Goal: Communication & Community: Answer question/provide support

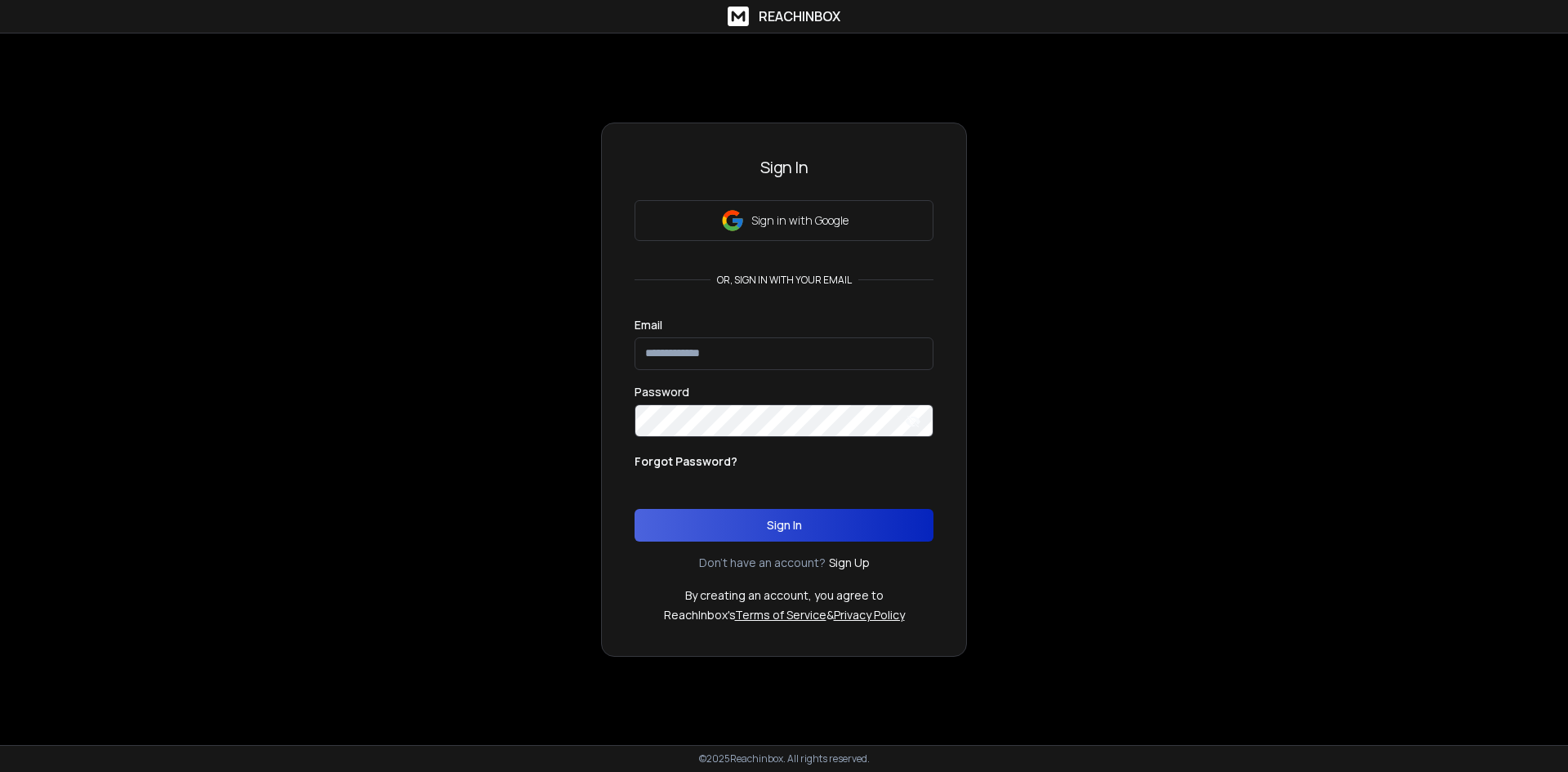
type input "**********"
click at [798, 520] on button "Sign In" at bounding box center [783, 525] width 299 height 33
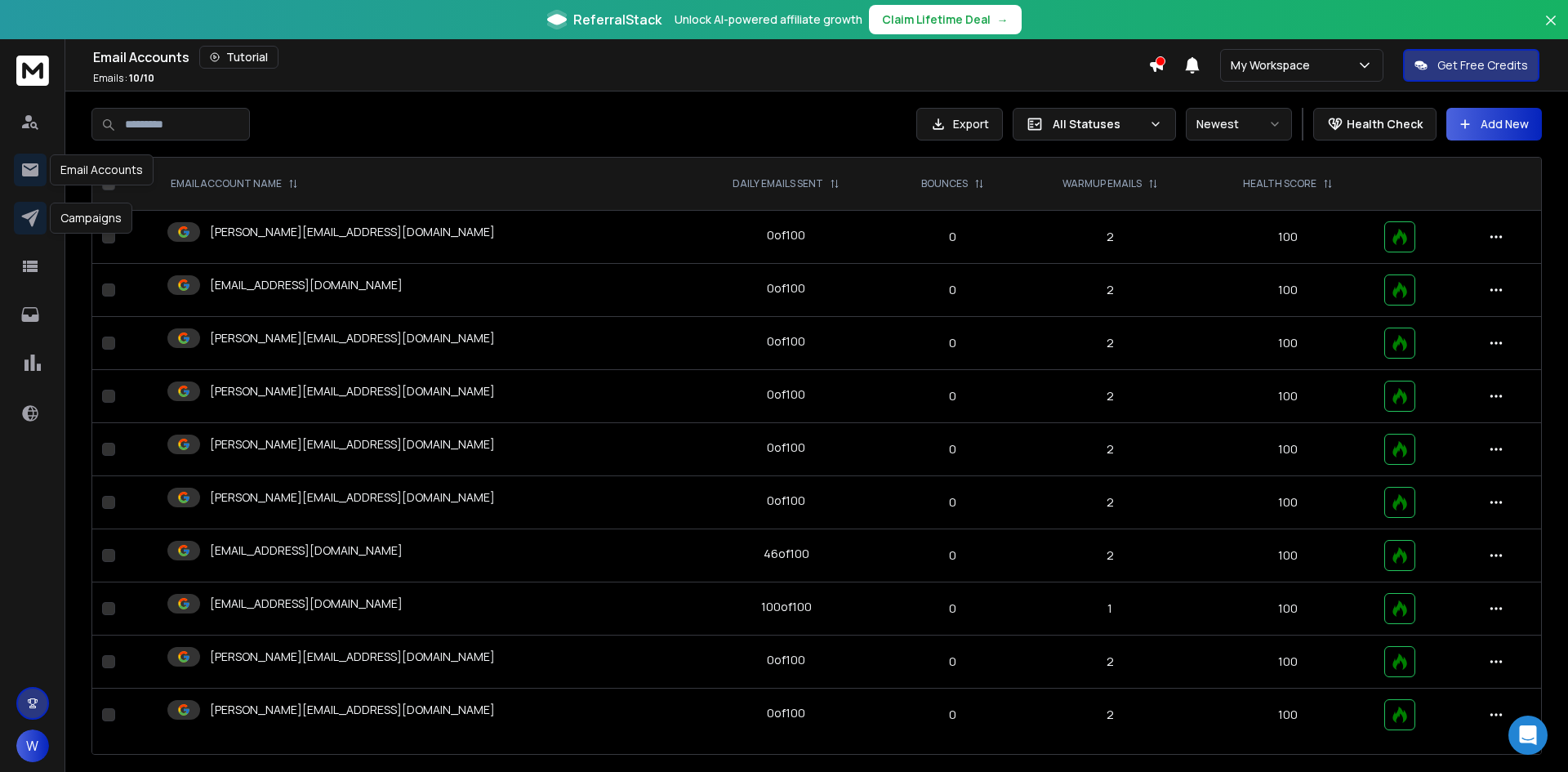
click at [32, 206] on link at bounding box center [30, 218] width 33 height 33
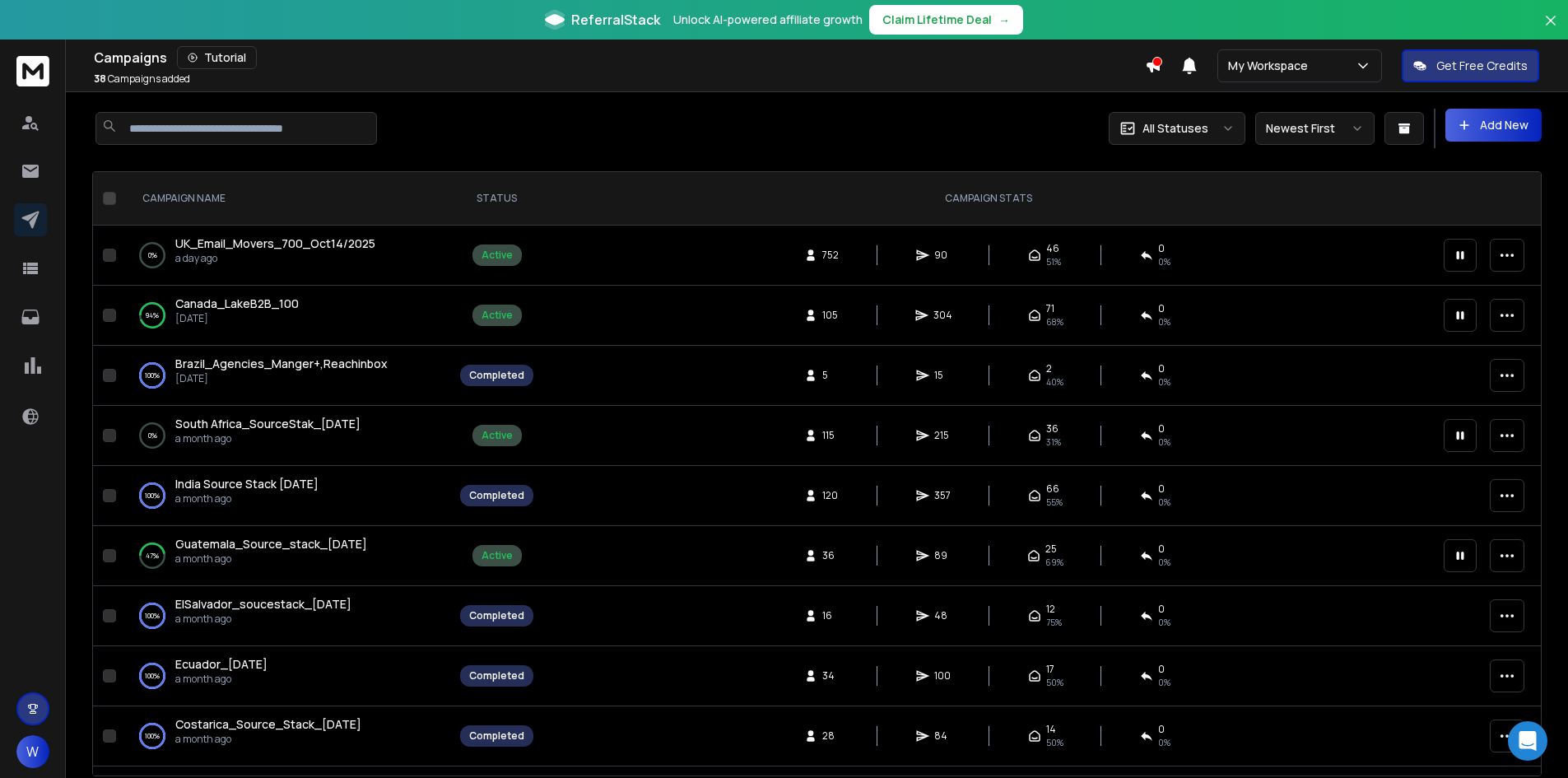
click at [278, 251] on span "UK_Email_Movers_700_Oct14/2025" at bounding box center [275, 243] width 200 height 15
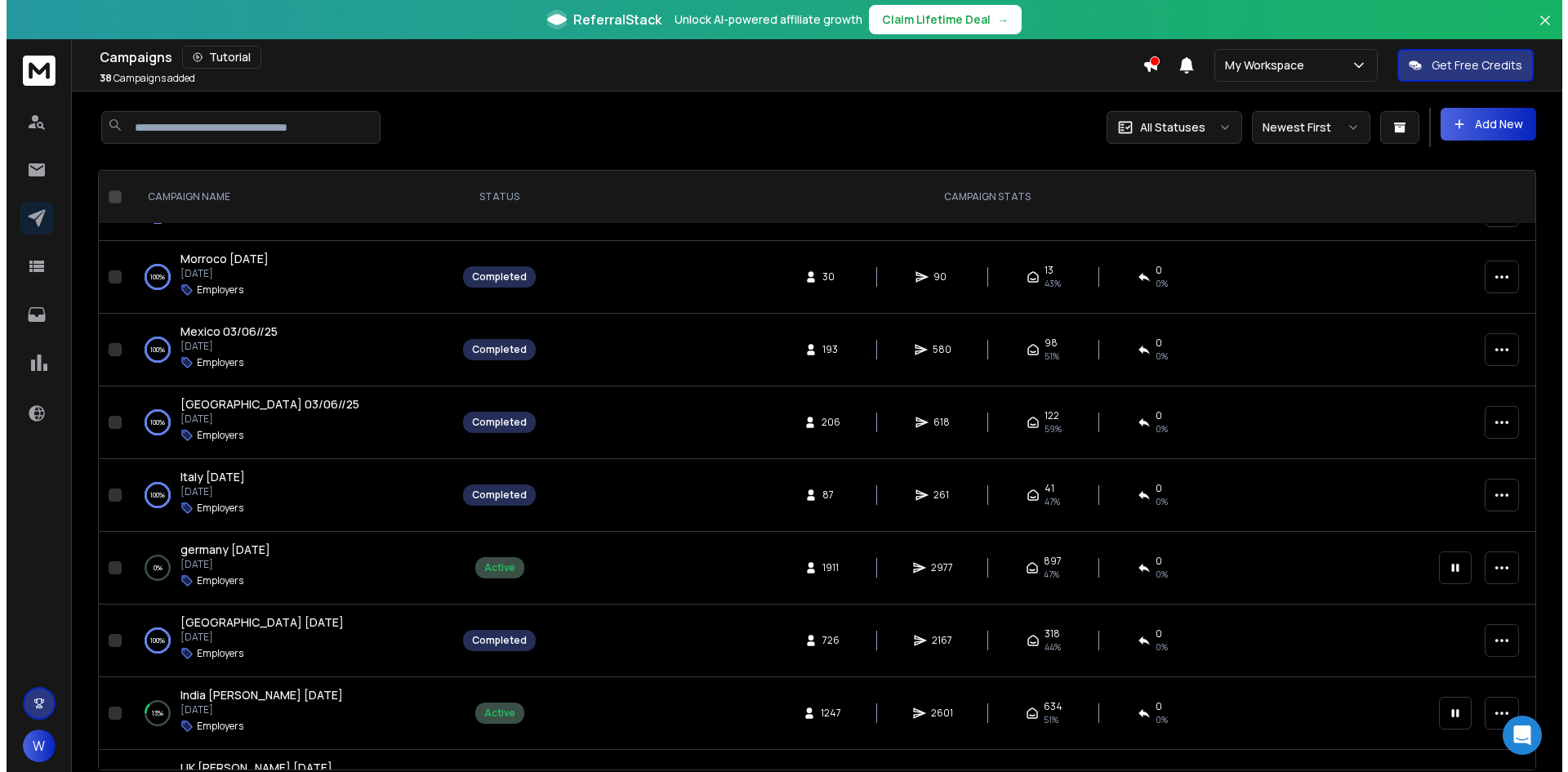
scroll to position [1667, 0]
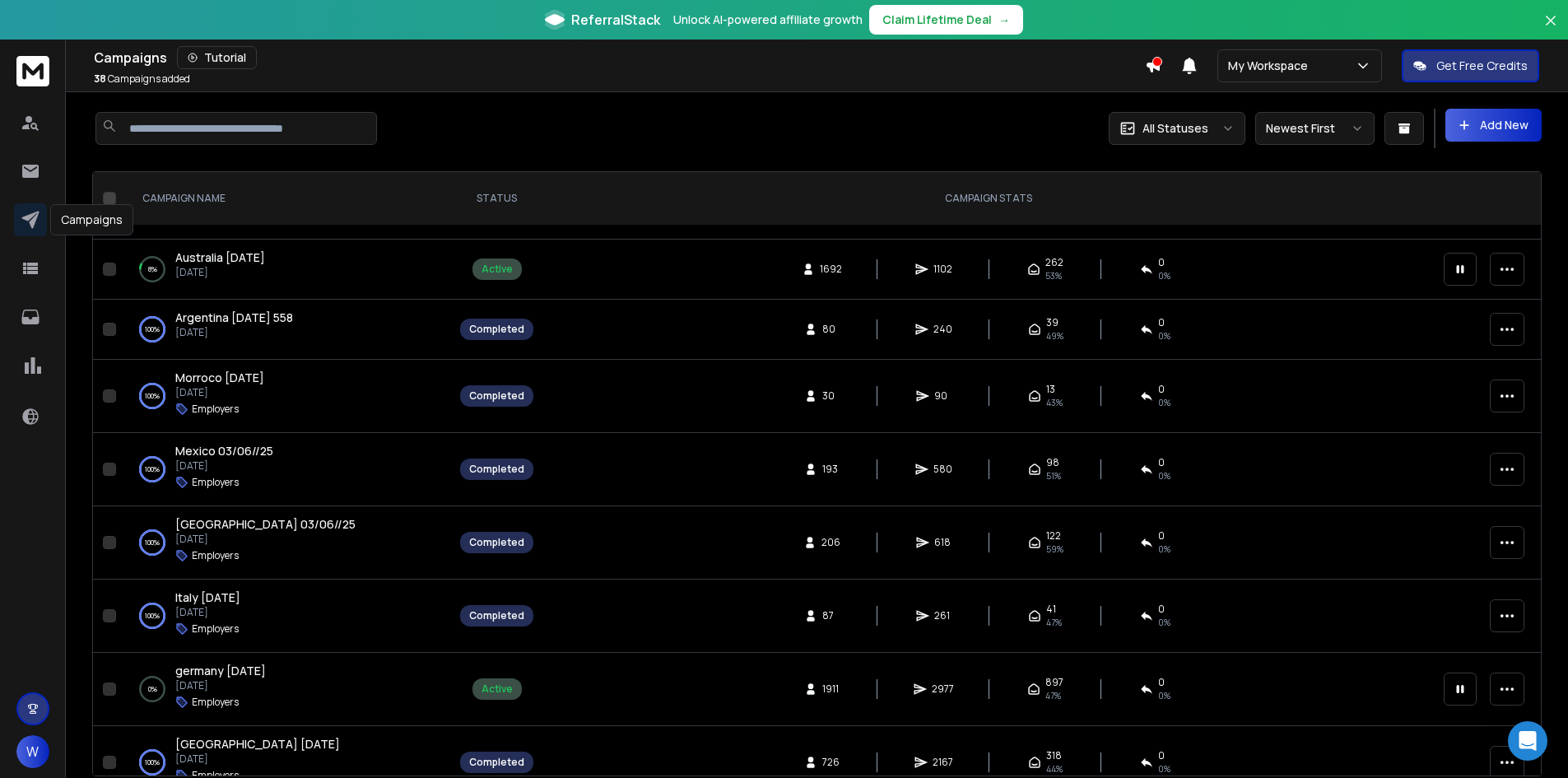
click at [45, 212] on link at bounding box center [30, 219] width 33 height 33
click at [30, 293] on div at bounding box center [33, 272] width 38 height 332
click at [28, 170] on icon at bounding box center [30, 171] width 20 height 20
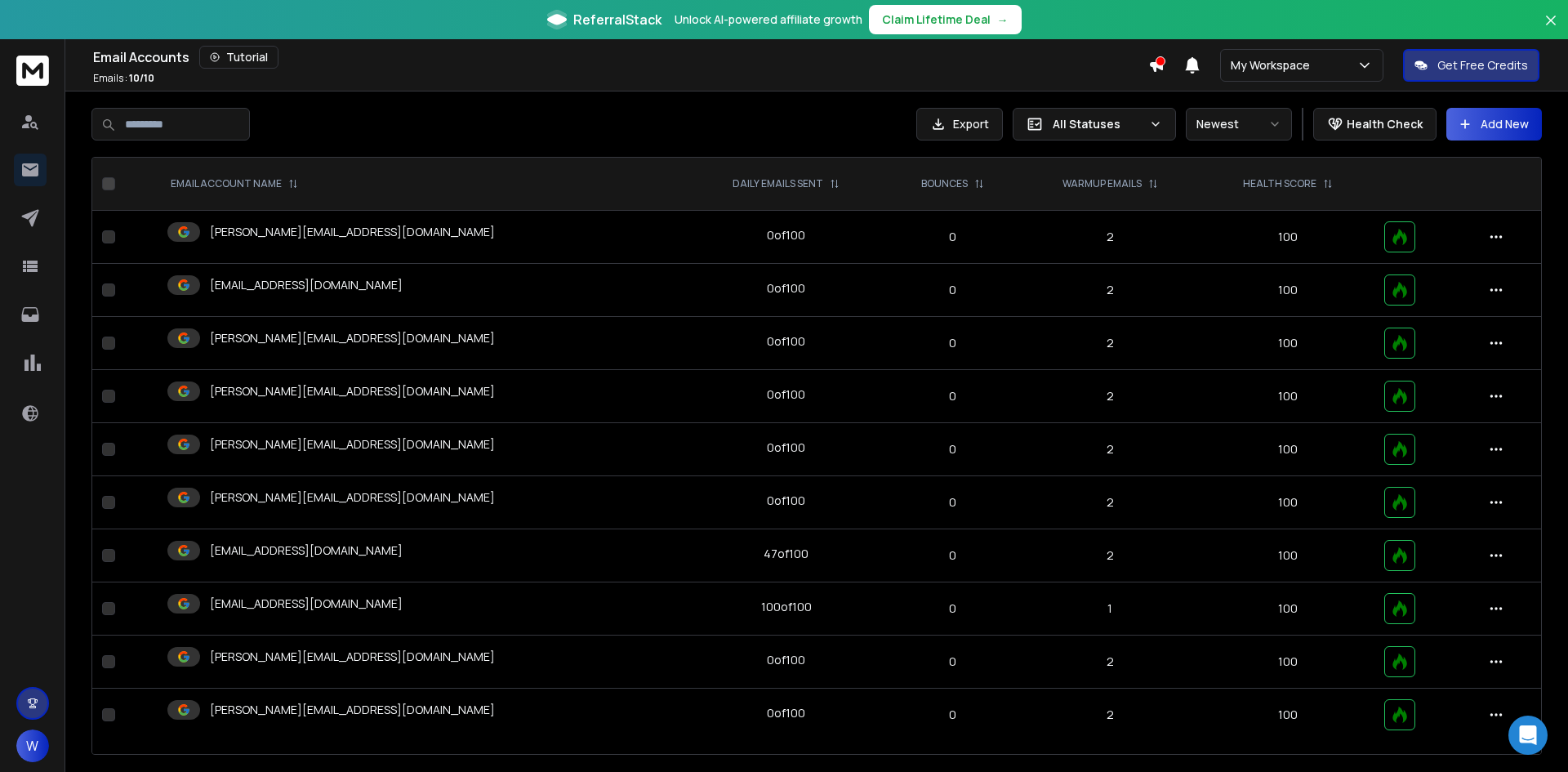
click at [320, 235] on p "[PERSON_NAME][EMAIL_ADDRESS][DOMAIN_NAME]" at bounding box center [352, 232] width 285 height 16
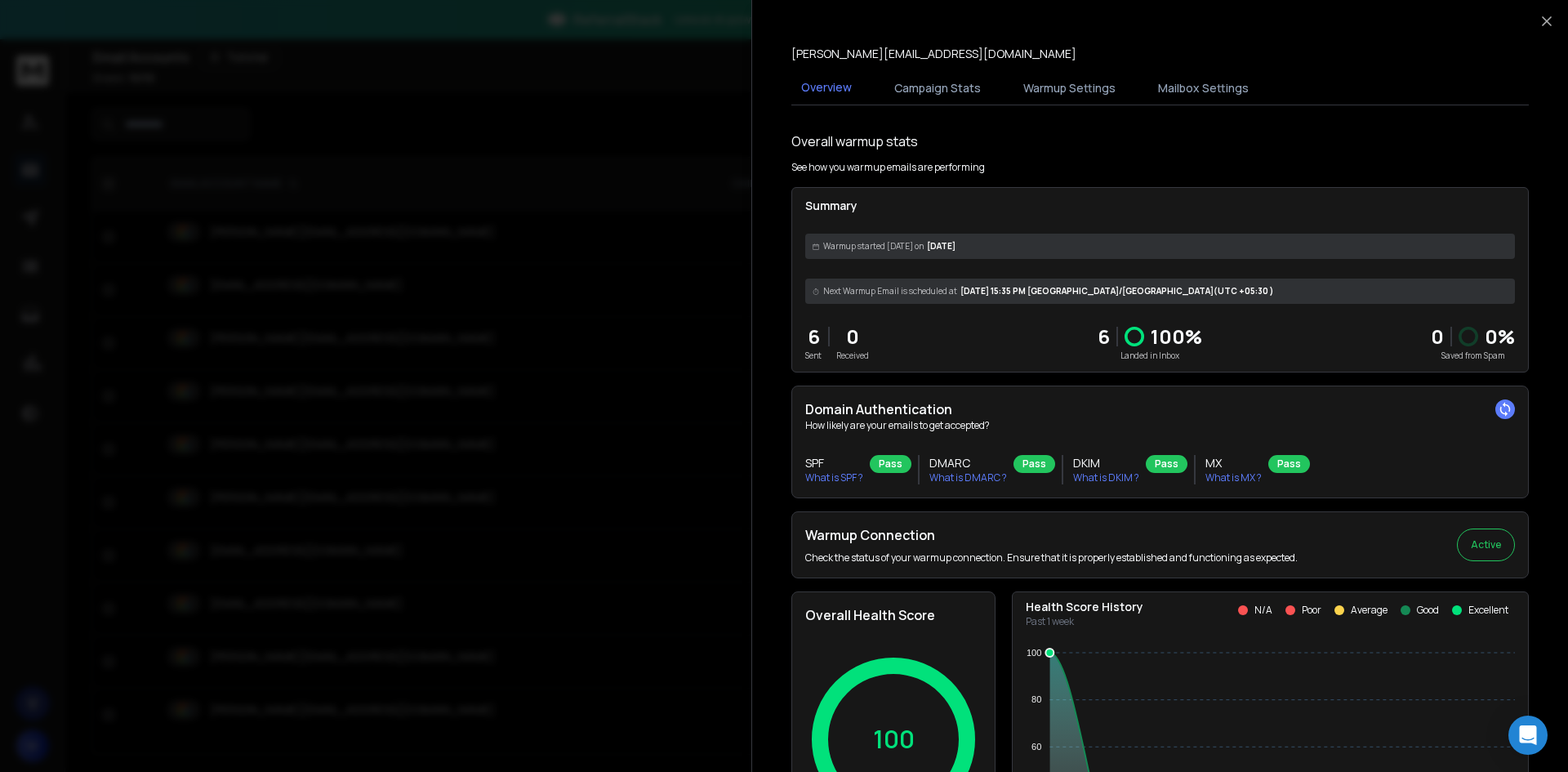
click at [929, 78] on button "Campaign Stats" at bounding box center [938, 88] width 107 height 36
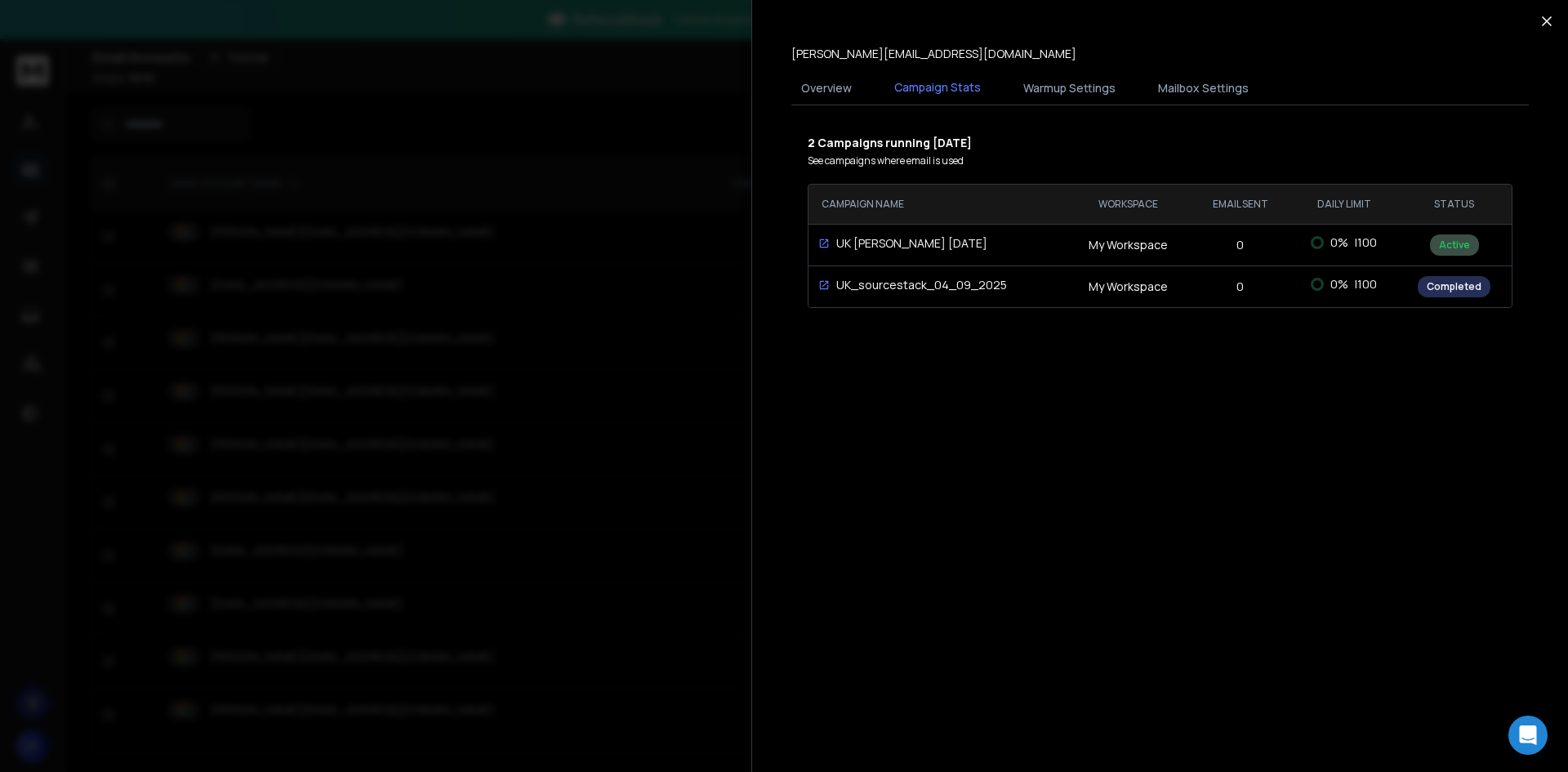
click at [1539, 28] on icon "button" at bounding box center [1546, 21] width 16 height 16
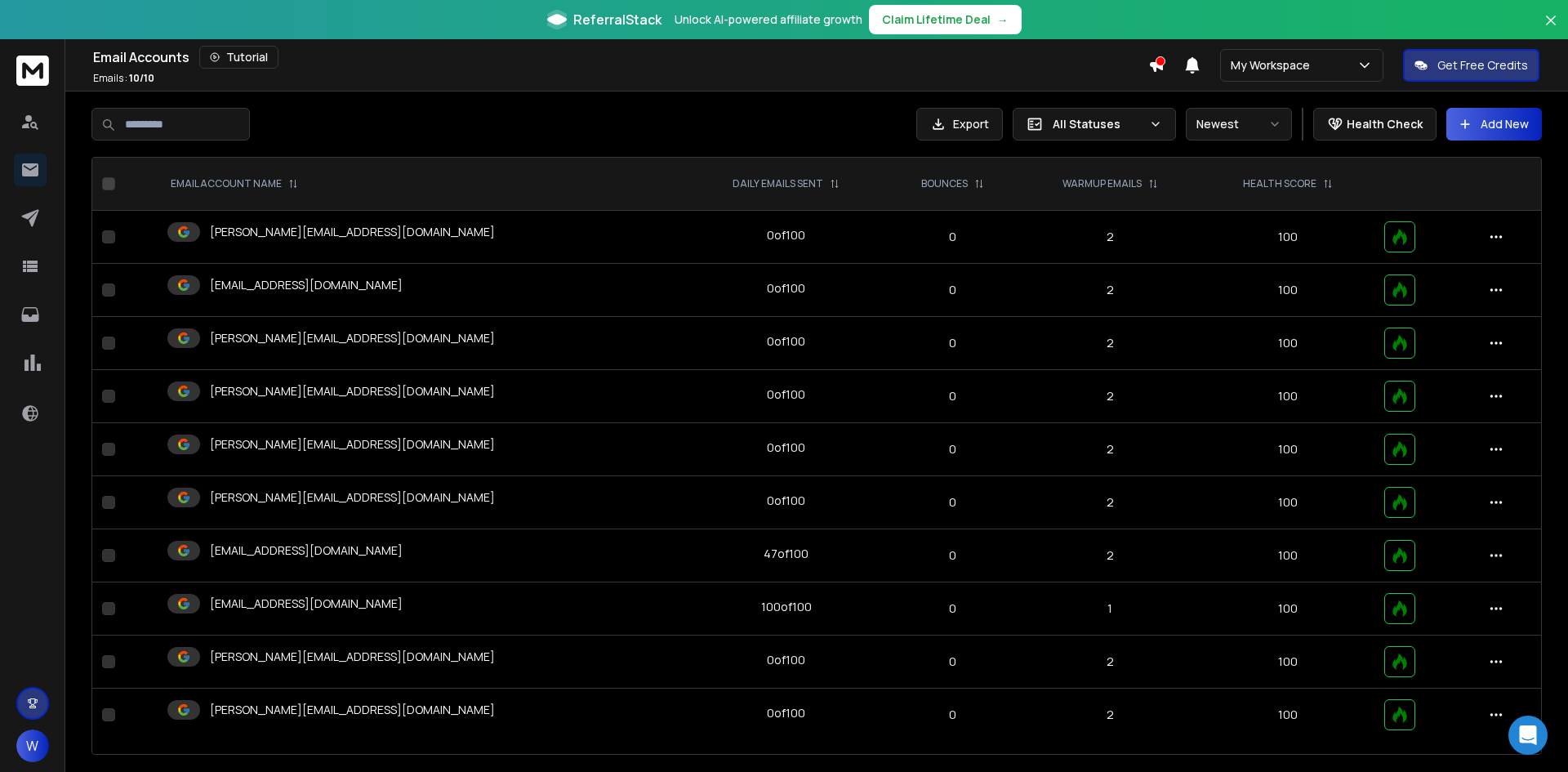
click at [310, 293] on div "[EMAIL_ADDRESS][DOMAIN_NAME]" at bounding box center [285, 285] width 235 height 20
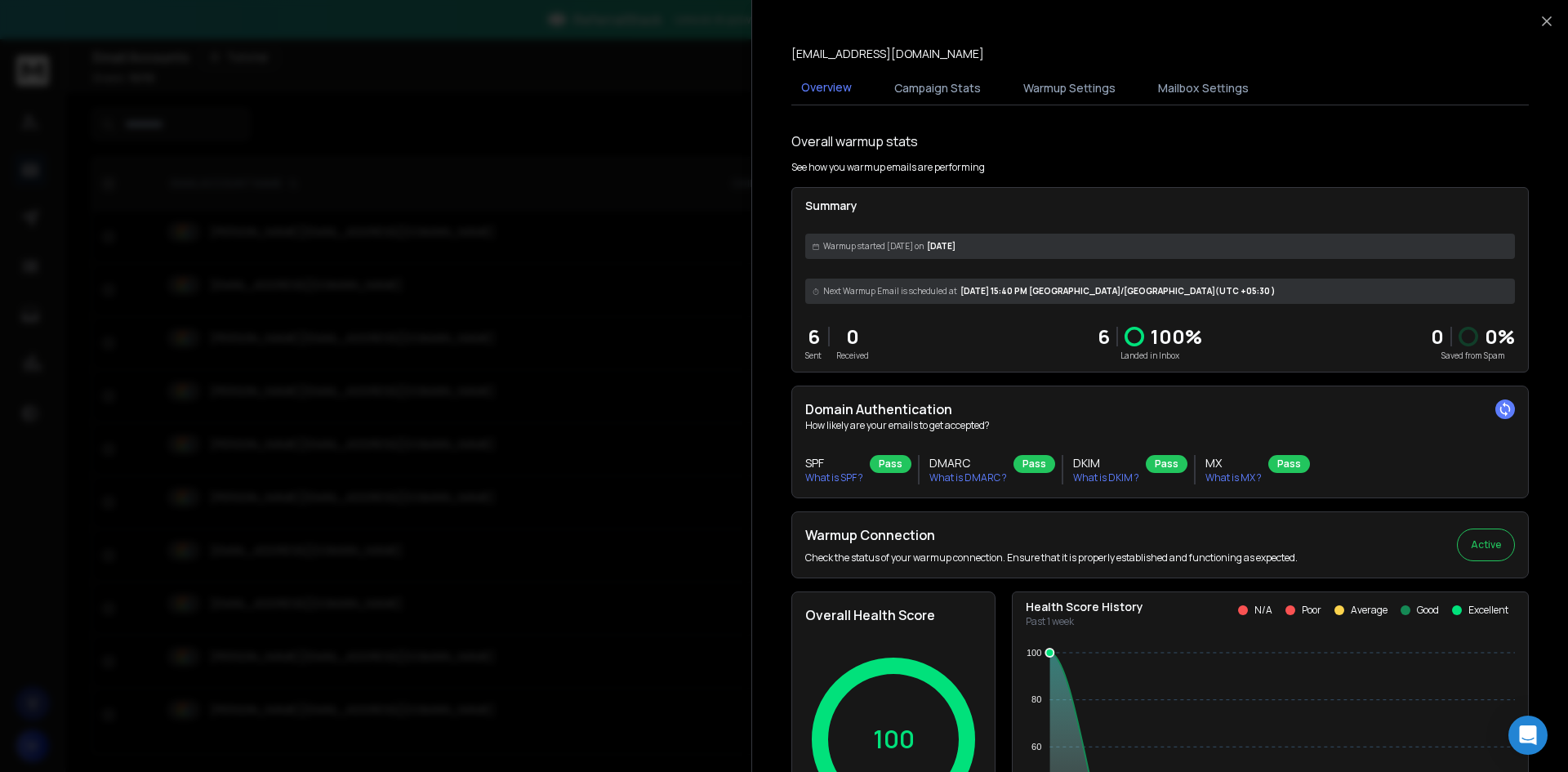
click at [932, 82] on button "Campaign Stats" at bounding box center [938, 88] width 107 height 36
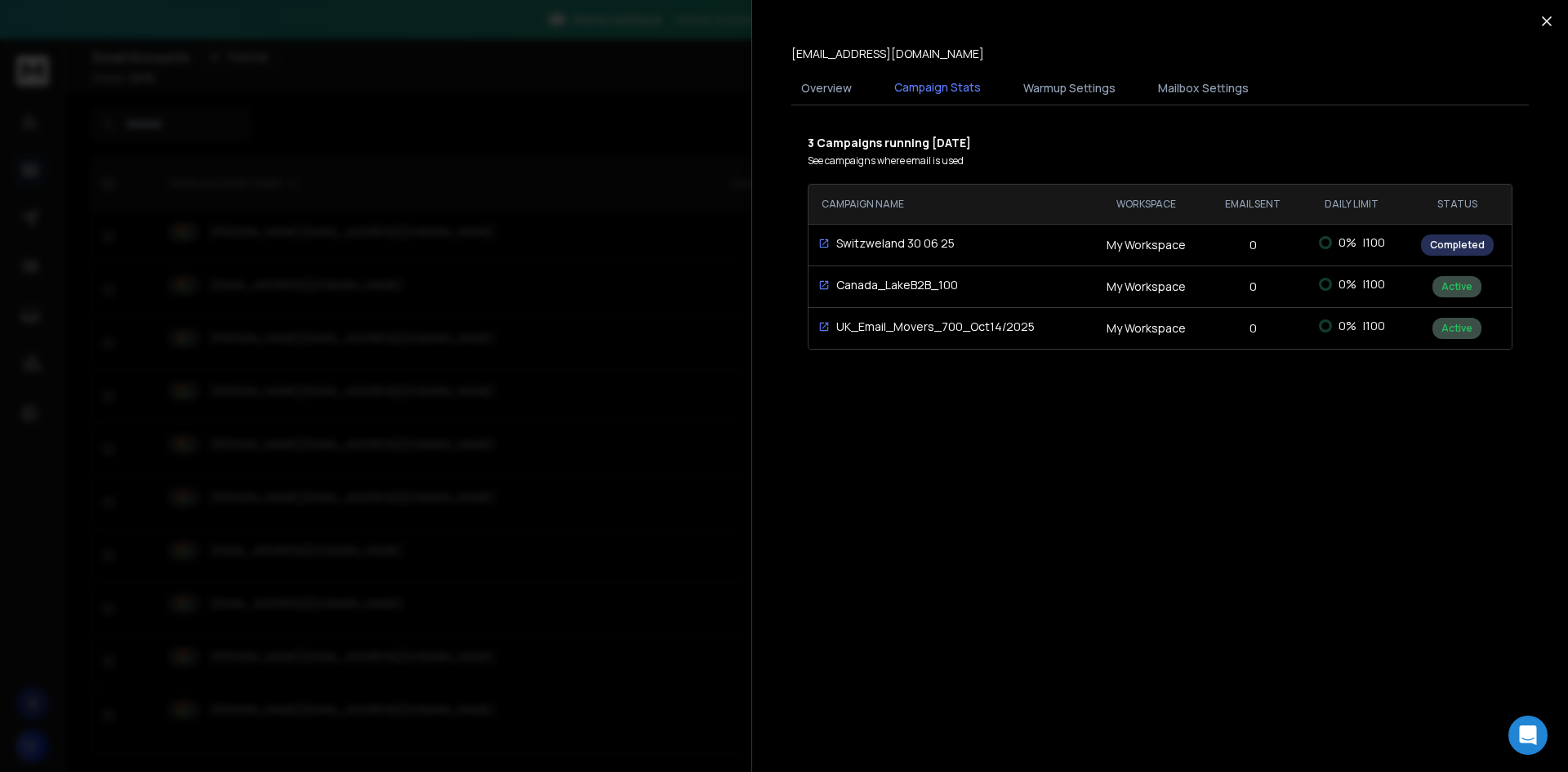
click at [1545, 20] on icon "button" at bounding box center [1546, 21] width 16 height 16
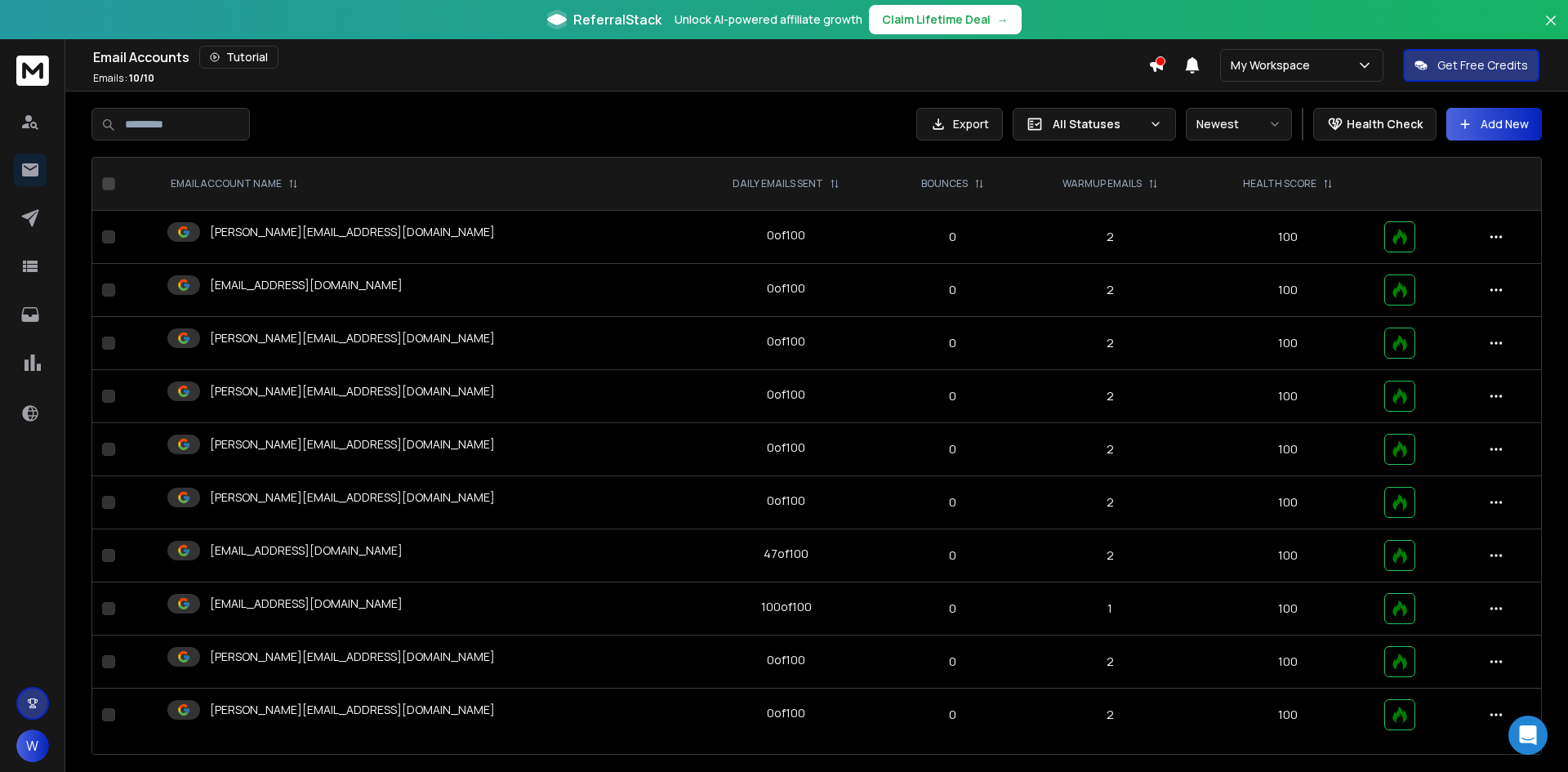
click at [273, 333] on p "[PERSON_NAME][EMAIL_ADDRESS][DOMAIN_NAME]" at bounding box center [352, 338] width 285 height 16
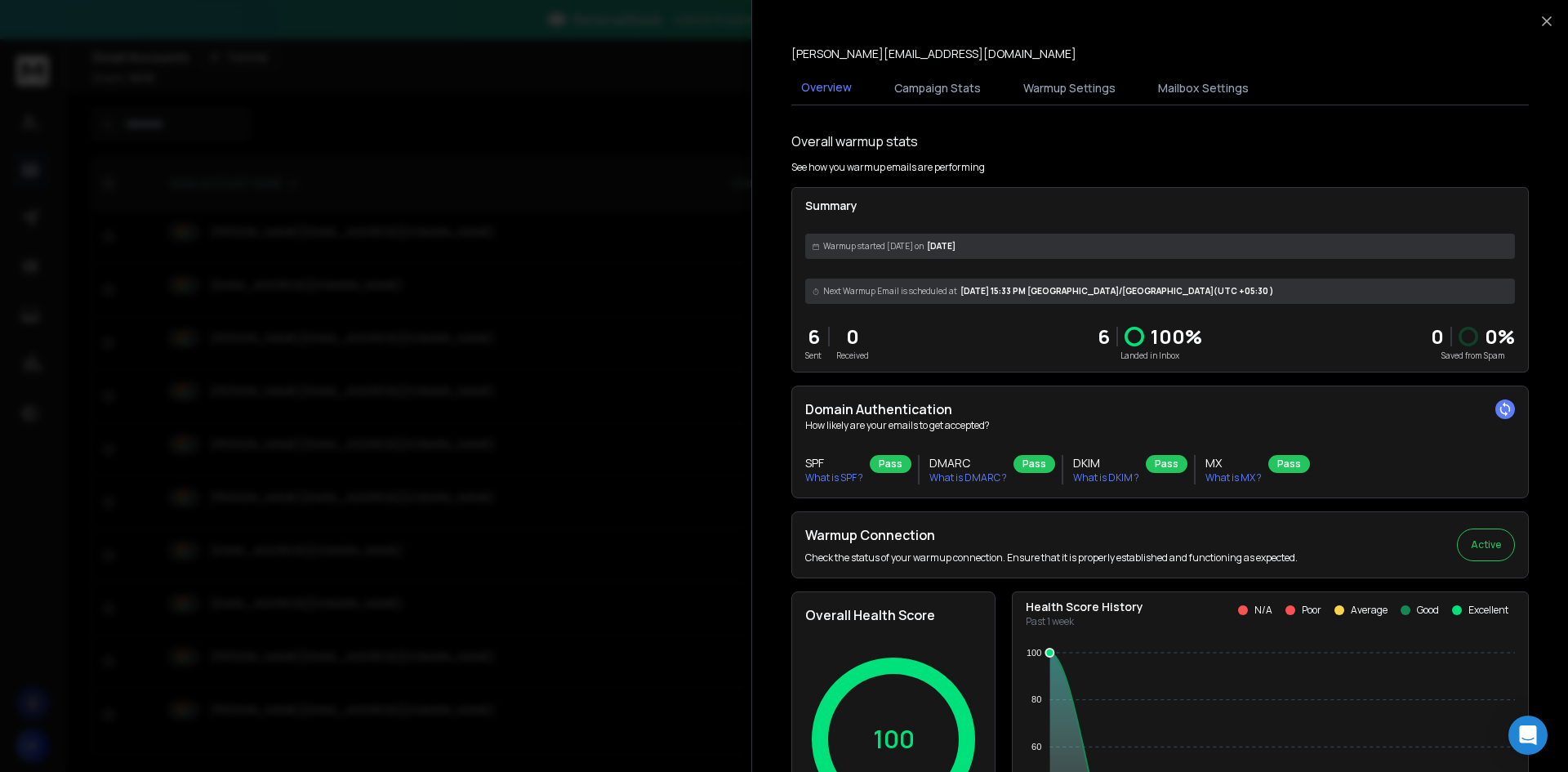
click at [932, 84] on button "Campaign Stats" at bounding box center [938, 88] width 107 height 36
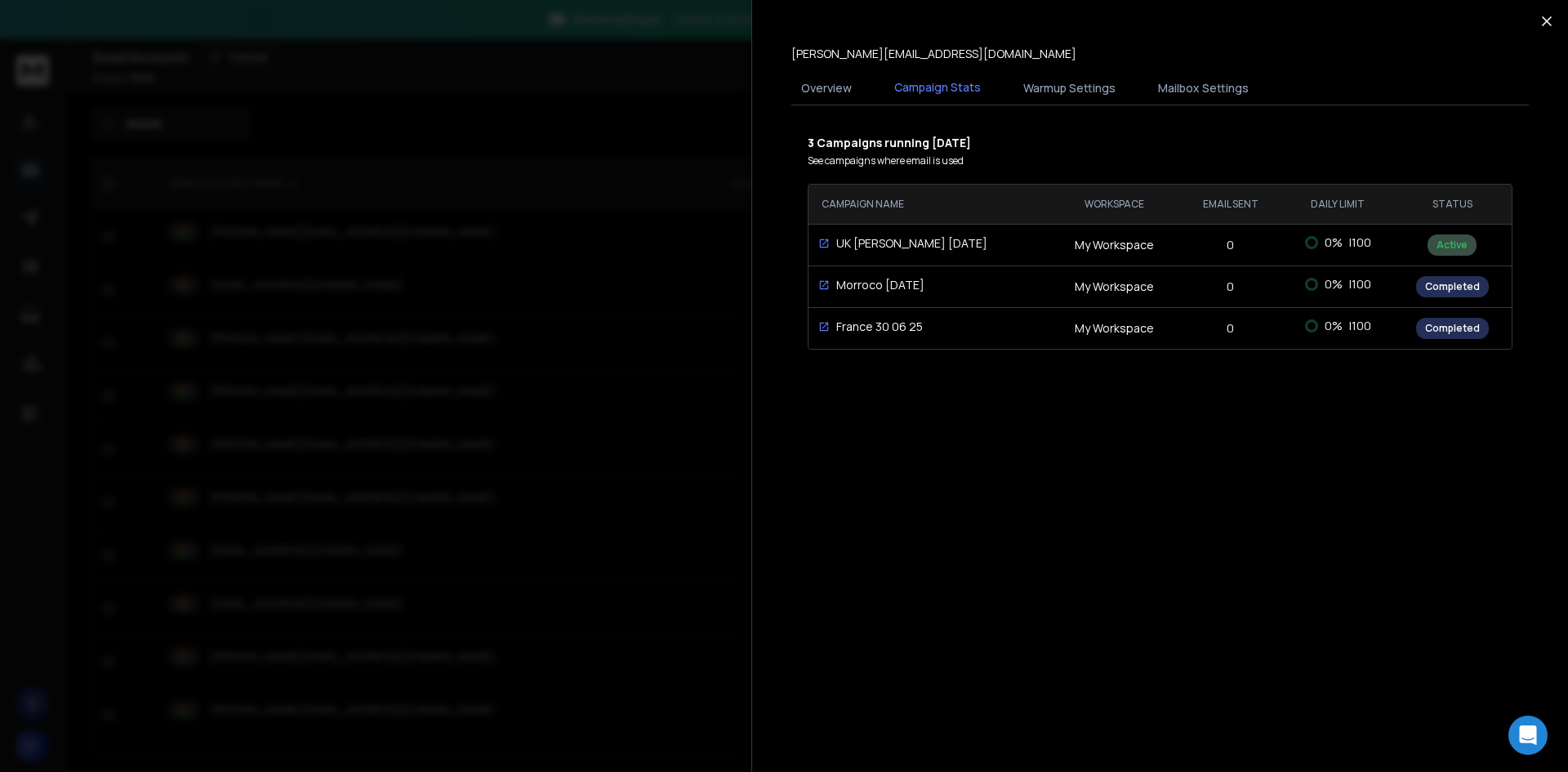
click at [1548, 22] on icon "button" at bounding box center [1546, 21] width 16 height 16
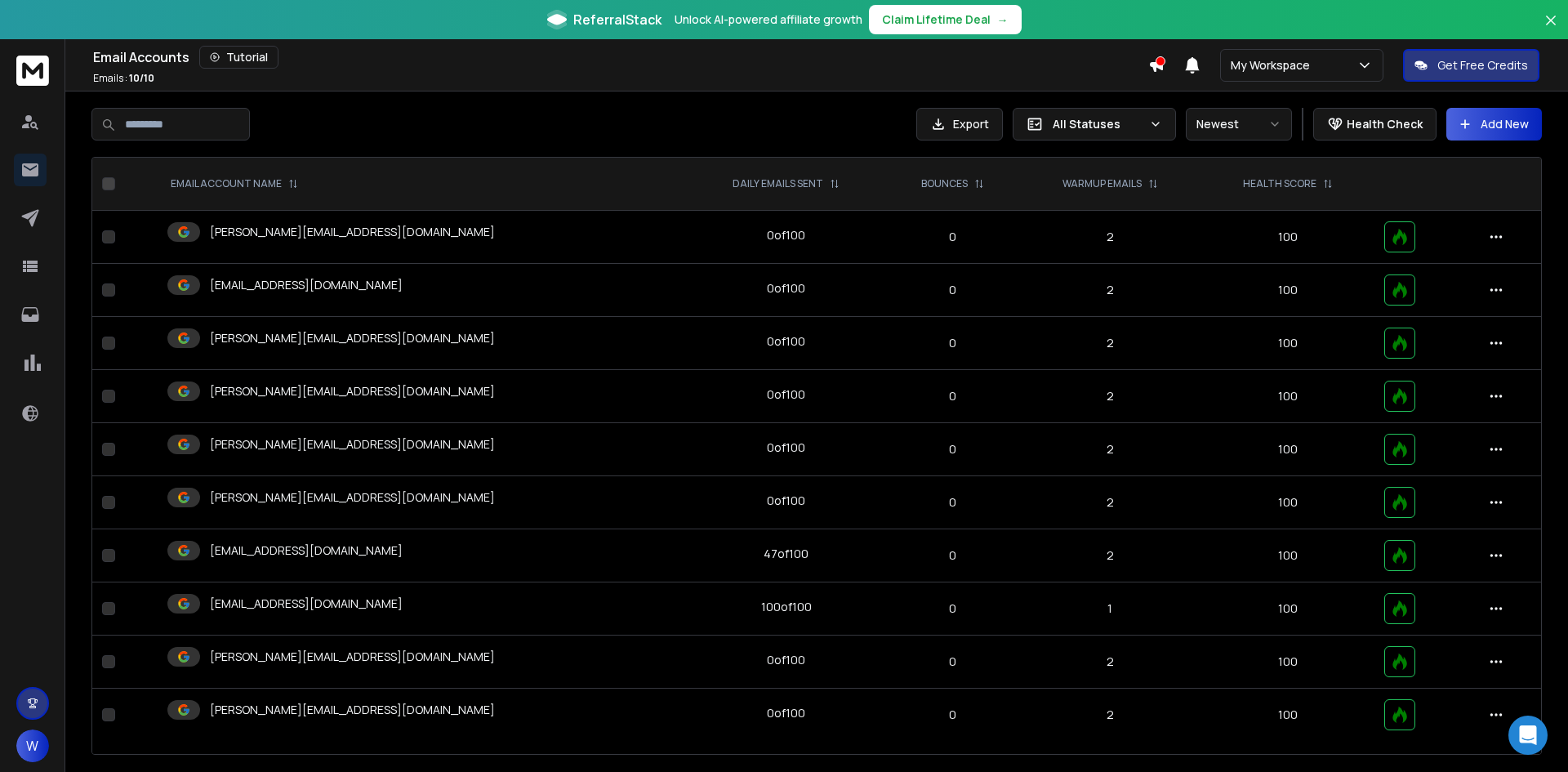
click at [278, 340] on p "[PERSON_NAME][EMAIL_ADDRESS][DOMAIN_NAME]" at bounding box center [352, 338] width 285 height 16
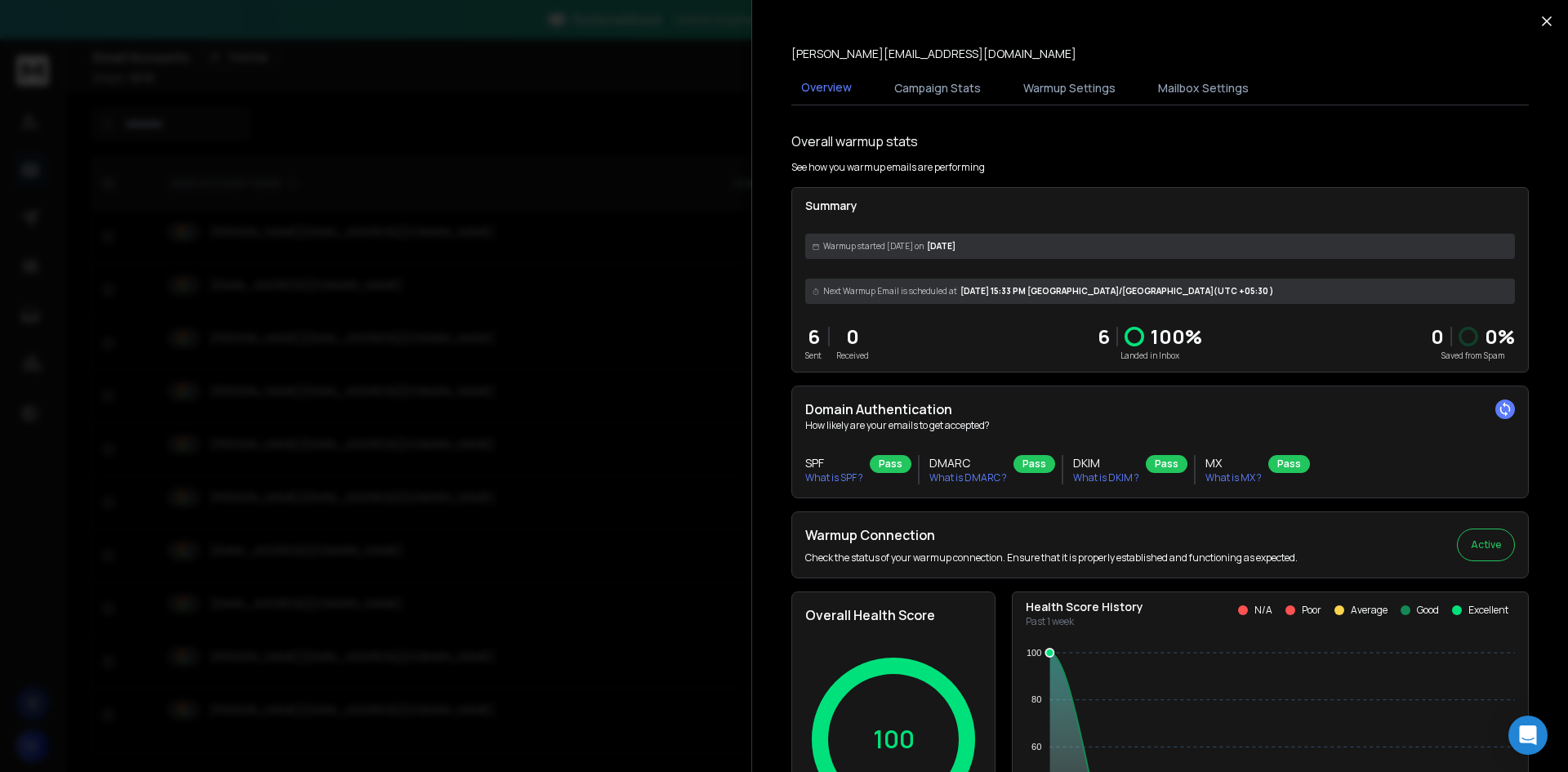
click at [1544, 24] on icon "button" at bounding box center [1546, 20] width 8 height 8
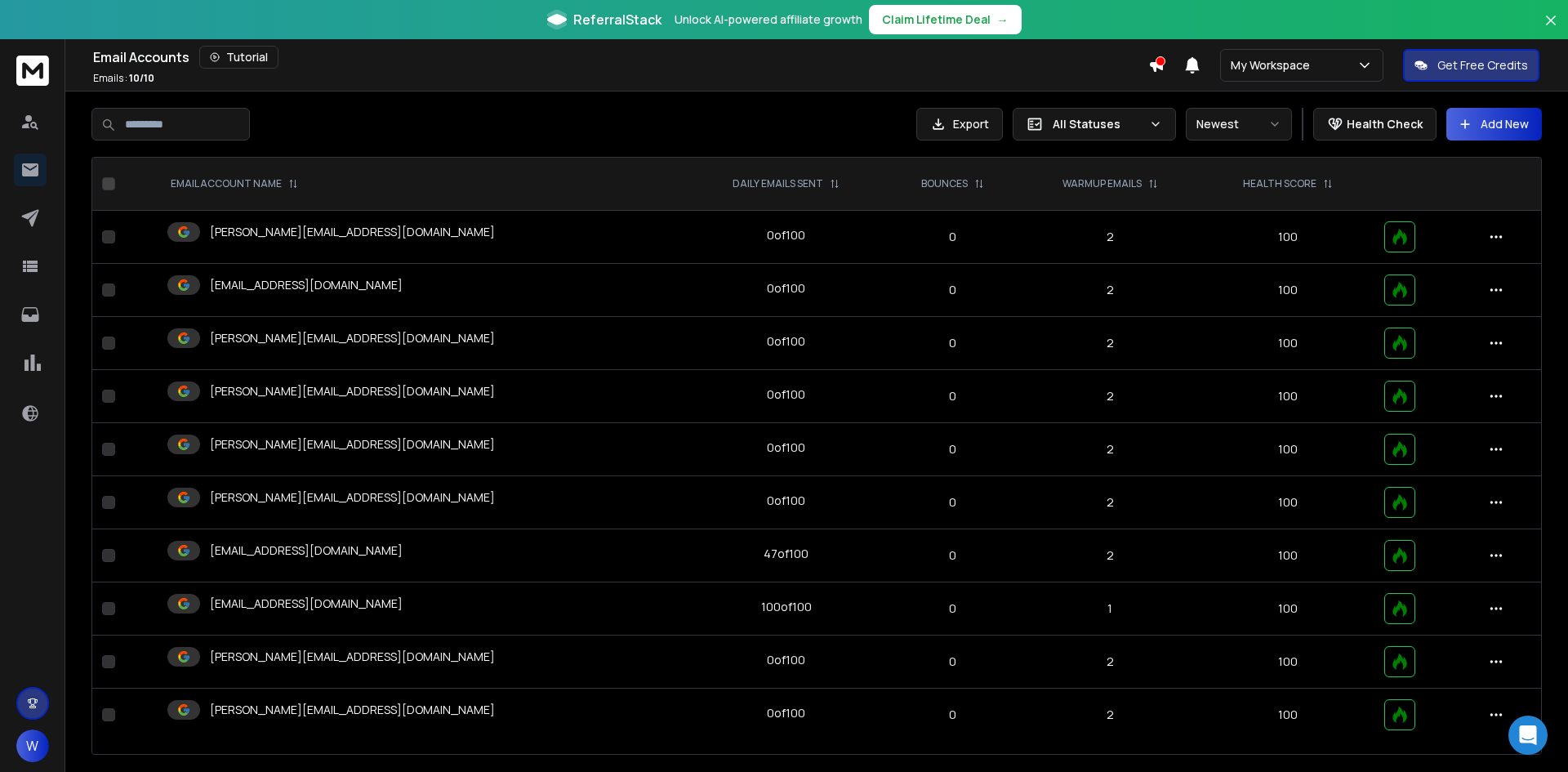
click at [280, 340] on p "[PERSON_NAME][EMAIL_ADDRESS][DOMAIN_NAME]" at bounding box center [352, 338] width 285 height 16
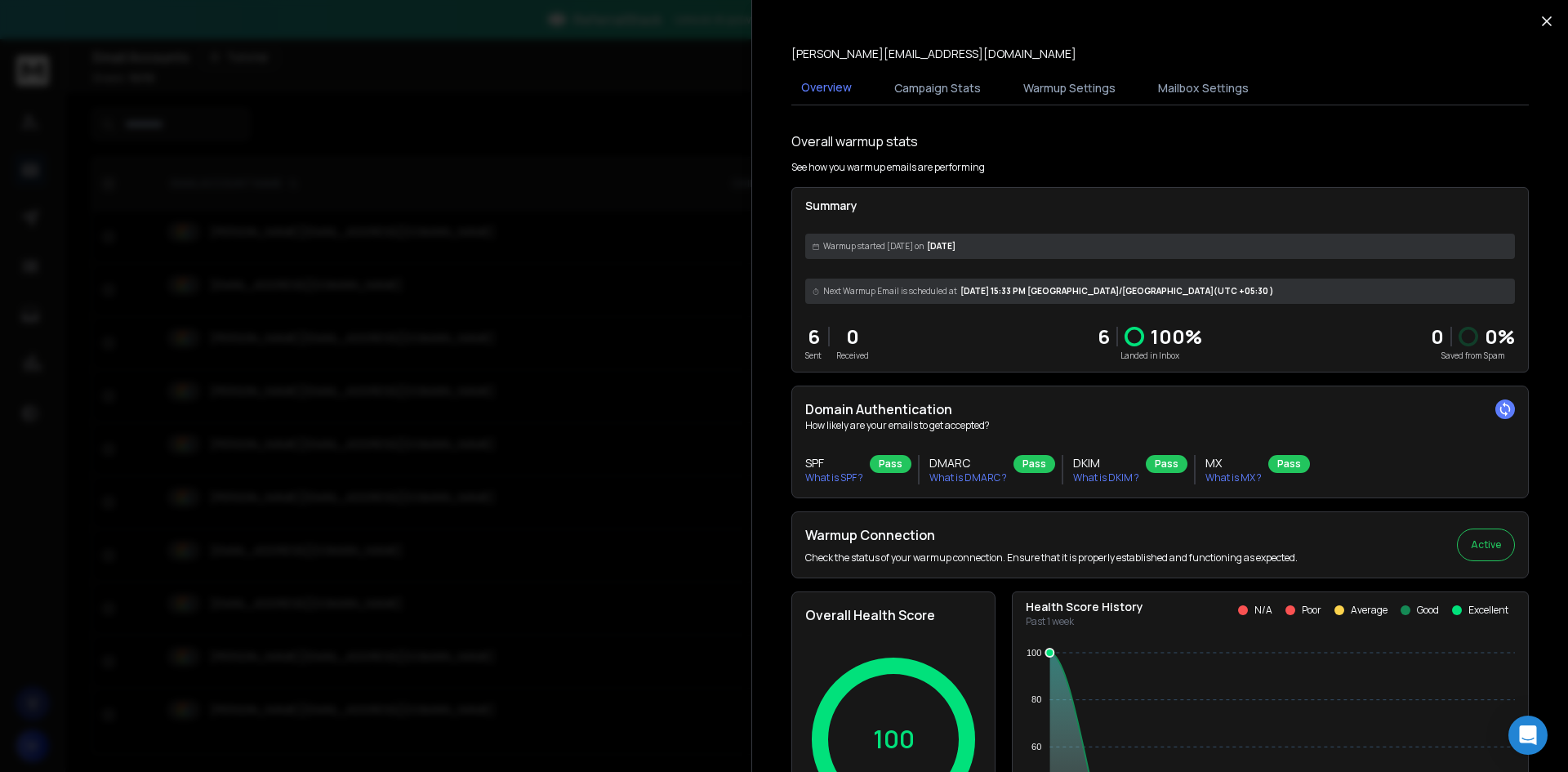
click at [1546, 25] on icon "button" at bounding box center [1546, 20] width 8 height 8
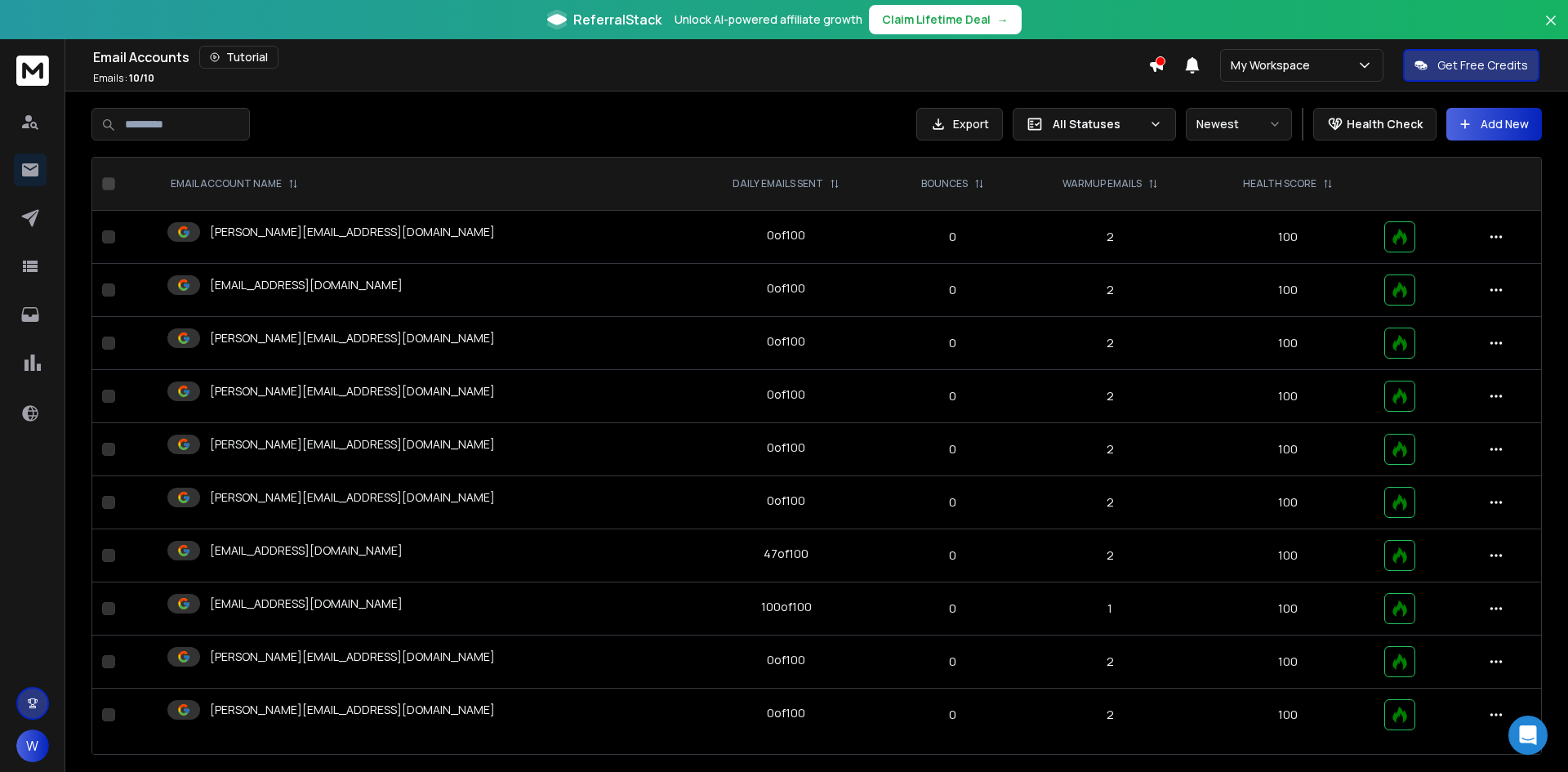
click at [272, 385] on p "[PERSON_NAME][EMAIL_ADDRESS][DOMAIN_NAME]" at bounding box center [352, 391] width 285 height 16
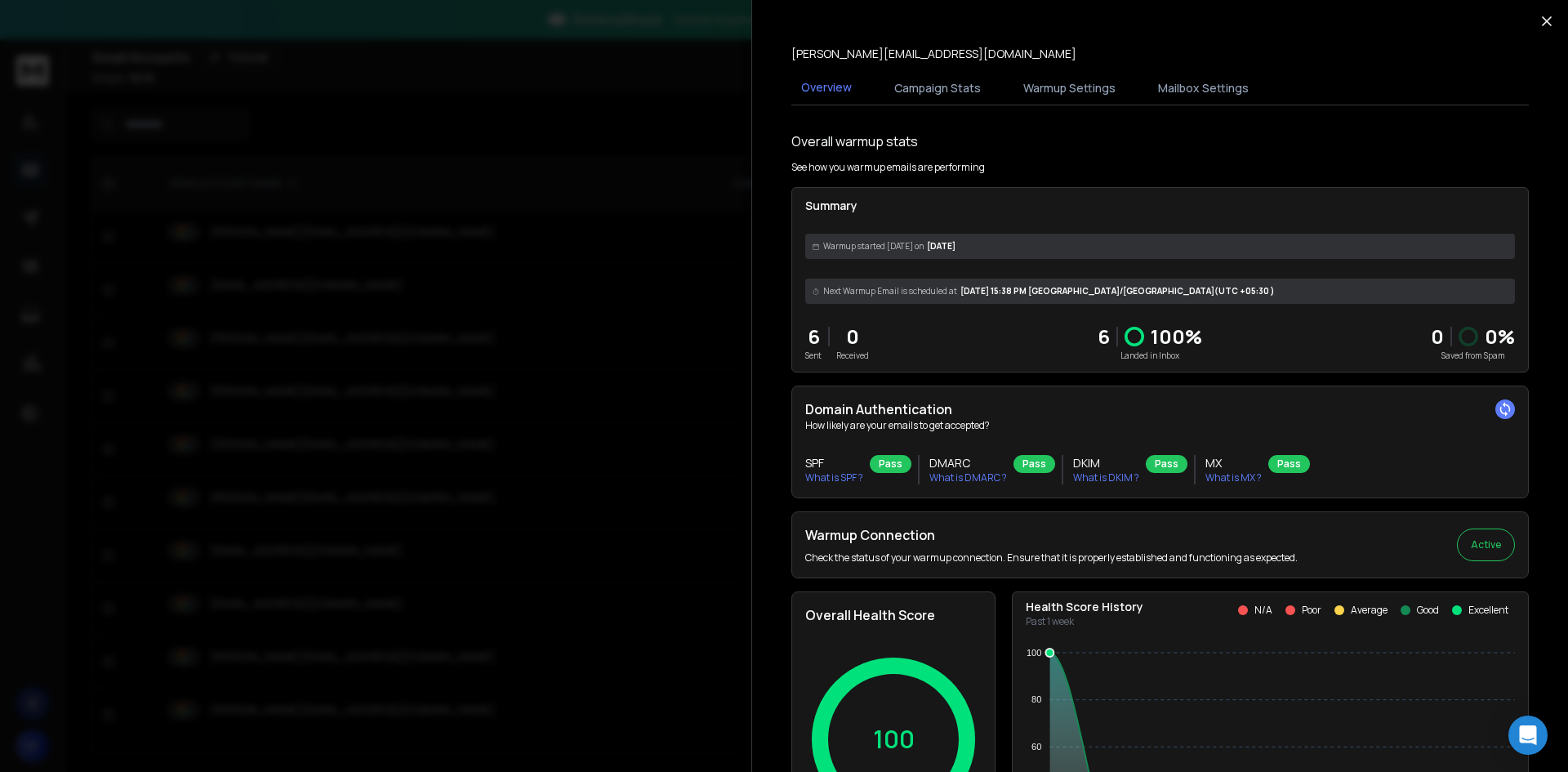
click at [1543, 18] on icon "button" at bounding box center [1546, 21] width 16 height 16
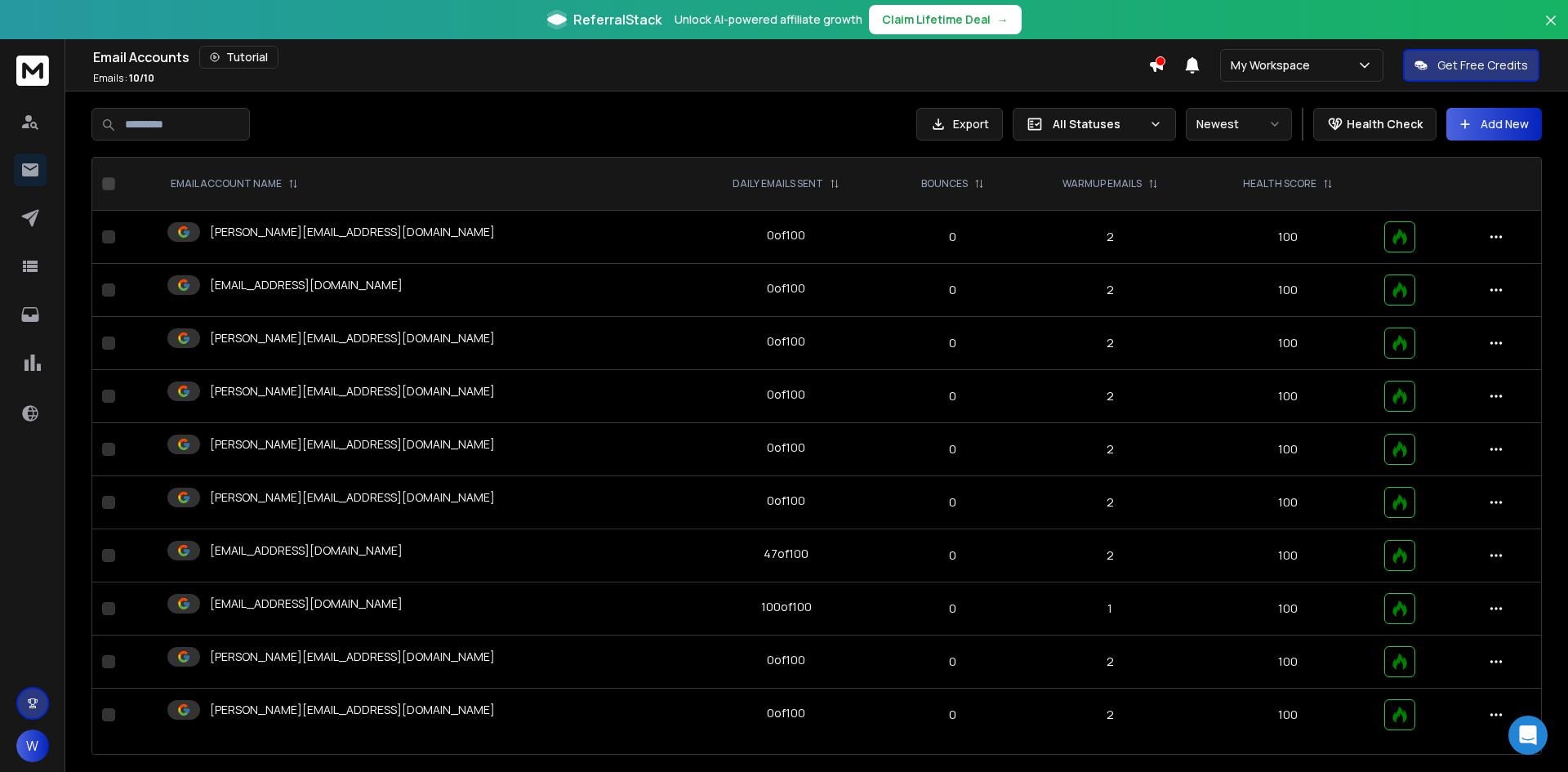
click at [299, 385] on p "[PERSON_NAME][EMAIL_ADDRESS][DOMAIN_NAME]" at bounding box center [352, 391] width 285 height 16
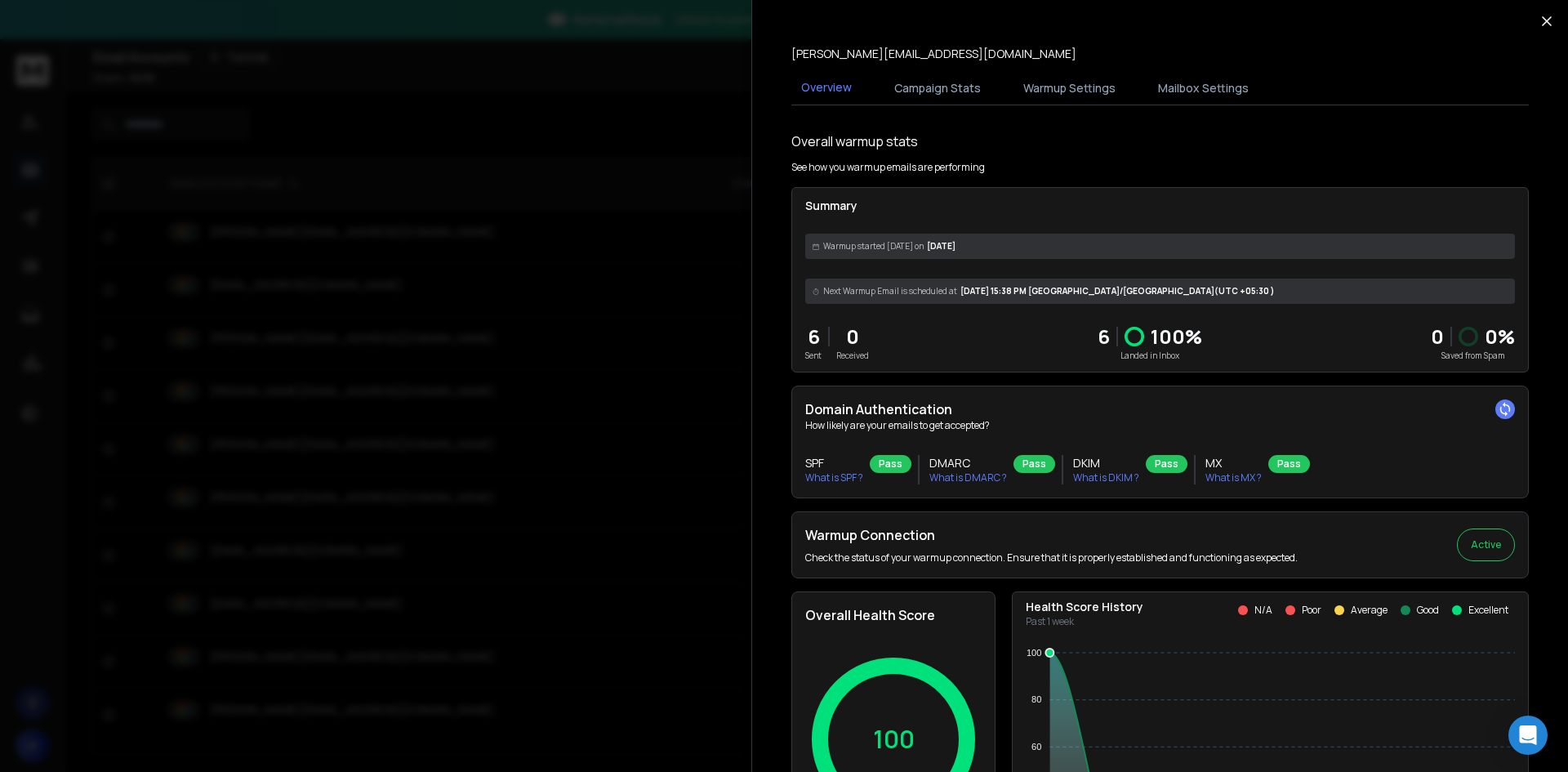
click at [1541, 23] on icon "button" at bounding box center [1546, 21] width 16 height 16
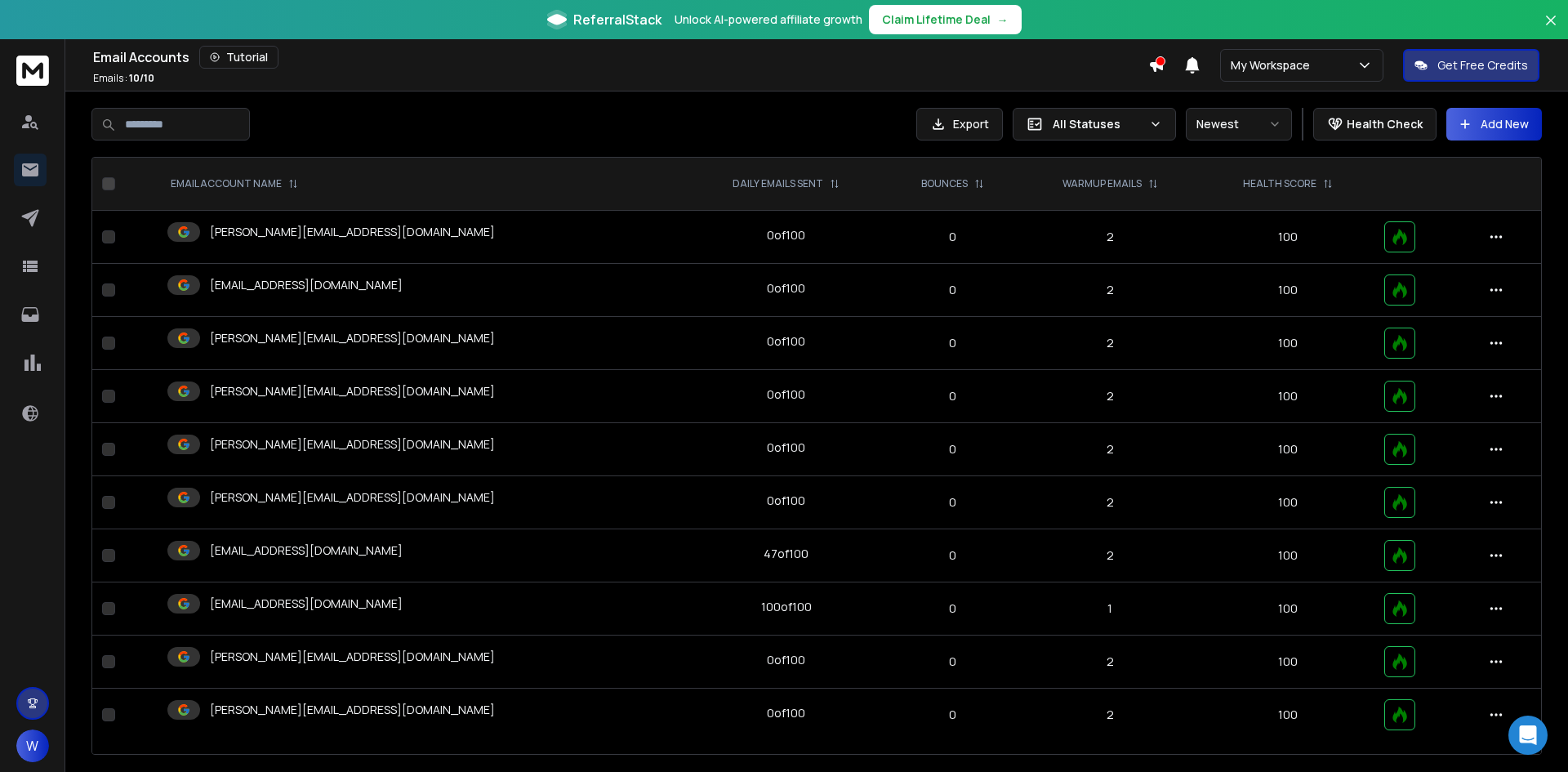
click at [253, 442] on p "[PERSON_NAME][EMAIL_ADDRESS][DOMAIN_NAME]" at bounding box center [352, 444] width 285 height 16
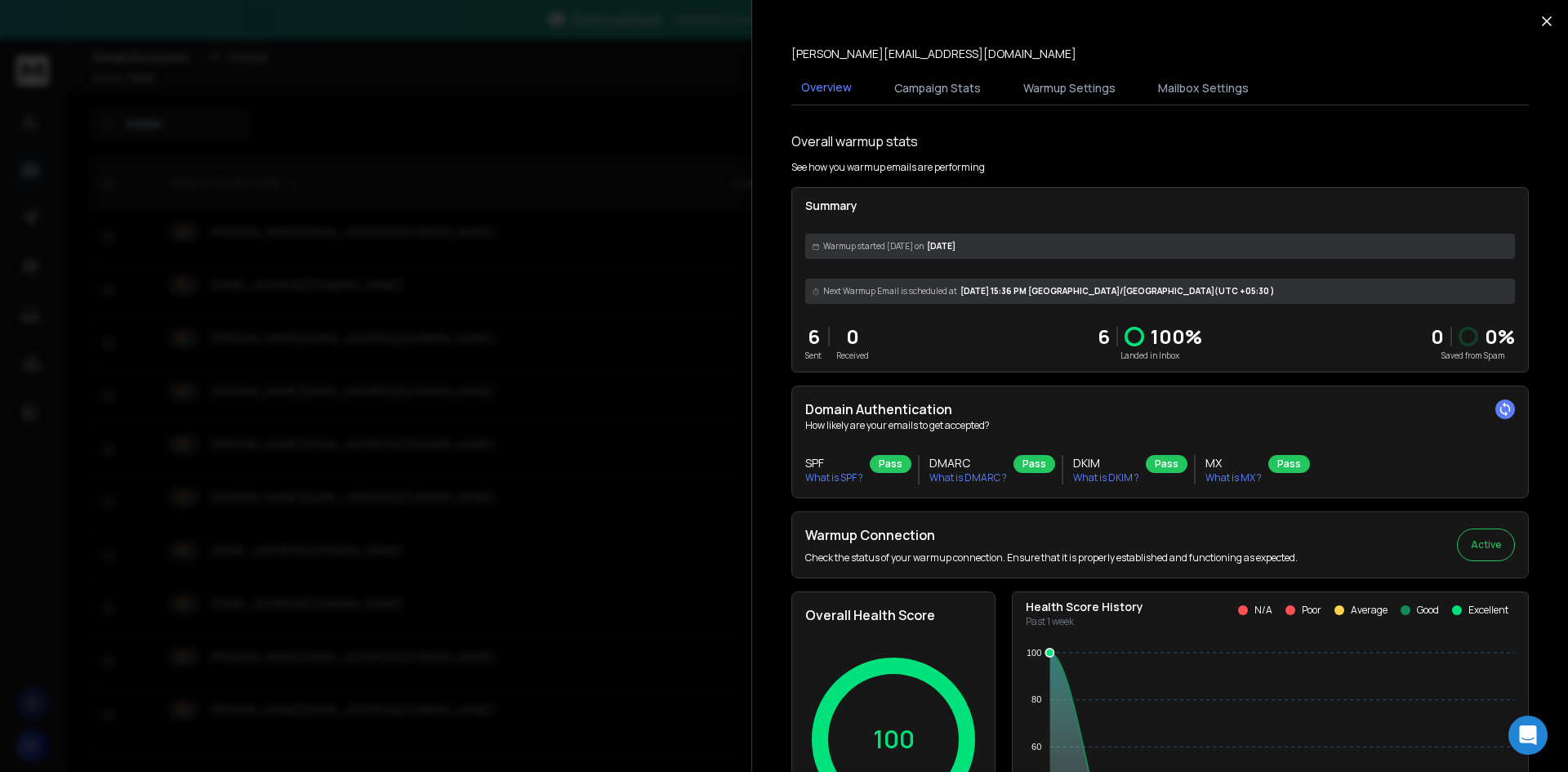
click at [1542, 23] on icon "button" at bounding box center [1546, 20] width 8 height 8
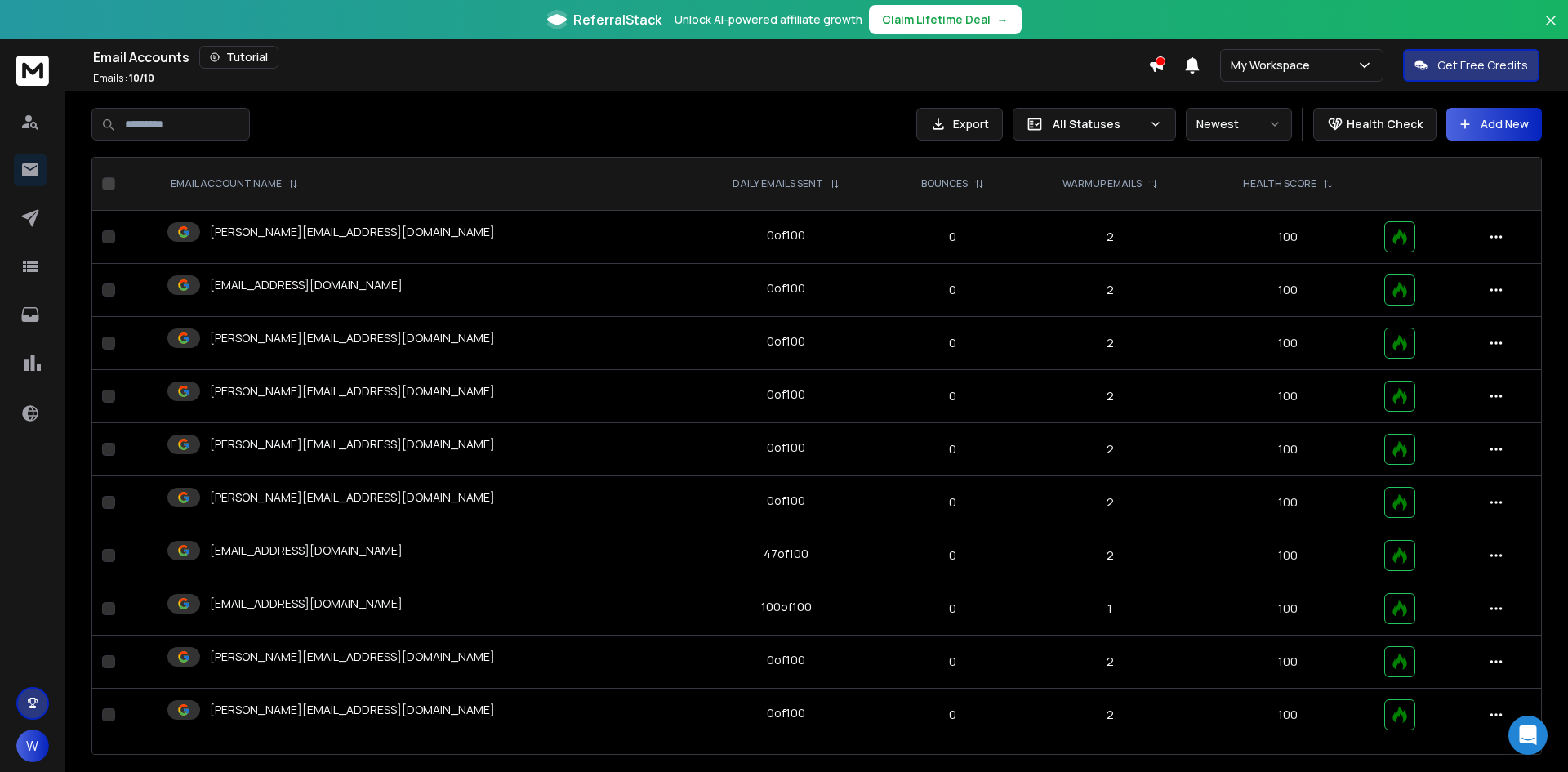
click at [235, 438] on p "[PERSON_NAME][EMAIL_ADDRESS][DOMAIN_NAME]" at bounding box center [352, 444] width 285 height 16
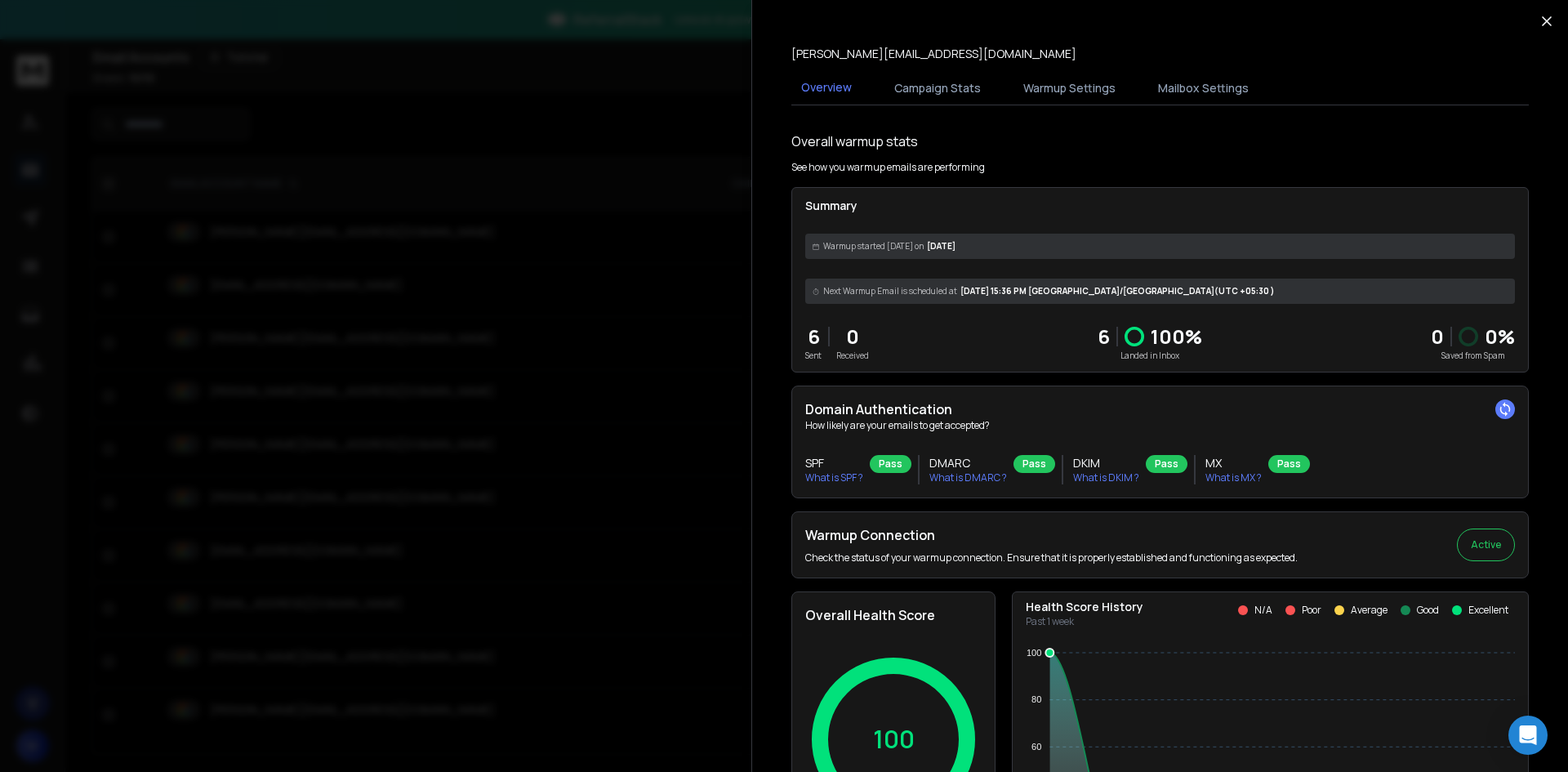
click at [1539, 22] on icon "button" at bounding box center [1546, 21] width 16 height 16
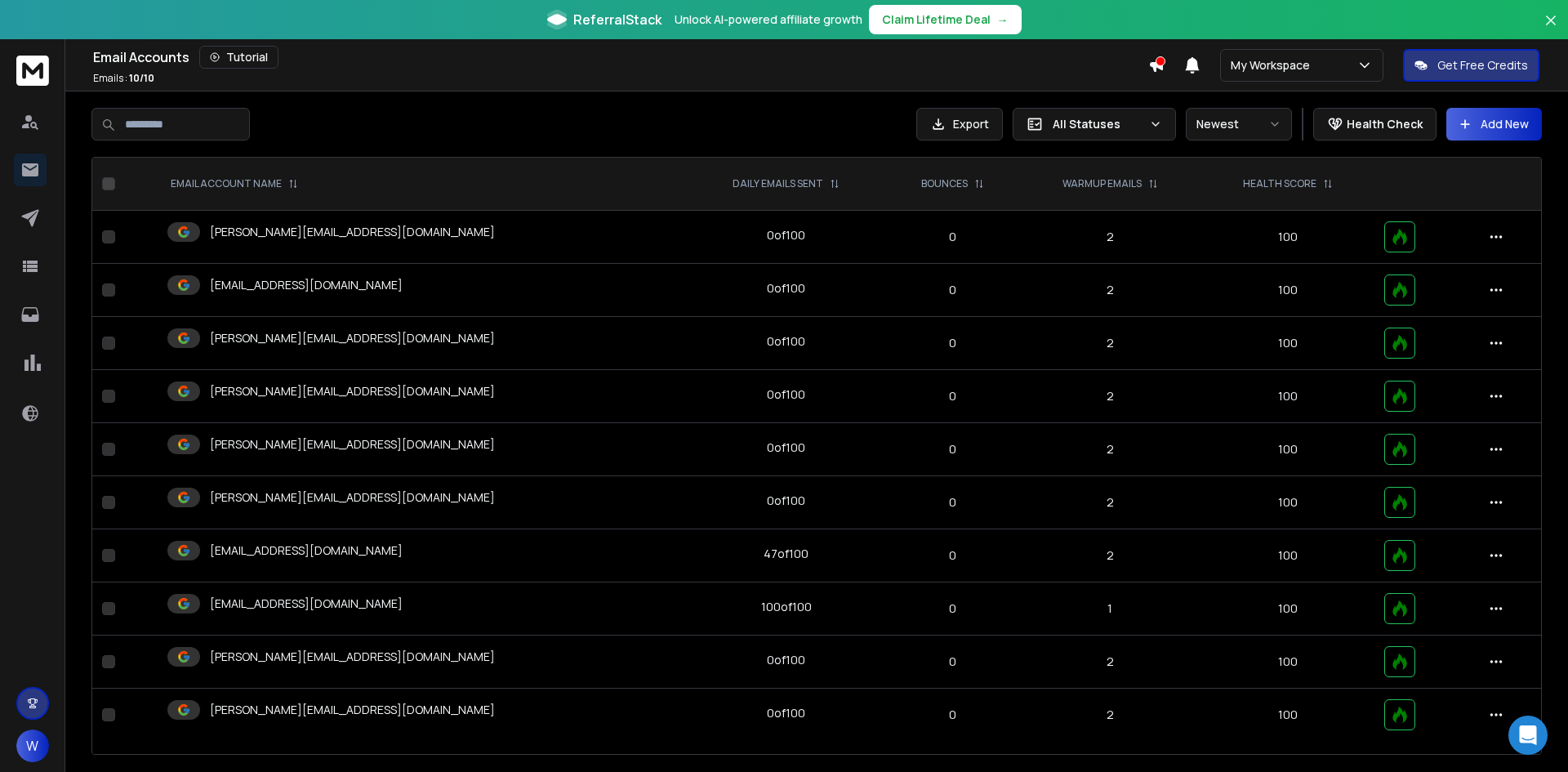
click at [261, 493] on p "[PERSON_NAME][EMAIL_ADDRESS][DOMAIN_NAME]" at bounding box center [352, 497] width 285 height 16
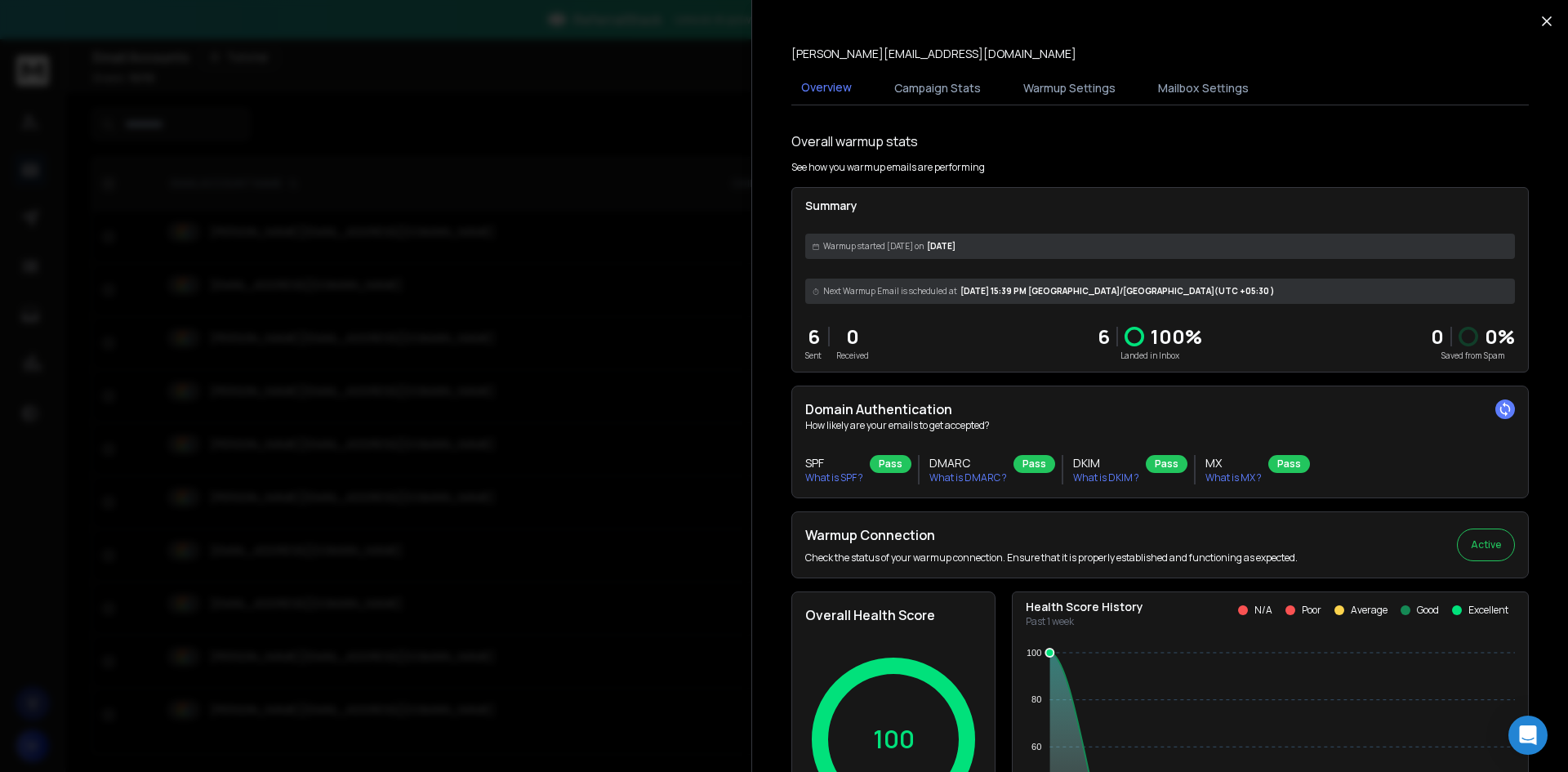
click at [1546, 15] on icon "button" at bounding box center [1546, 21] width 16 height 16
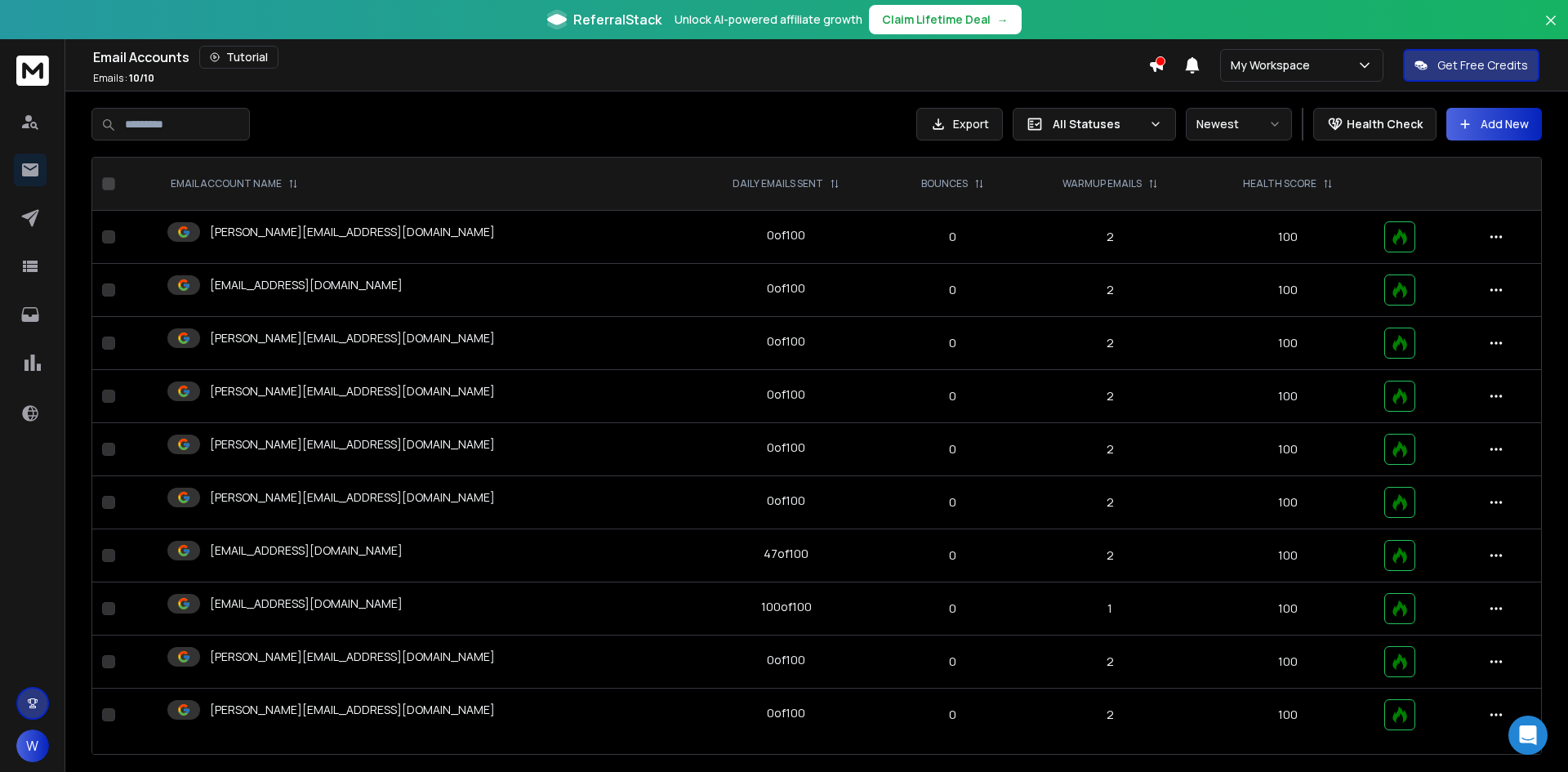
click at [302, 548] on p "[EMAIL_ADDRESS][DOMAIN_NAME]" at bounding box center [305, 551] width 193 height 16
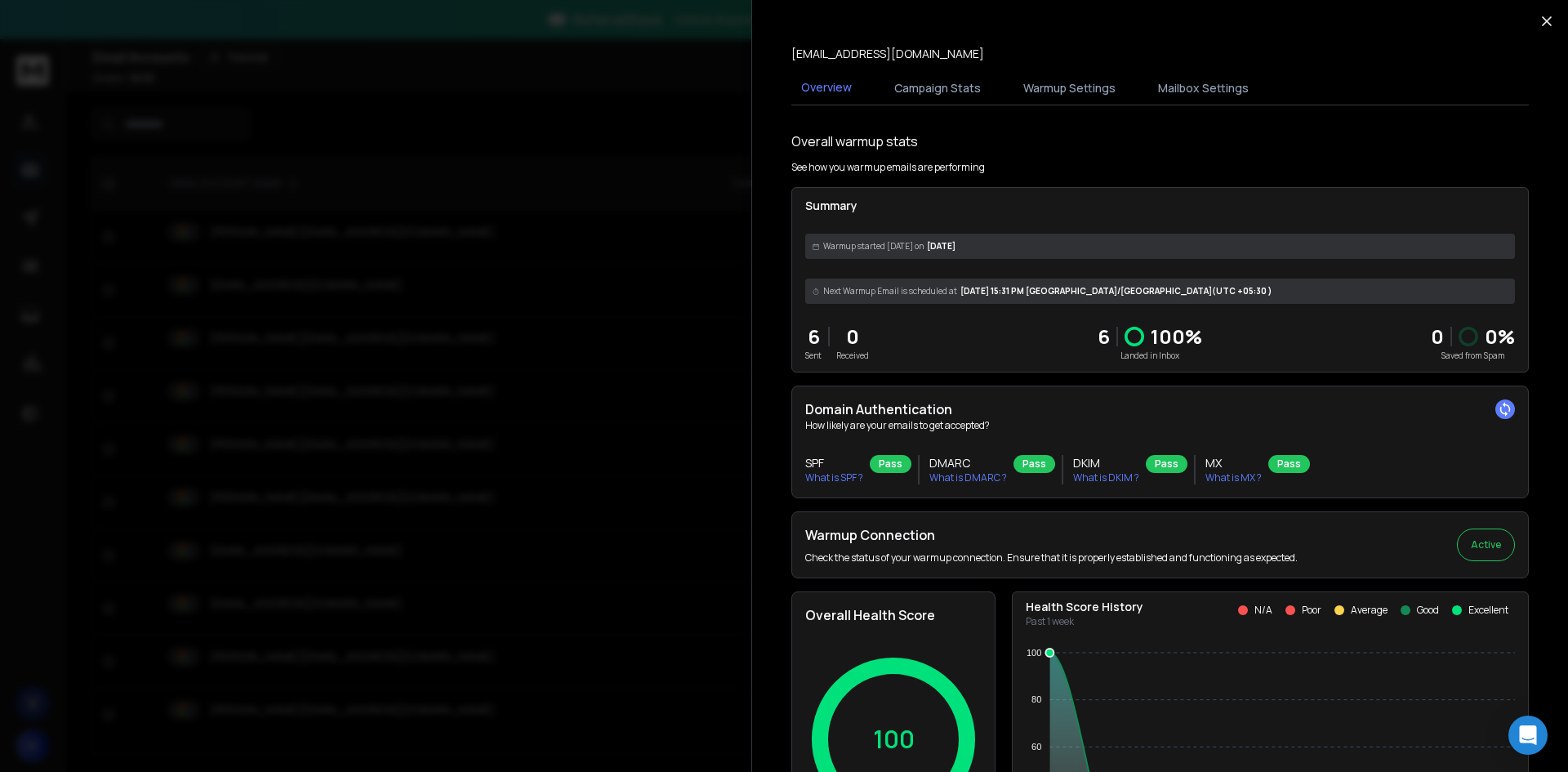
click at [1542, 22] on icon "button" at bounding box center [1546, 20] width 8 height 8
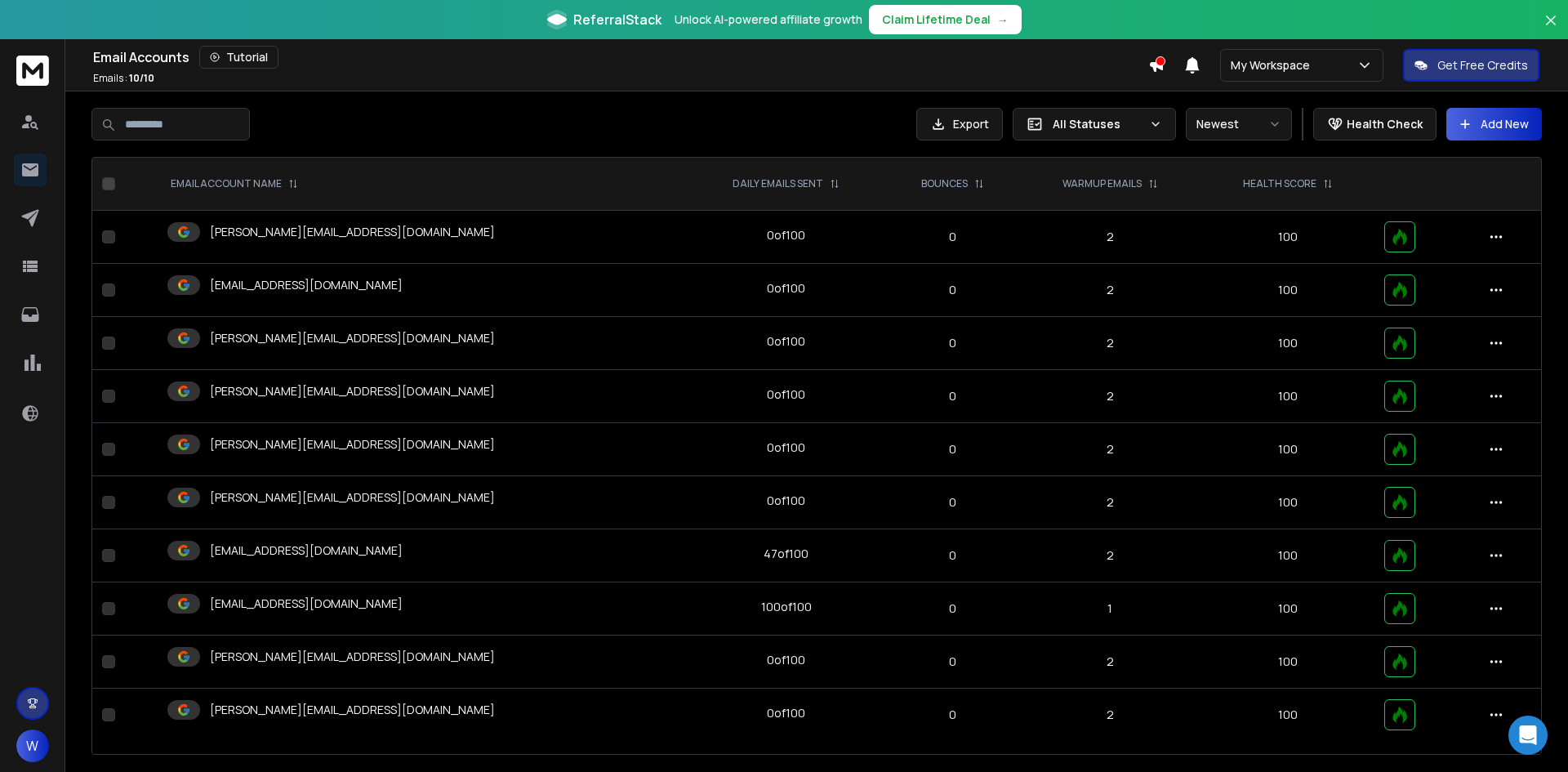
click at [266, 613] on div "[EMAIL_ADDRESS][DOMAIN_NAME]" at bounding box center [285, 604] width 235 height 20
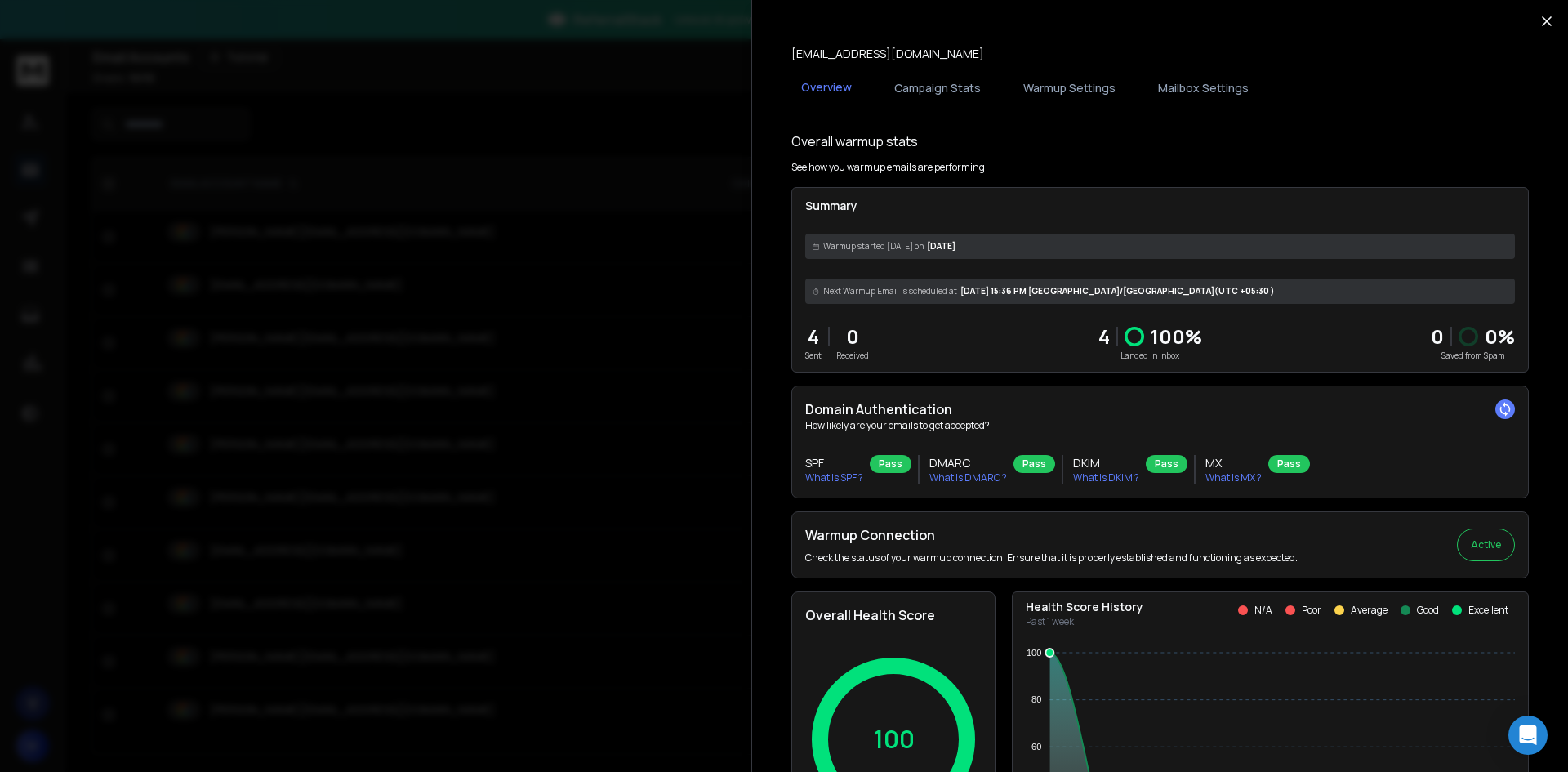
click at [1542, 20] on icon "button" at bounding box center [1546, 20] width 8 height 8
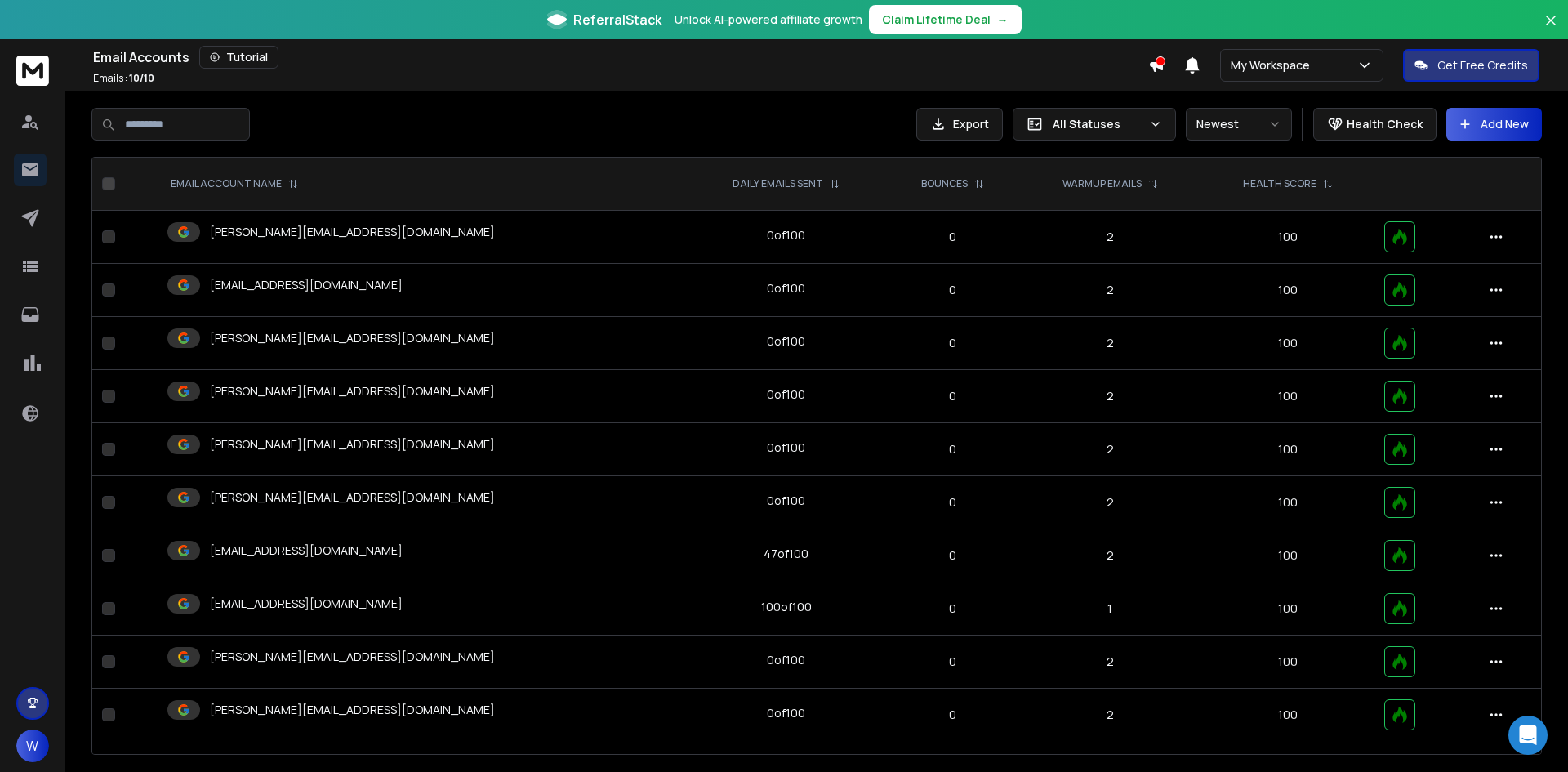
click at [260, 597] on p "[EMAIL_ADDRESS][DOMAIN_NAME]" at bounding box center [305, 603] width 193 height 16
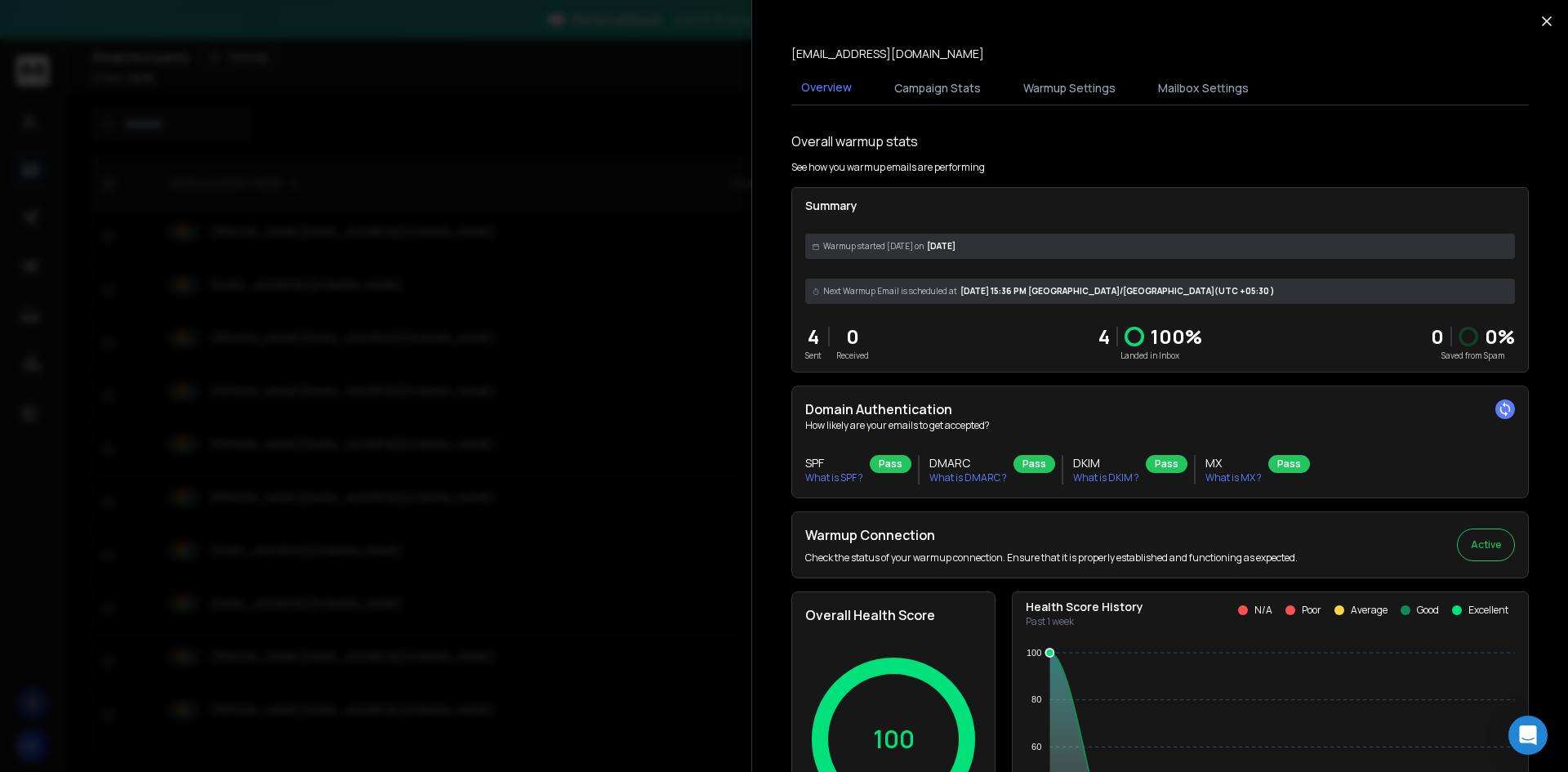
click at [1539, 17] on icon "button" at bounding box center [1546, 21] width 16 height 16
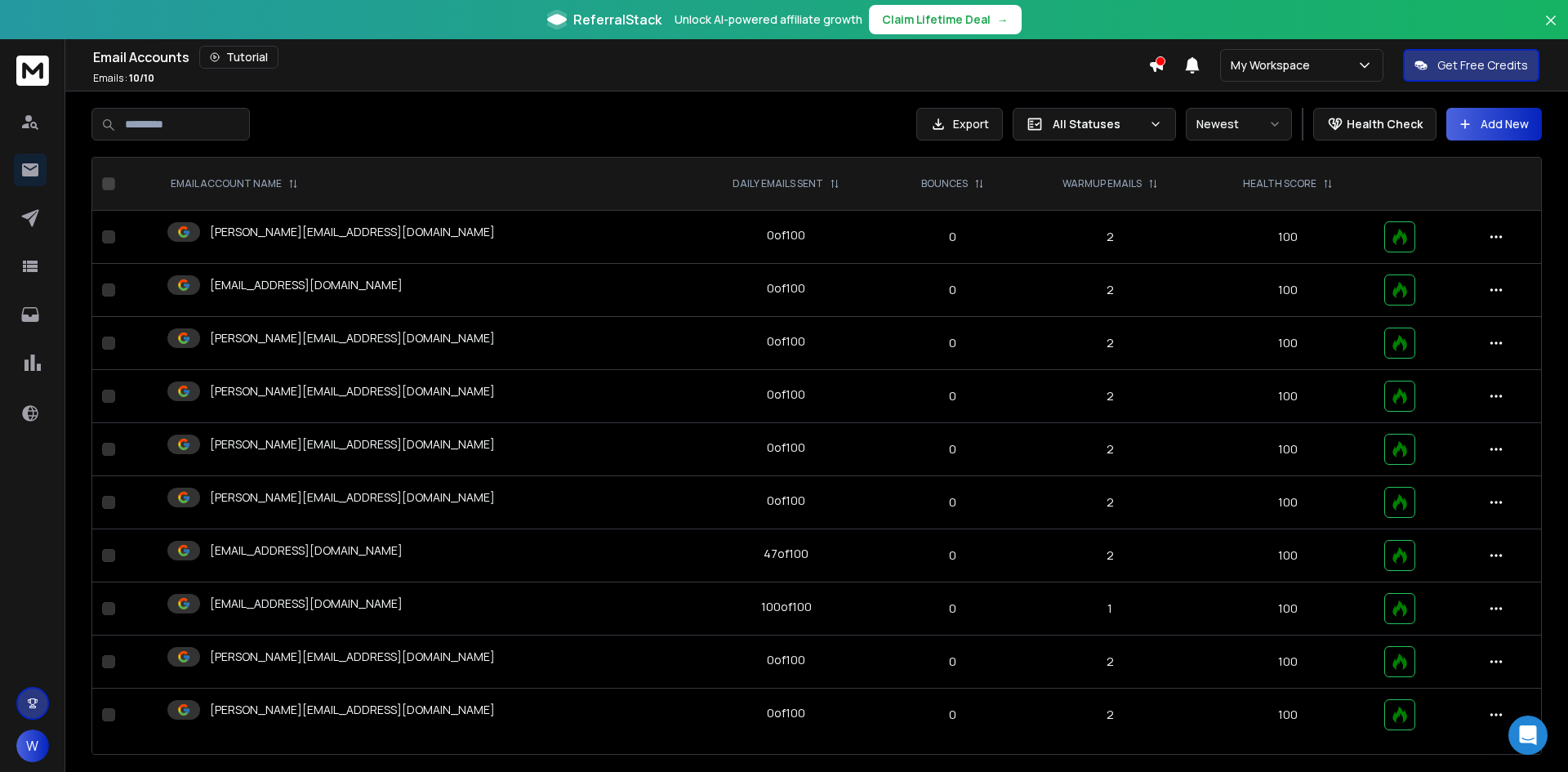
click at [271, 656] on p "[PERSON_NAME][EMAIL_ADDRESS][DOMAIN_NAME]" at bounding box center [352, 657] width 285 height 16
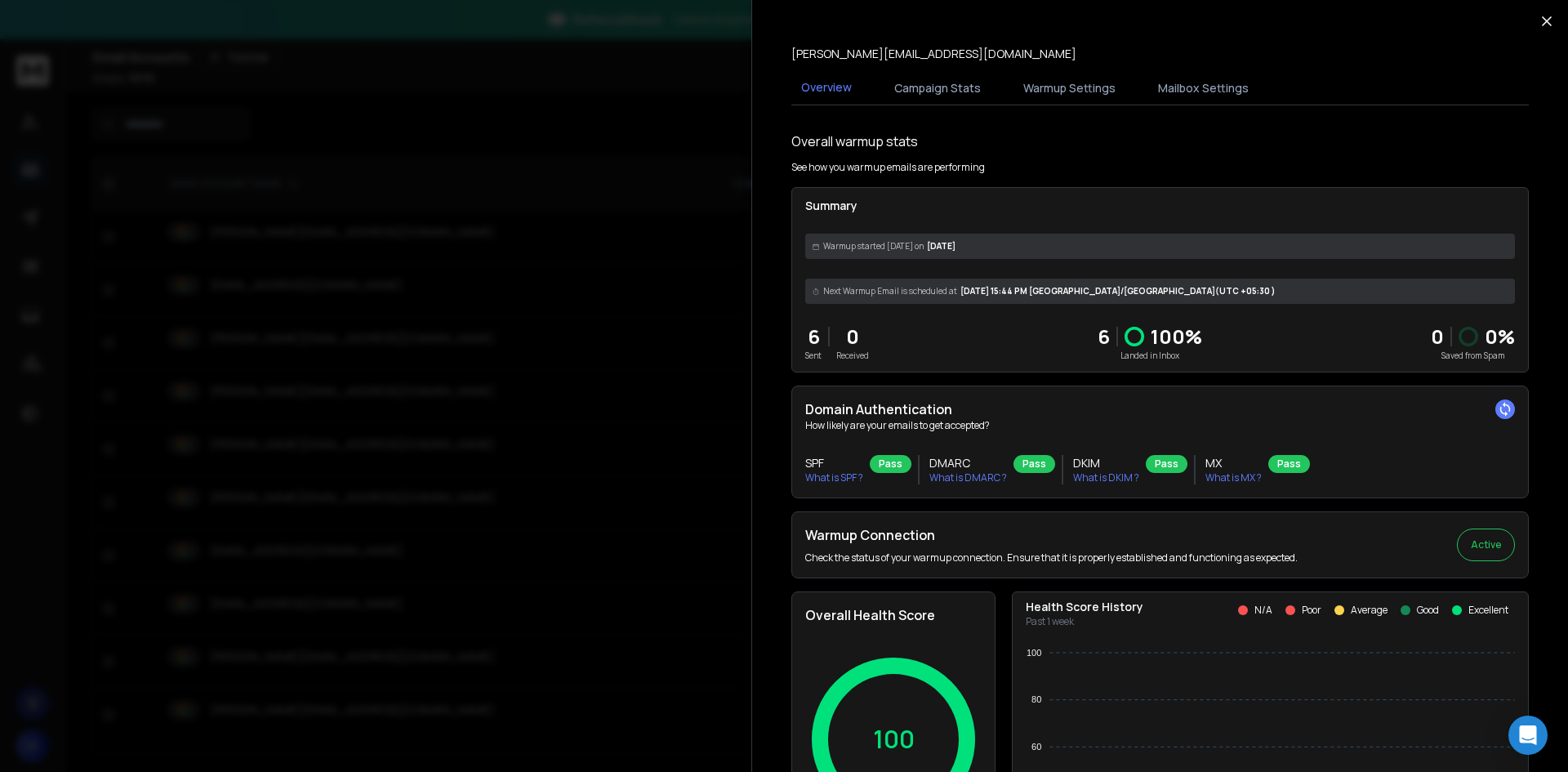
click at [1544, 23] on icon "button" at bounding box center [1546, 20] width 8 height 8
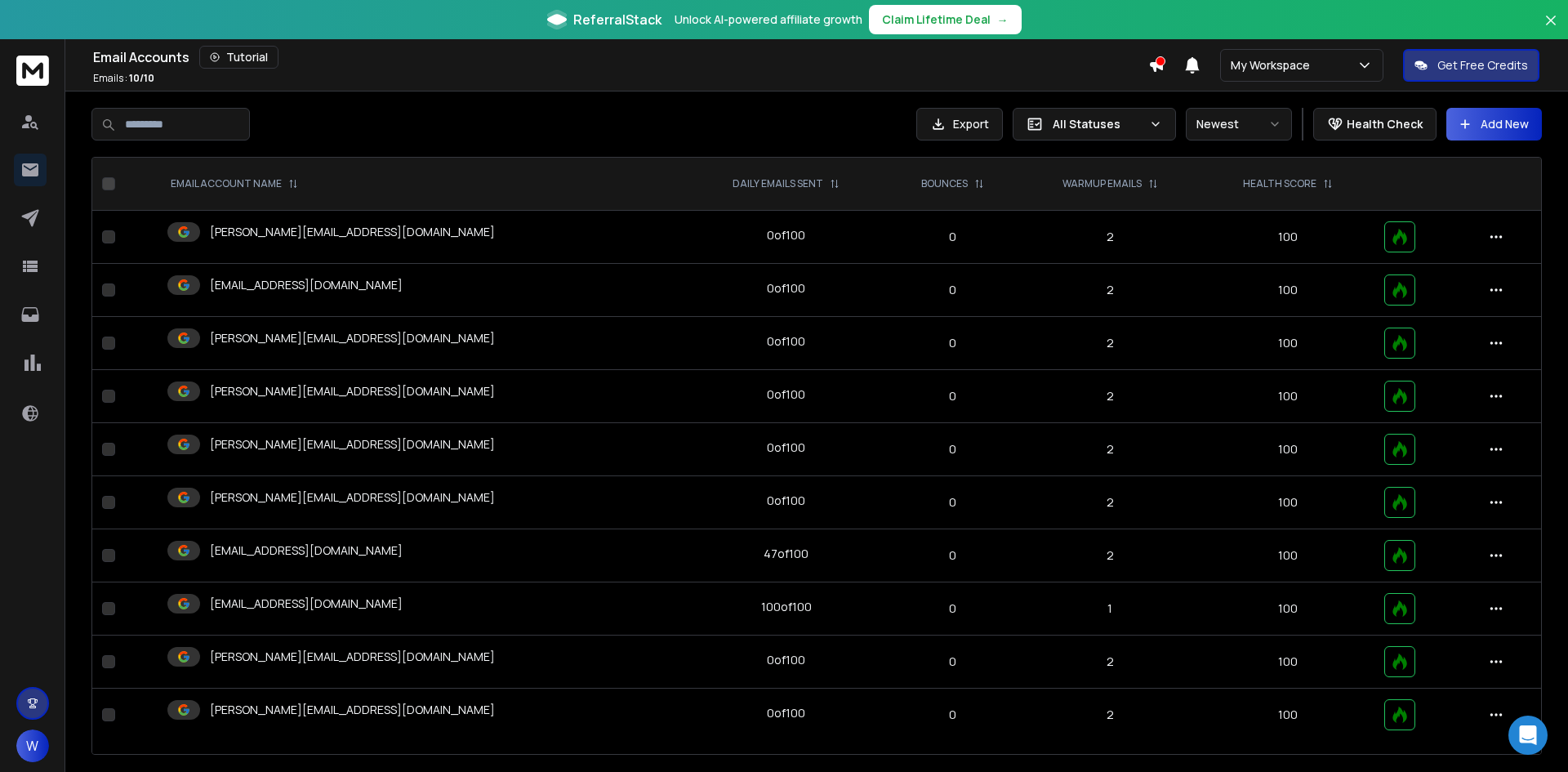
click at [310, 706] on p "[PERSON_NAME][EMAIL_ADDRESS][DOMAIN_NAME]" at bounding box center [352, 710] width 285 height 16
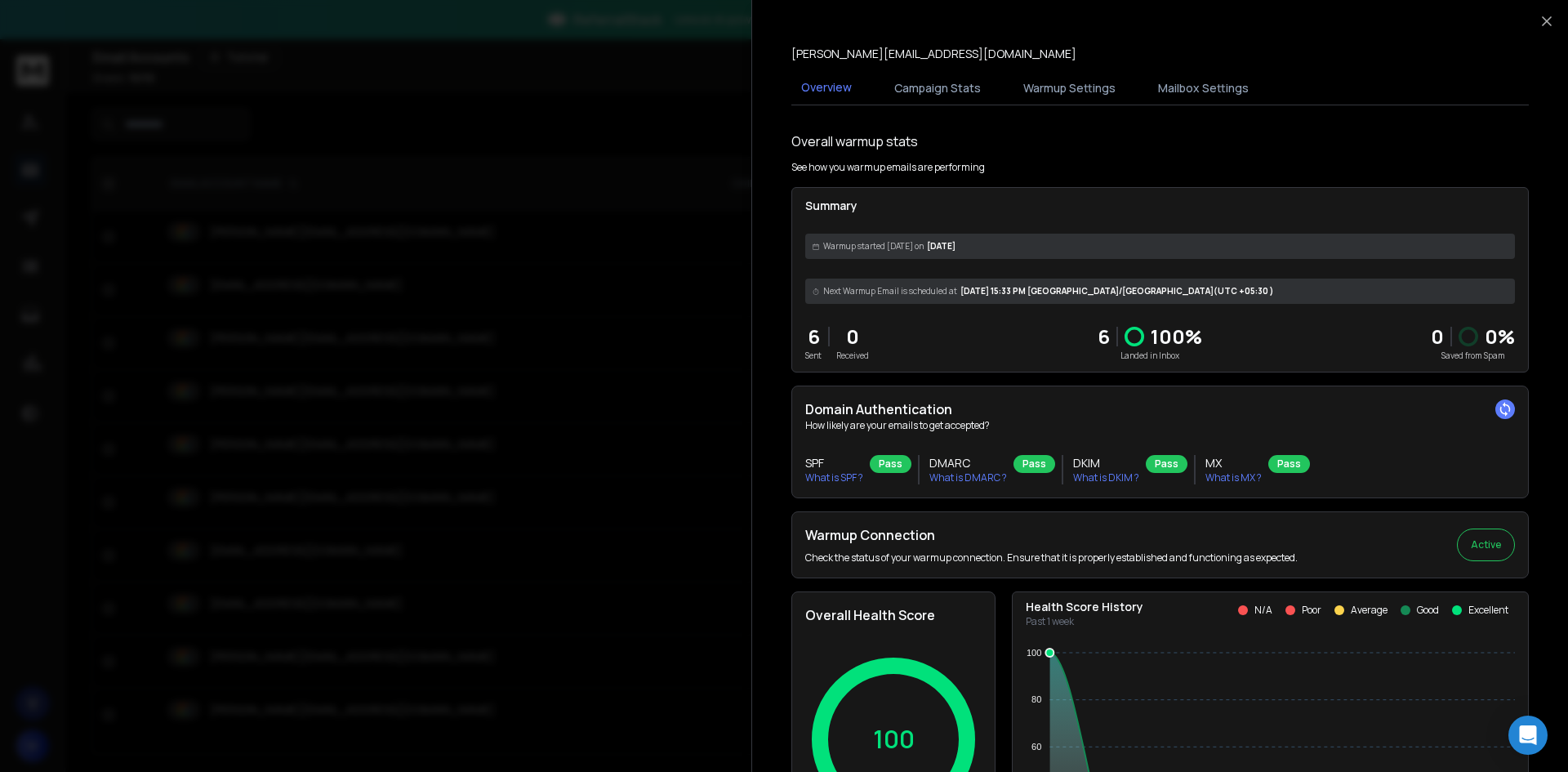
drag, startPoint x: 1544, startPoint y: 18, endPoint x: 1518, endPoint y: 44, distance: 36.8
click at [1543, 17] on icon "button" at bounding box center [1546, 21] width 16 height 16
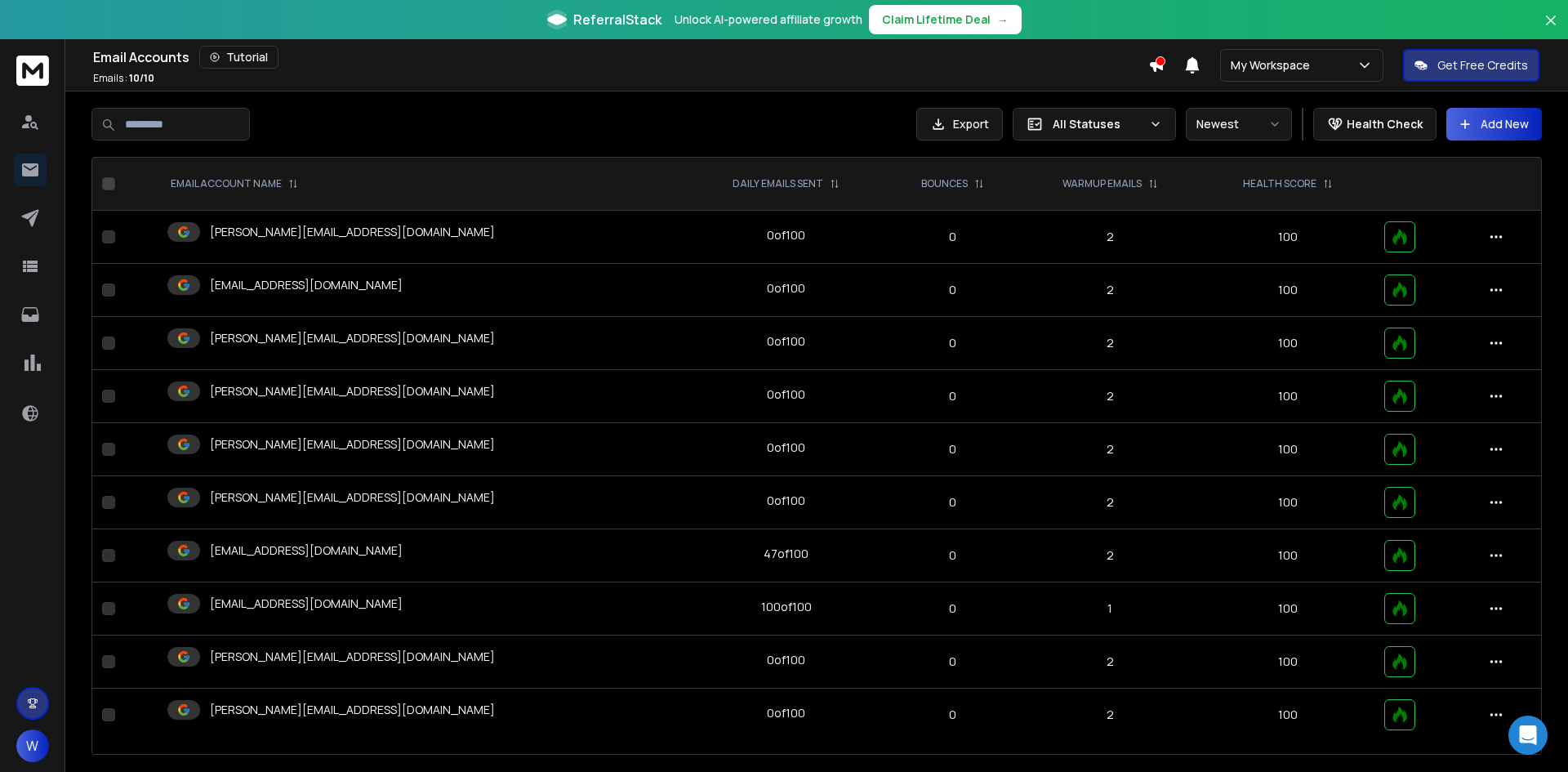
click at [269, 227] on p "[PERSON_NAME][EMAIL_ADDRESS][DOMAIN_NAME]" at bounding box center [352, 232] width 285 height 16
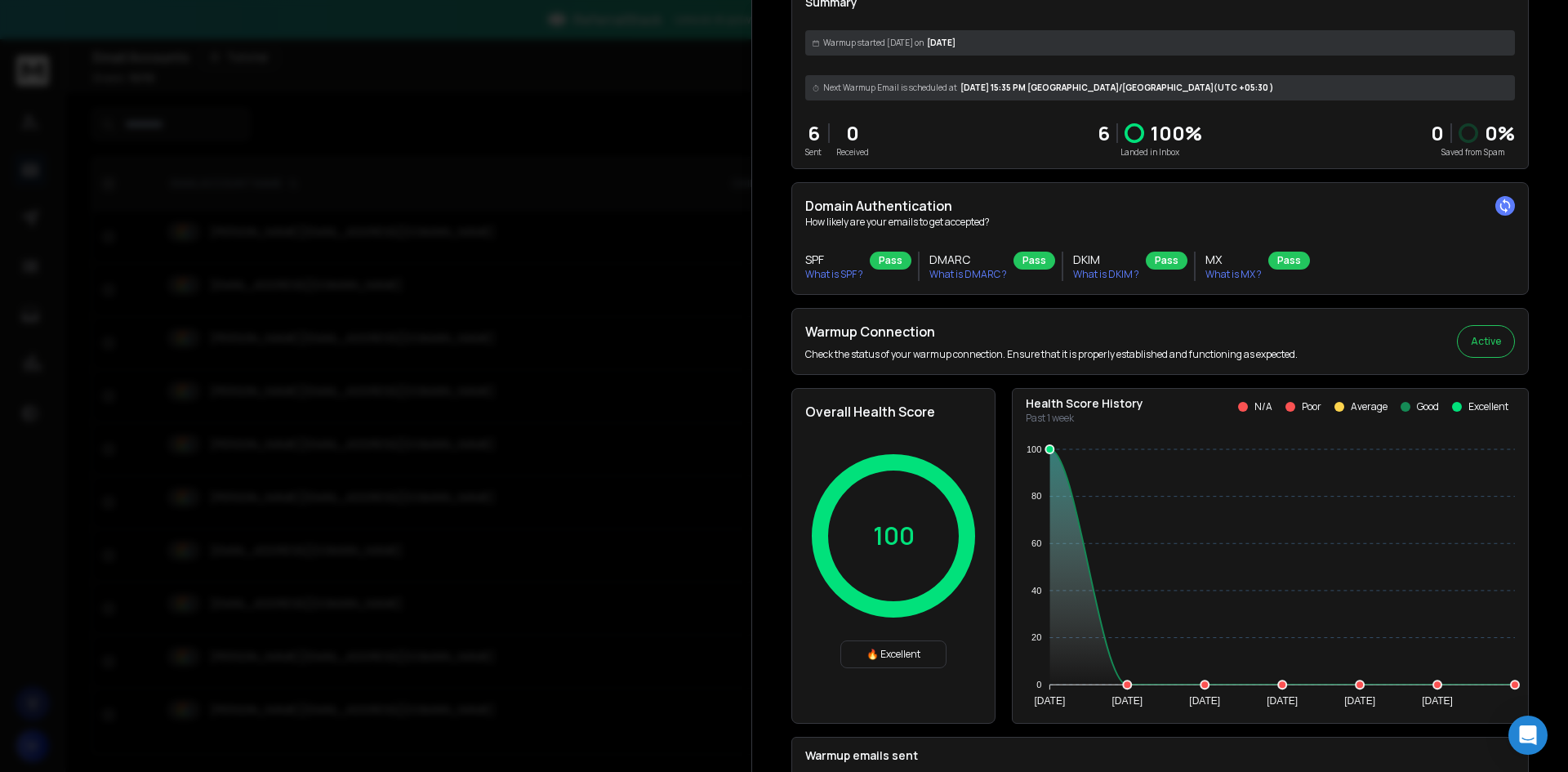
scroll to position [327, 0]
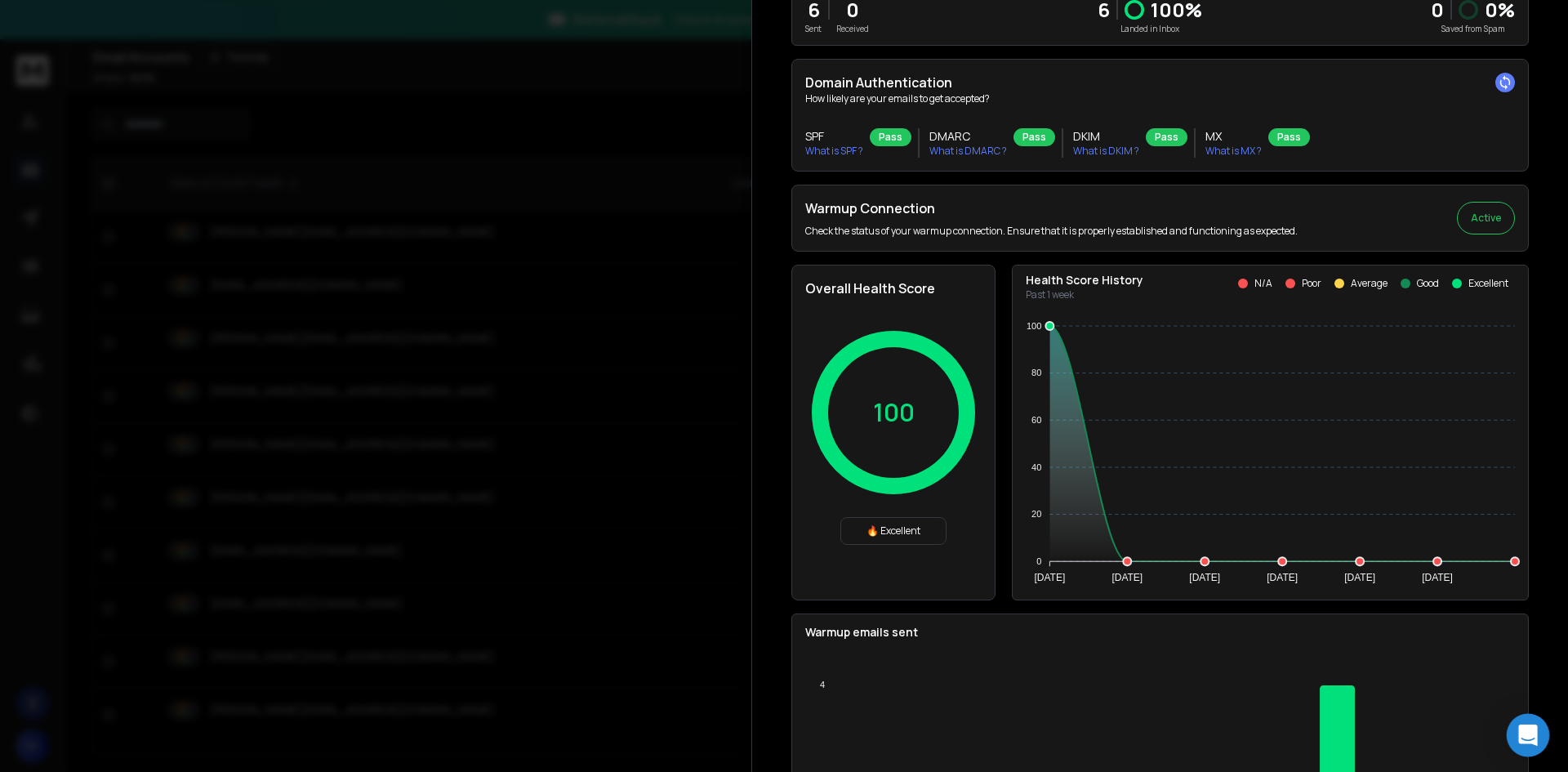
click at [1532, 734] on icon "Open Intercom Messenger" at bounding box center [1526, 736] width 19 height 21
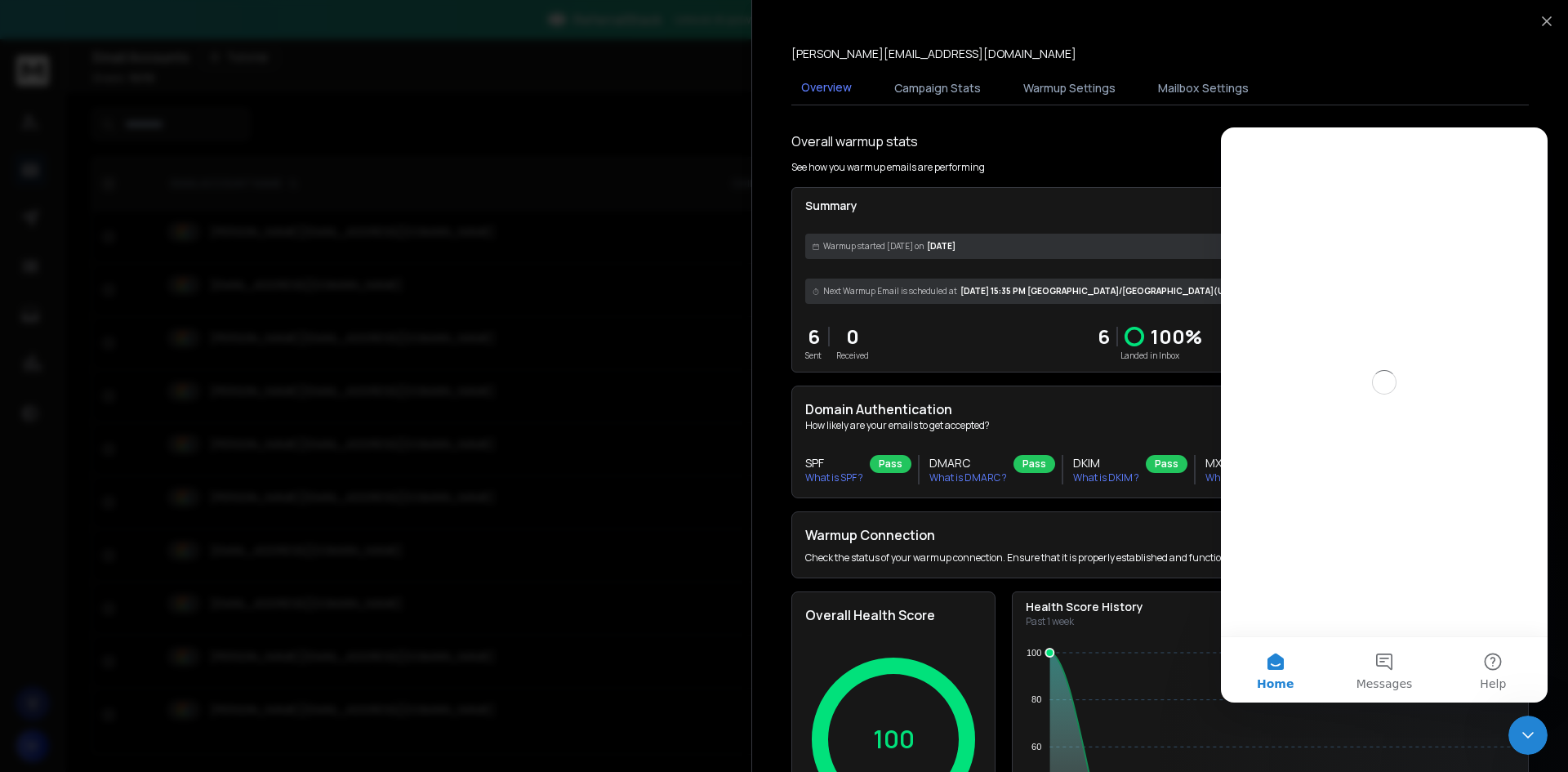
scroll to position [0, 0]
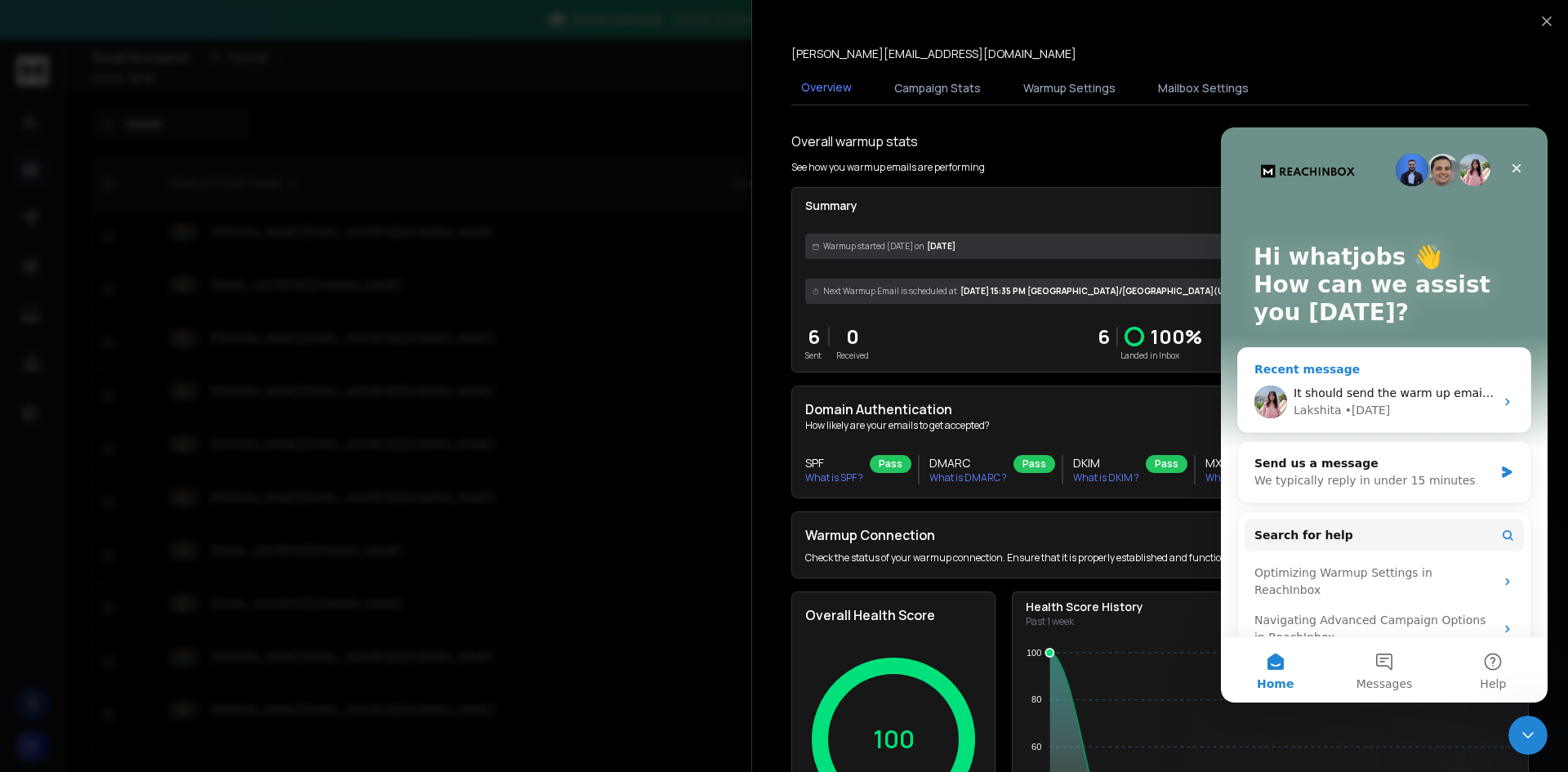
click at [1335, 395] on span "It should send the warm up emails today as it was the weekend." at bounding box center [1481, 393] width 375 height 13
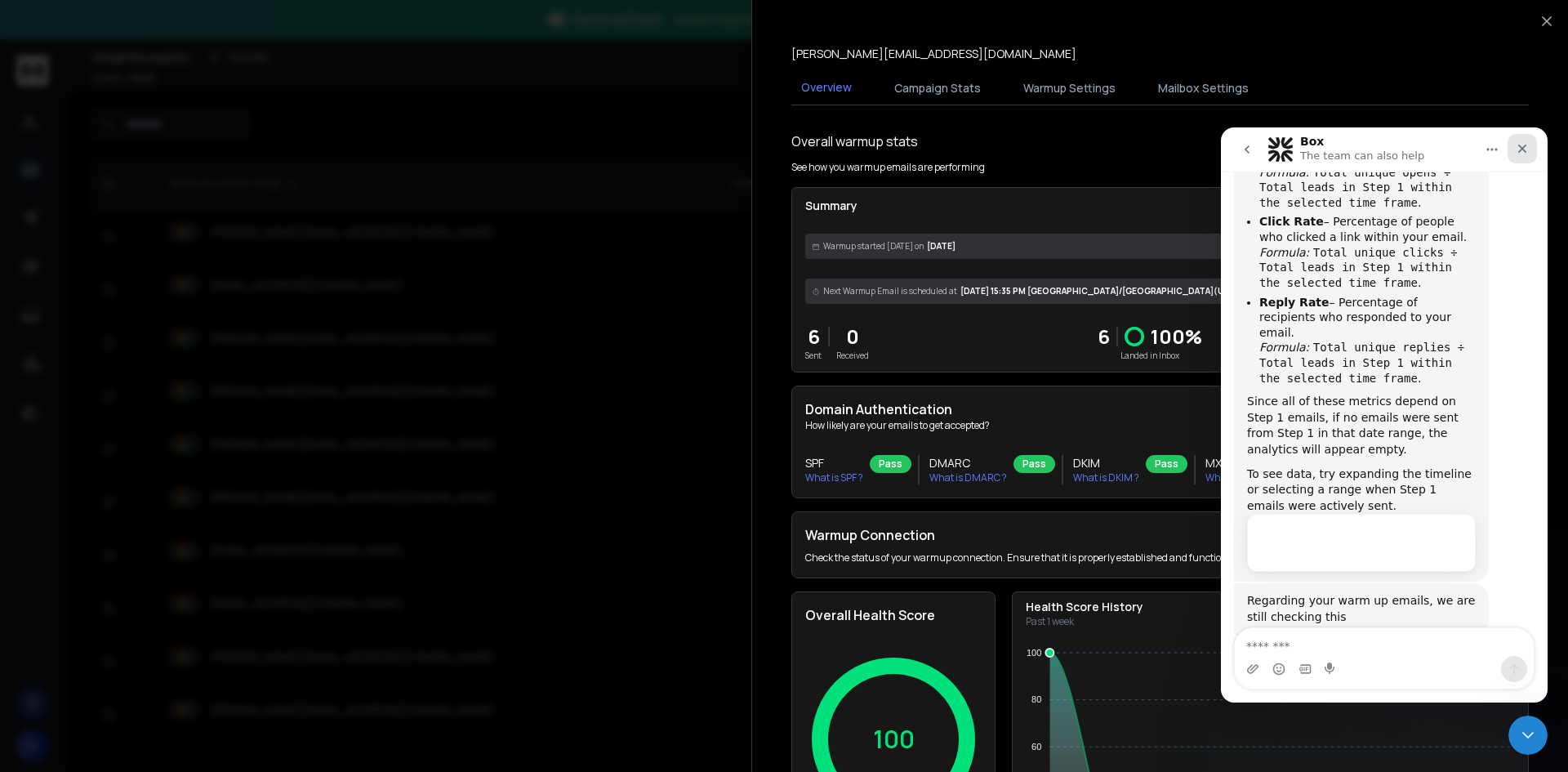
scroll to position [781, 0]
click at [1523, 155] on div "Close" at bounding box center [1521, 148] width 29 height 29
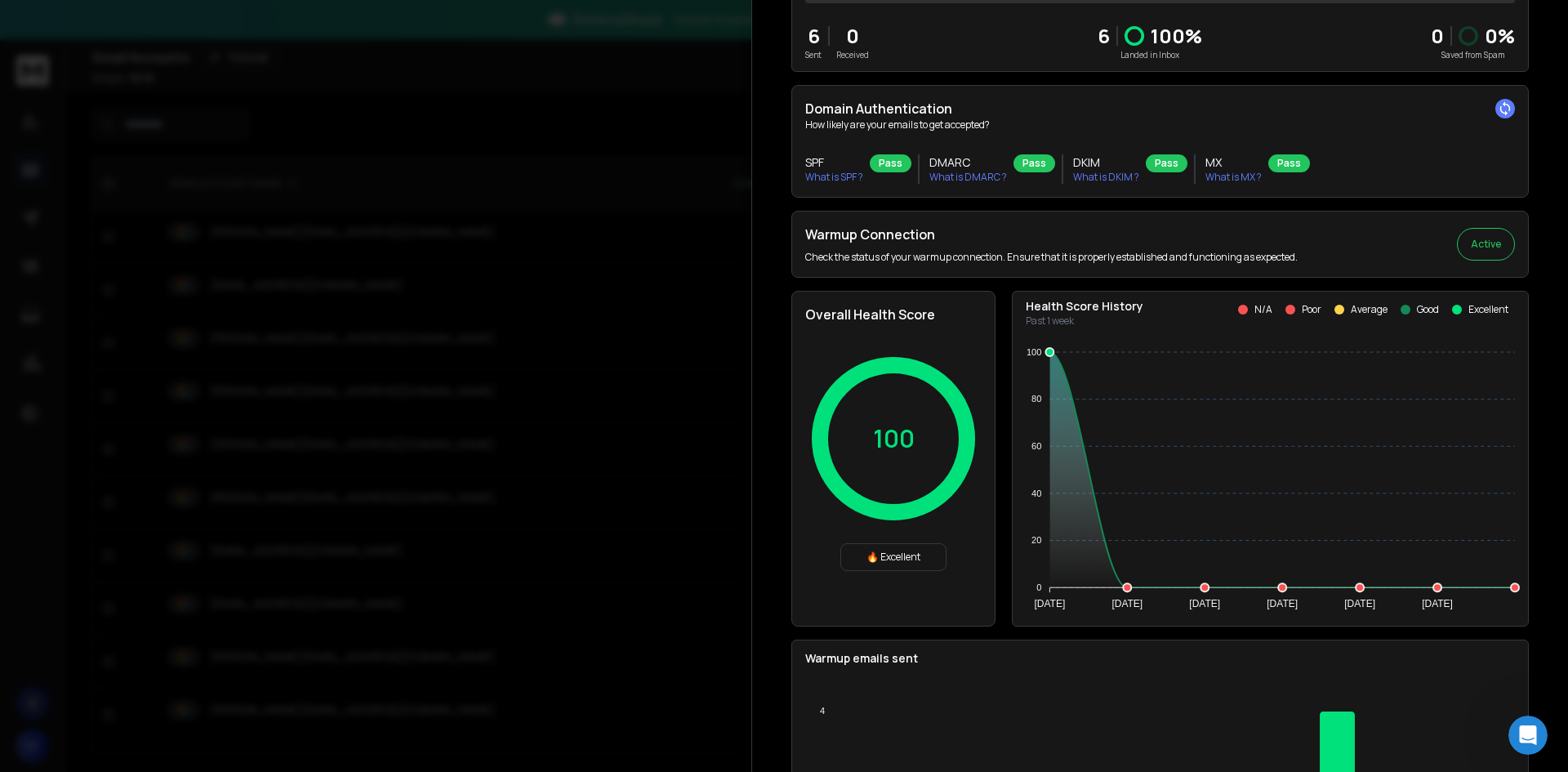
scroll to position [327, 0]
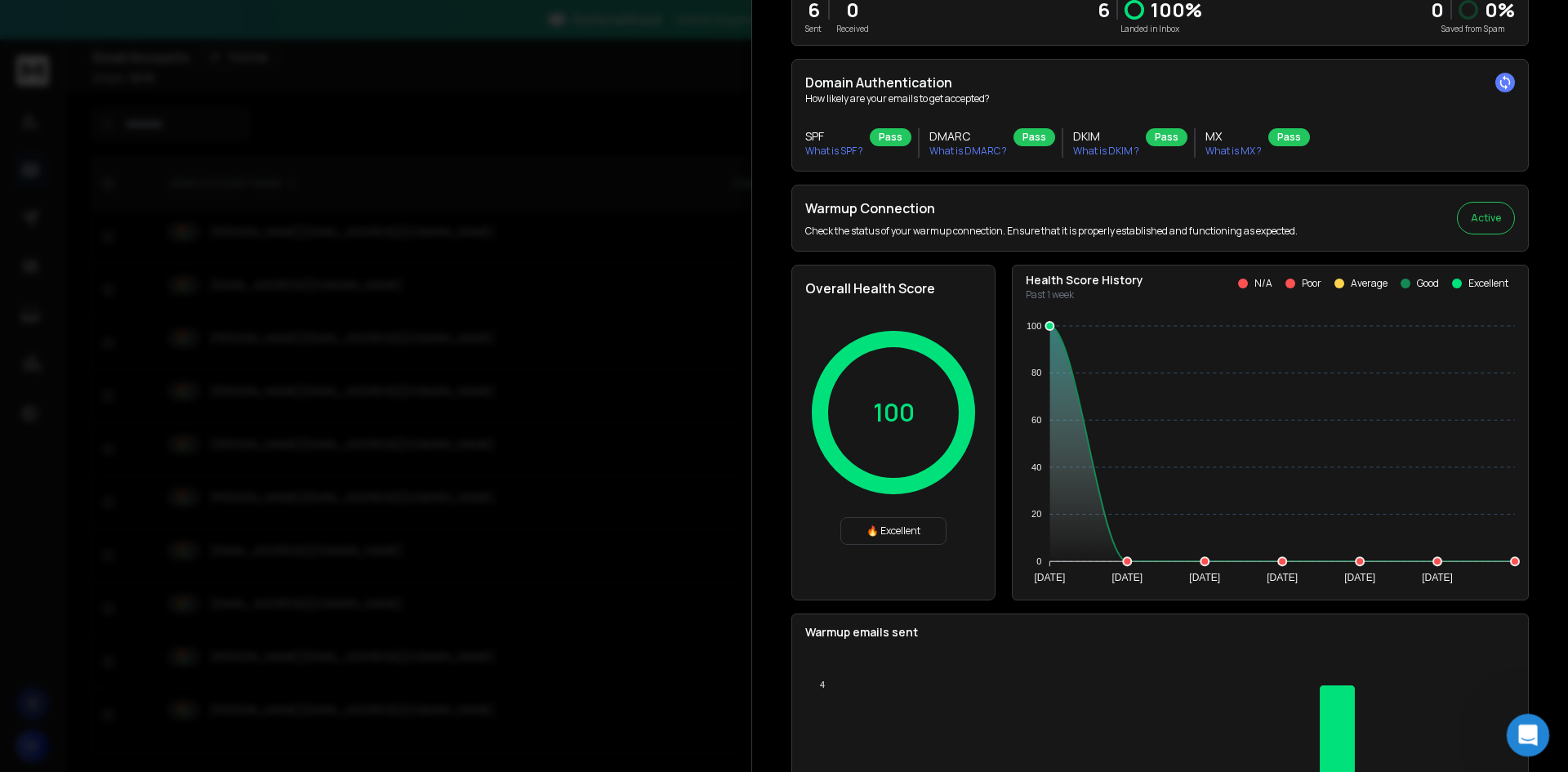
click at [1531, 745] on div "Open Intercom Messenger" at bounding box center [1524, 732] width 54 height 54
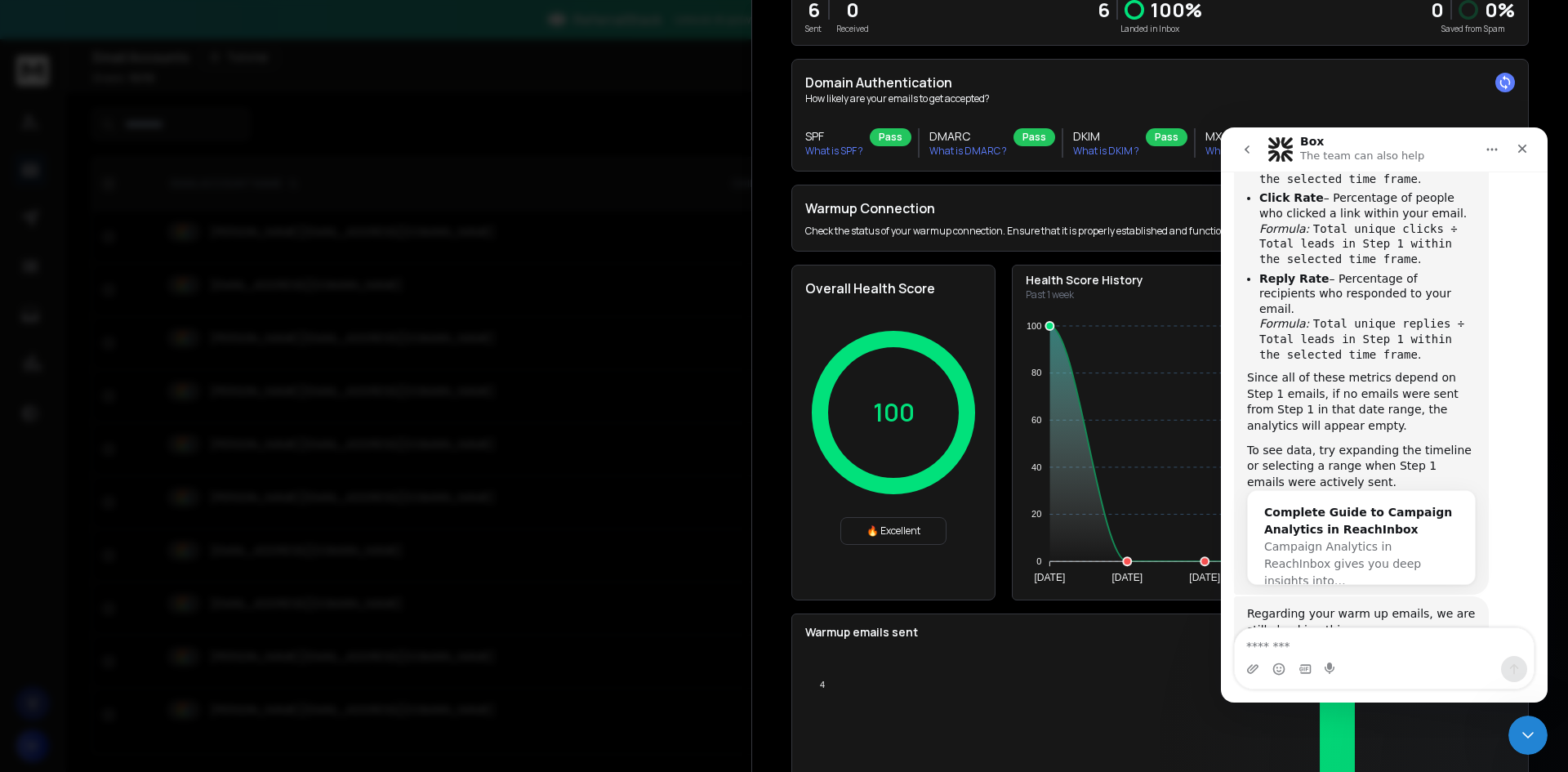
scroll to position [817, 0]
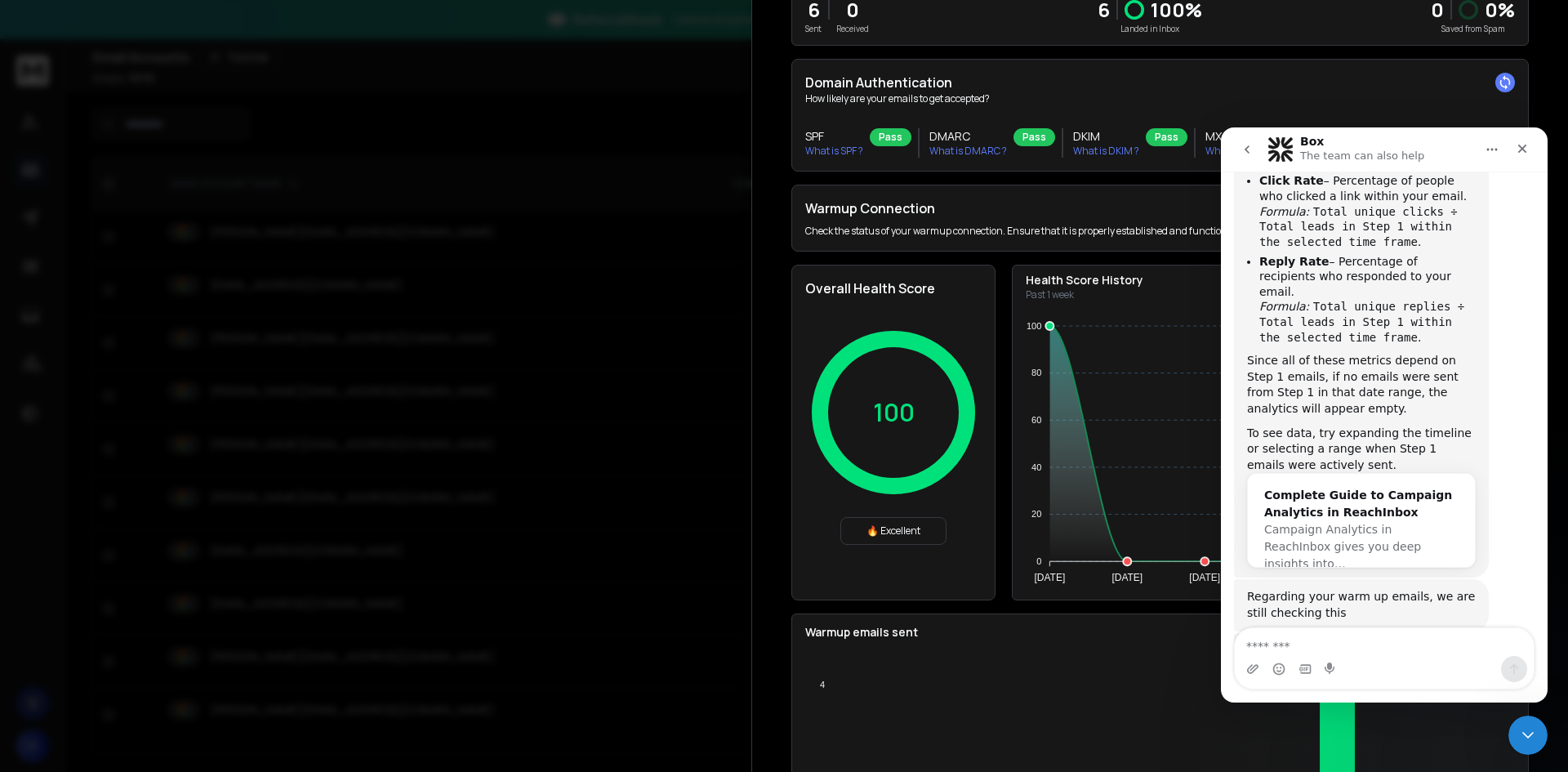
click at [1245, 148] on icon "go back" at bounding box center [1247, 149] width 5 height 8
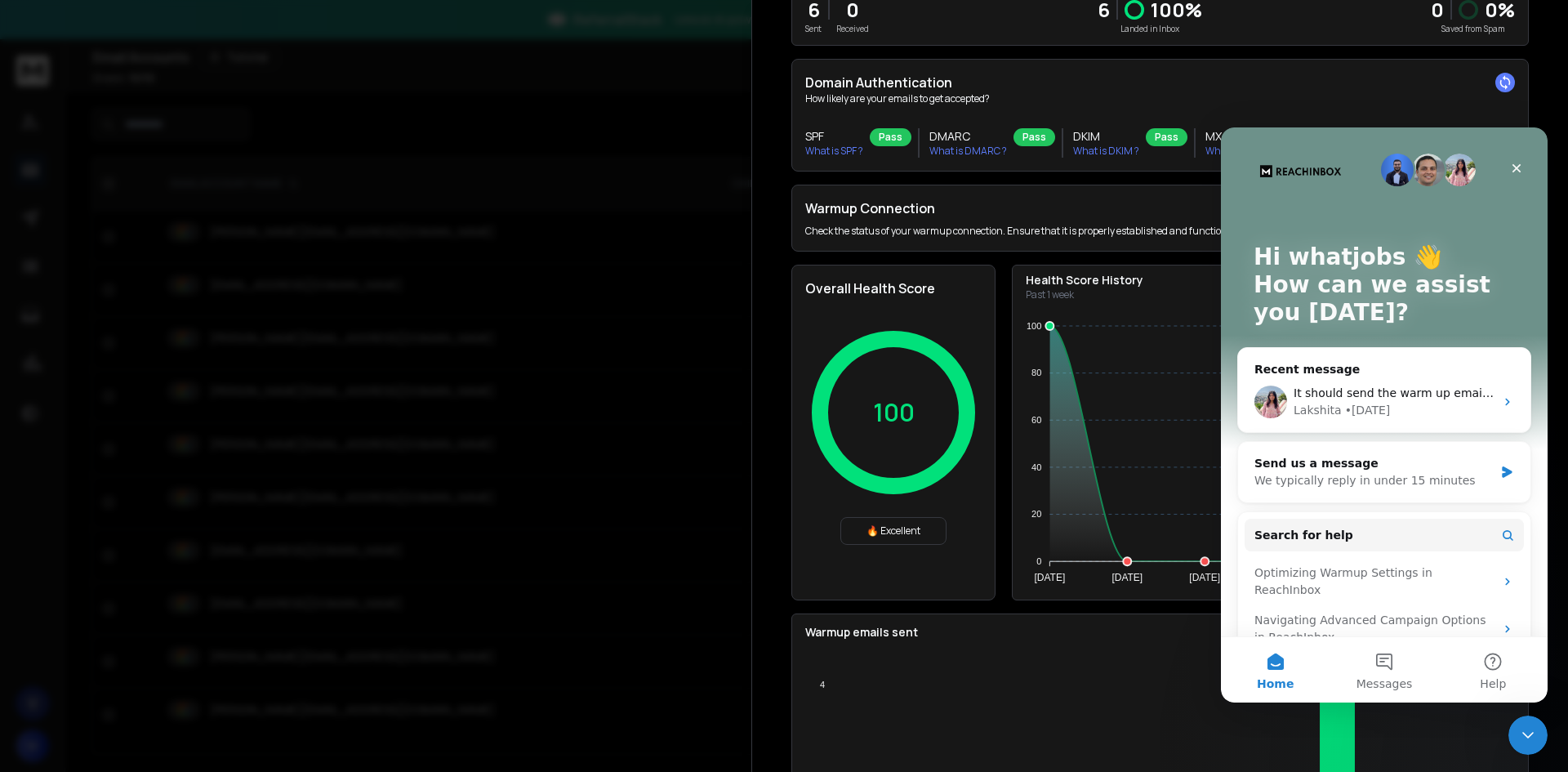
scroll to position [0, 0]
click at [1372, 655] on button "Messages" at bounding box center [1383, 670] width 108 height 66
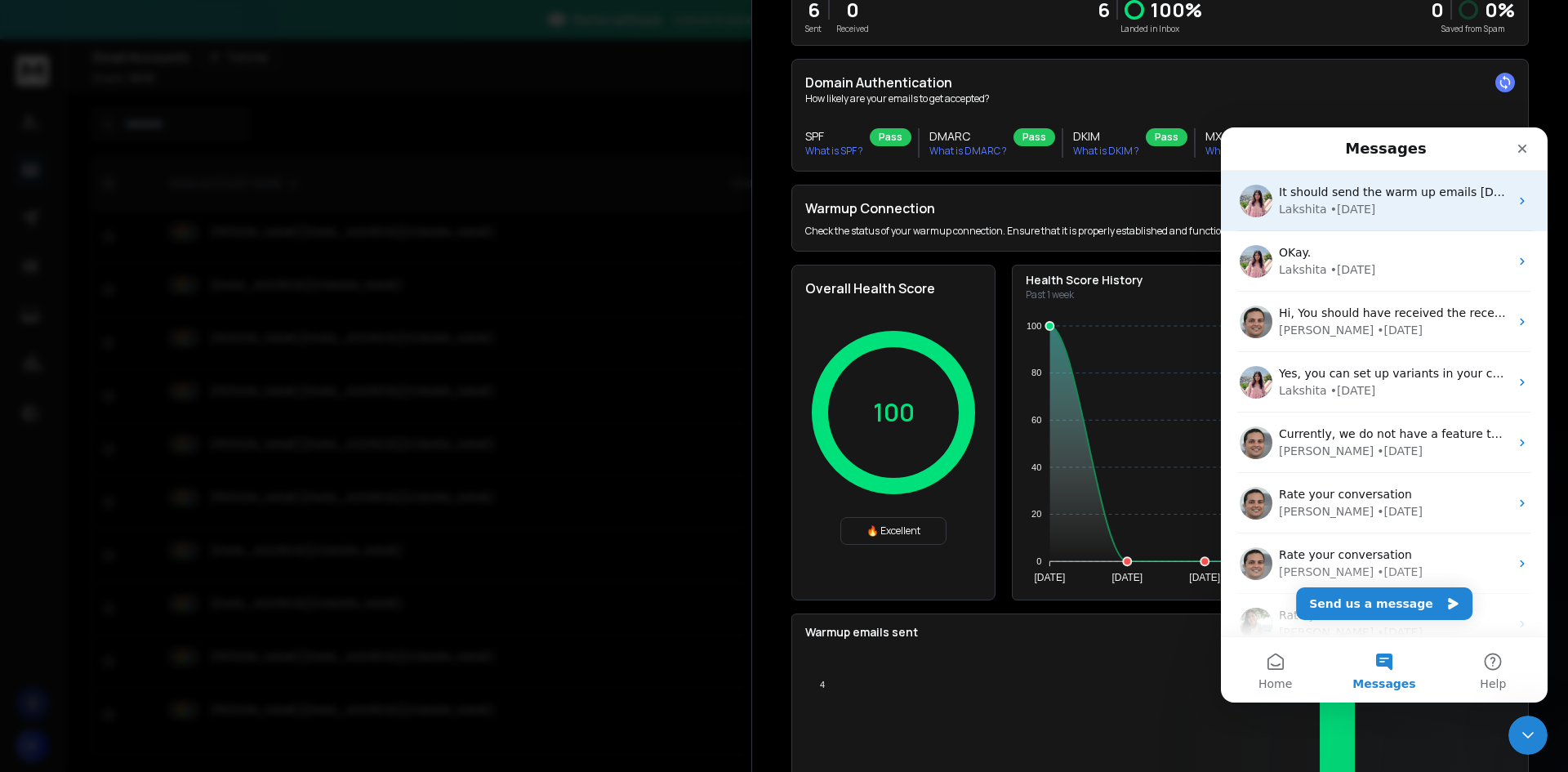
click at [1330, 205] on div "• 1d ago" at bounding box center [1352, 209] width 45 height 17
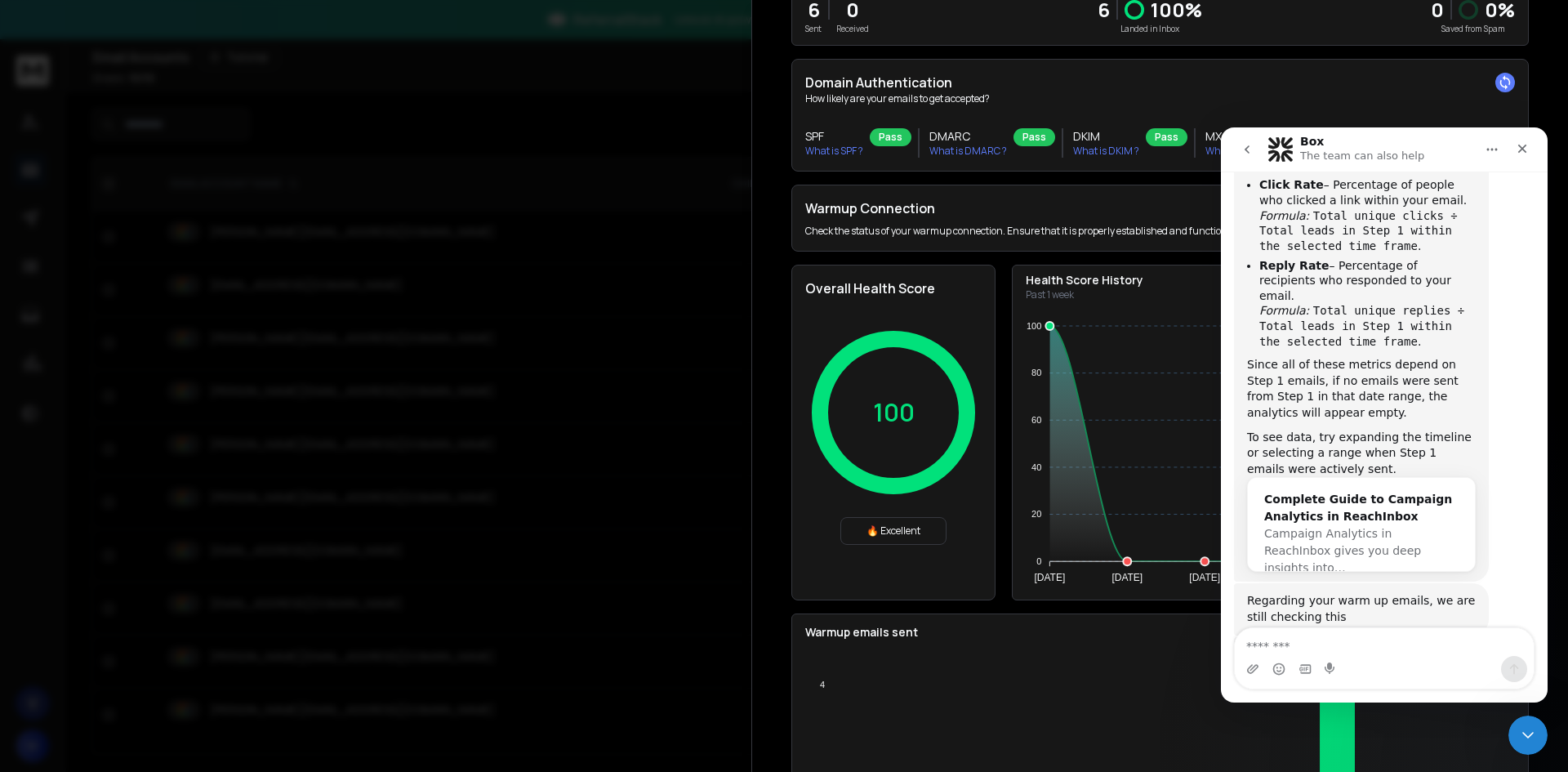
scroll to position [817, 0]
click at [1331, 644] on textarea "Message…" at bounding box center [1383, 641] width 299 height 28
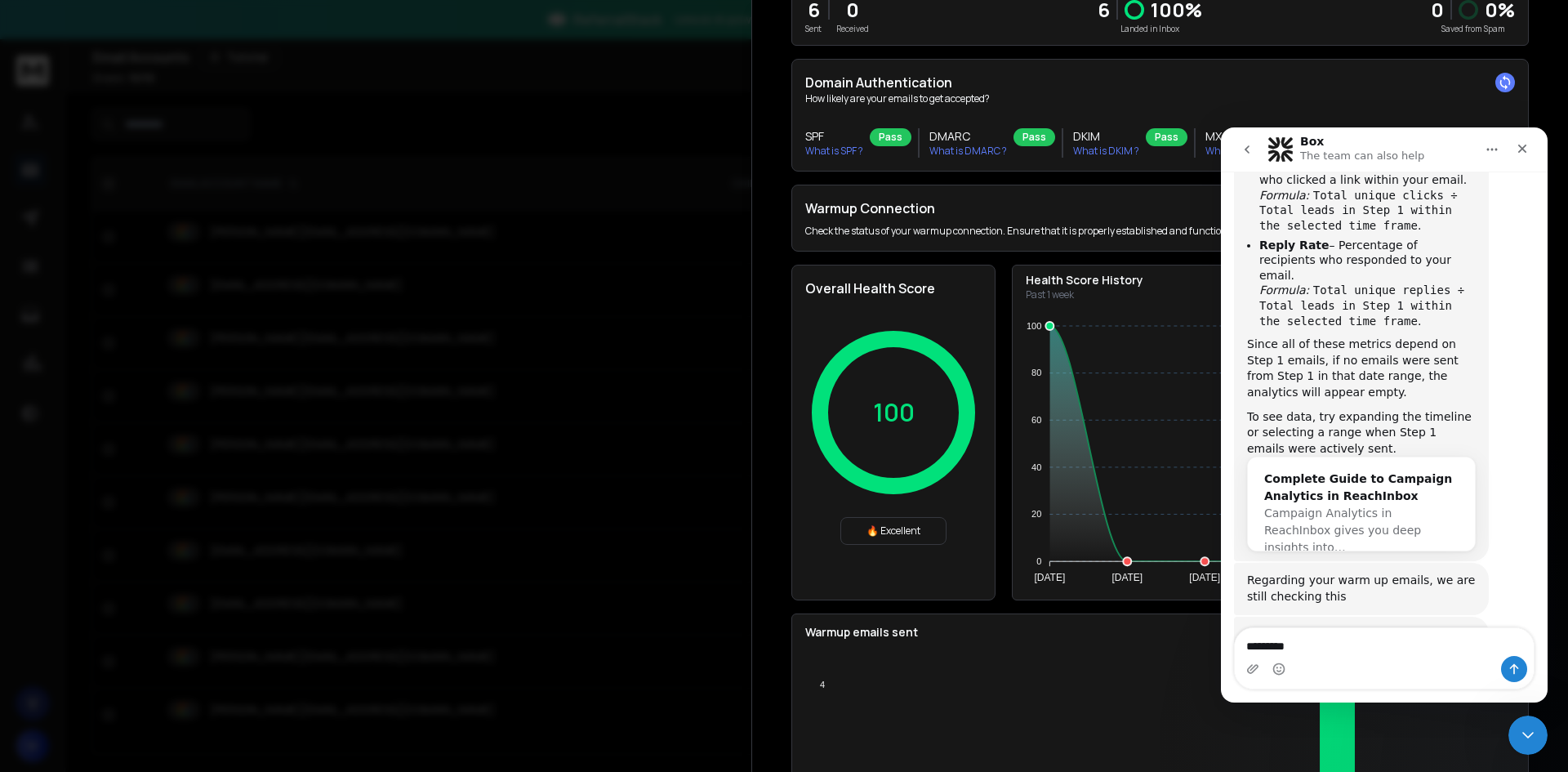
scroll to position [850, 0]
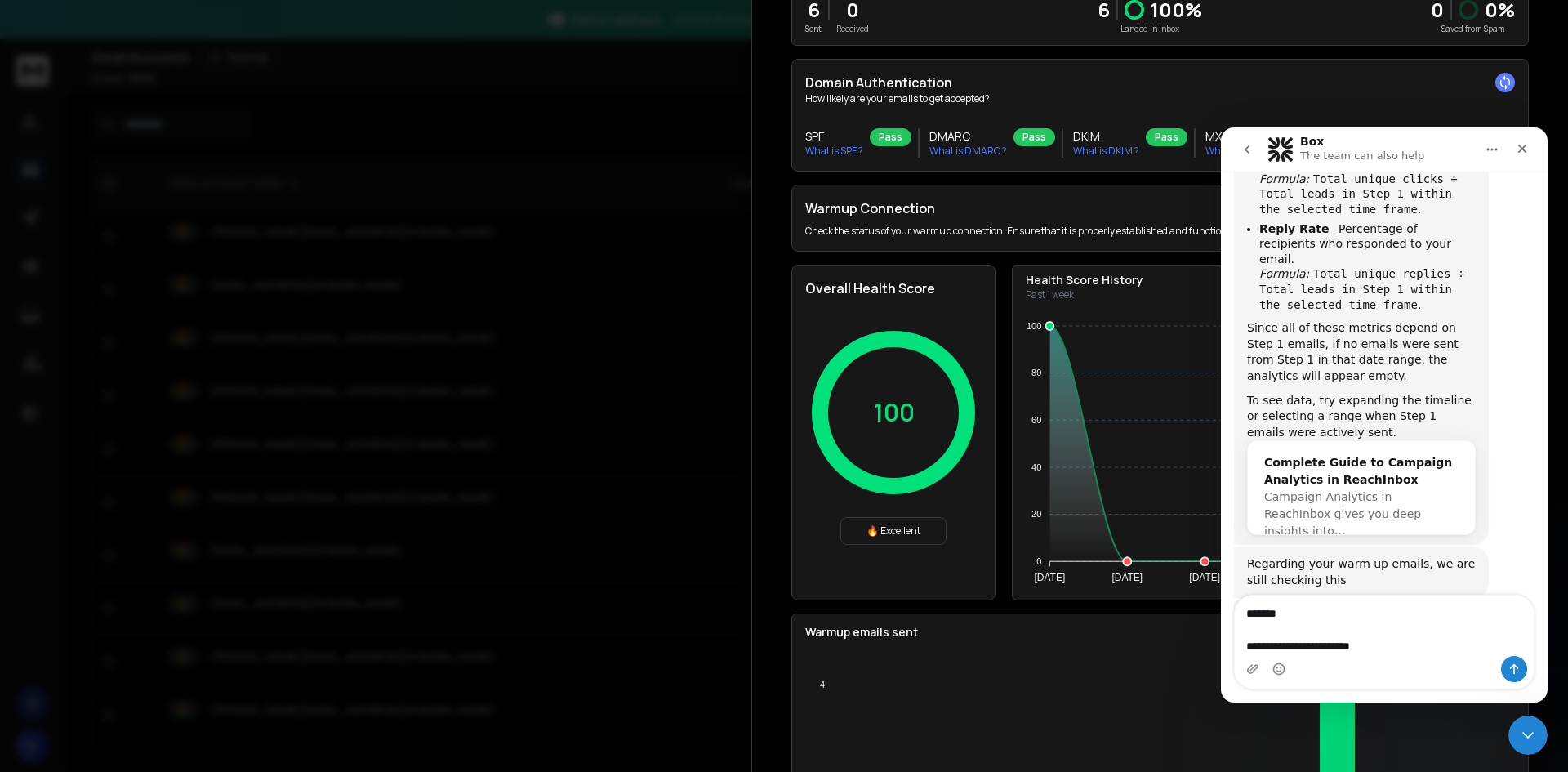
click at [1329, 644] on textarea "**********" at bounding box center [1383, 625] width 299 height 60
click at [1405, 649] on textarea "**********" at bounding box center [1383, 625] width 299 height 60
click at [1393, 645] on textarea "**********" at bounding box center [1383, 625] width 299 height 60
click at [1390, 646] on textarea "**********" at bounding box center [1383, 625] width 299 height 60
click at [1487, 651] on textarea "**********" at bounding box center [1383, 625] width 299 height 60
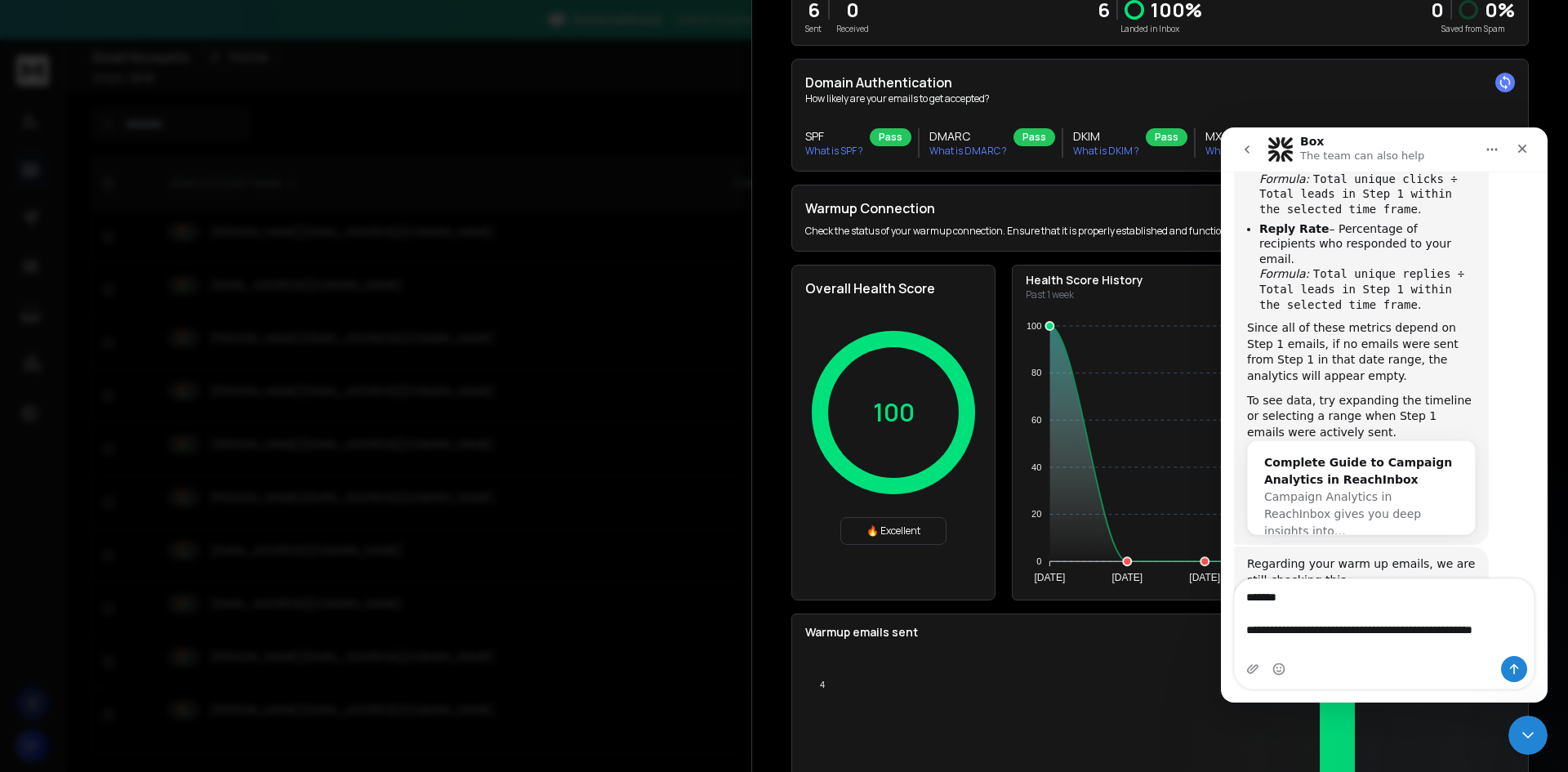
scroll to position [867, 0]
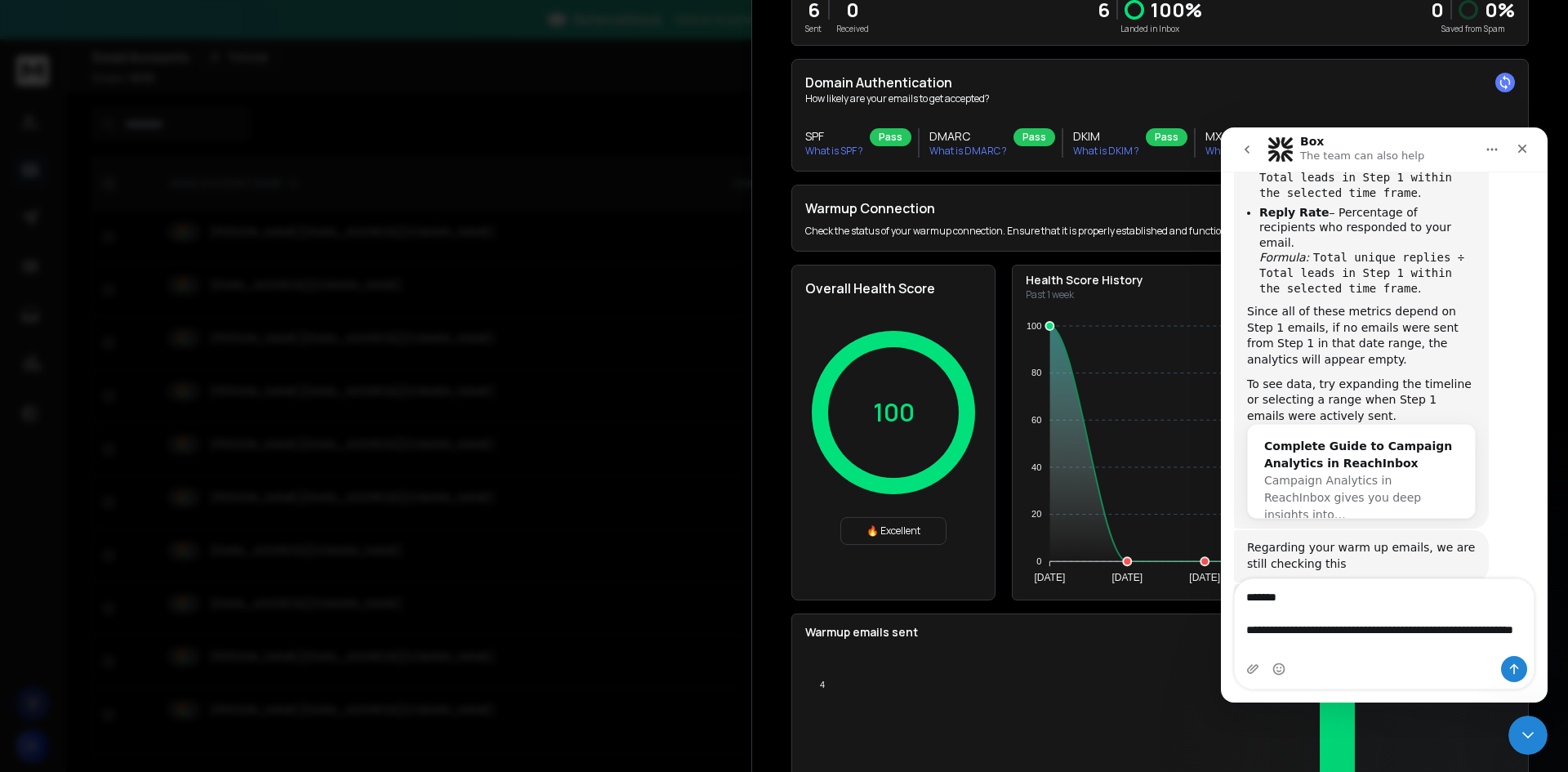
type textarea "**********"
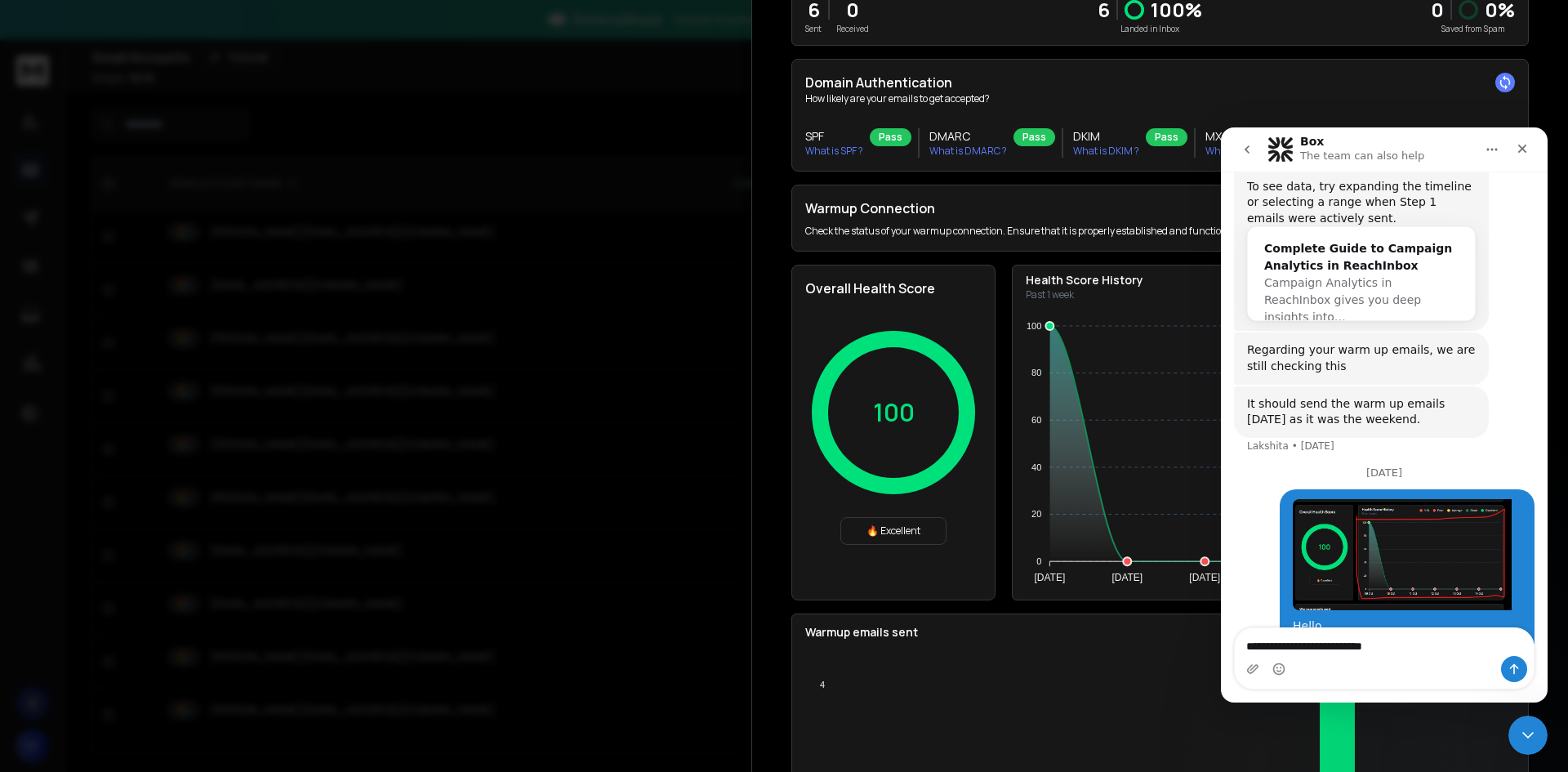
scroll to position [1102, 0]
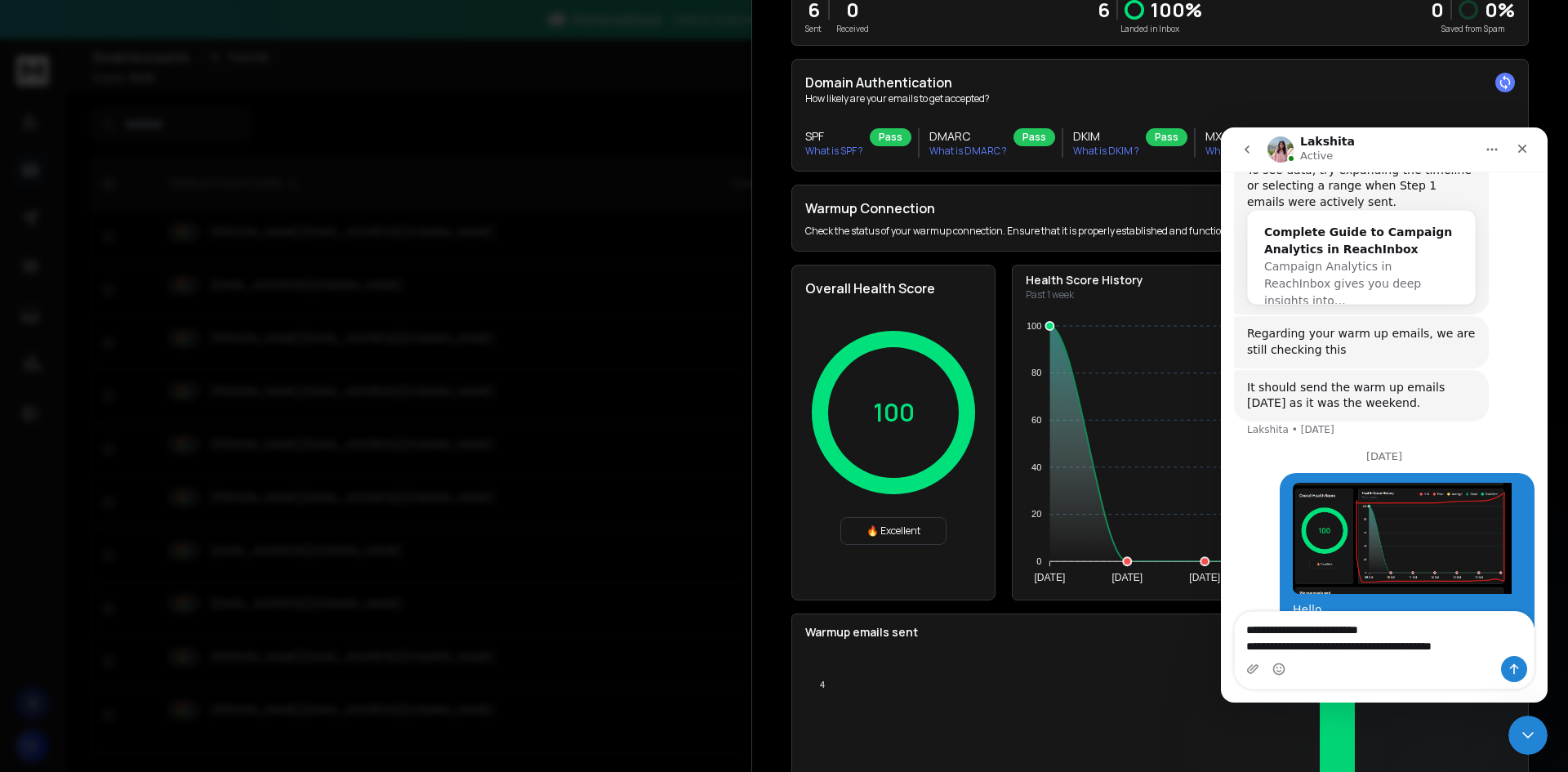
type textarea "**********"
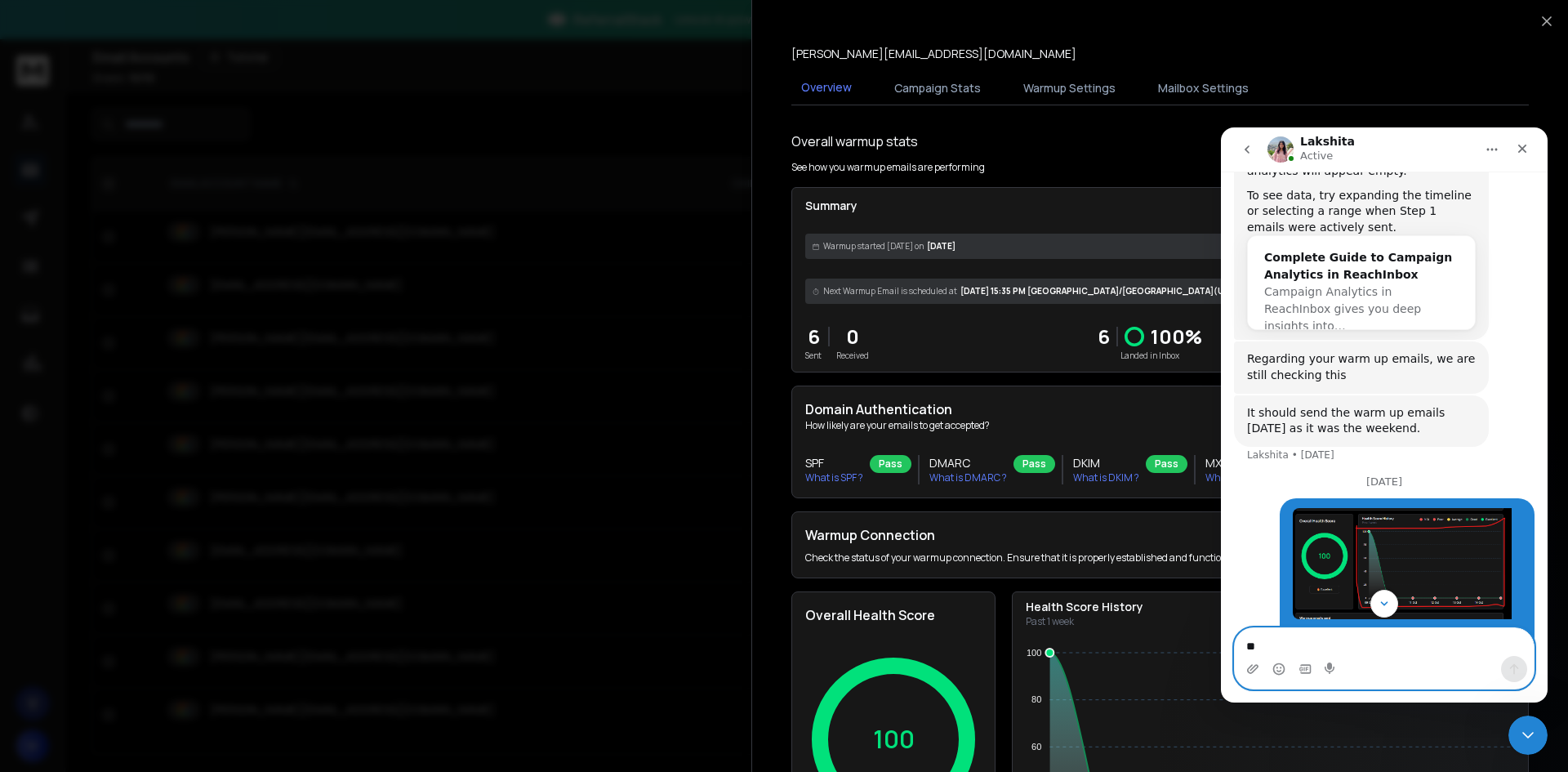
scroll to position [1156, 0]
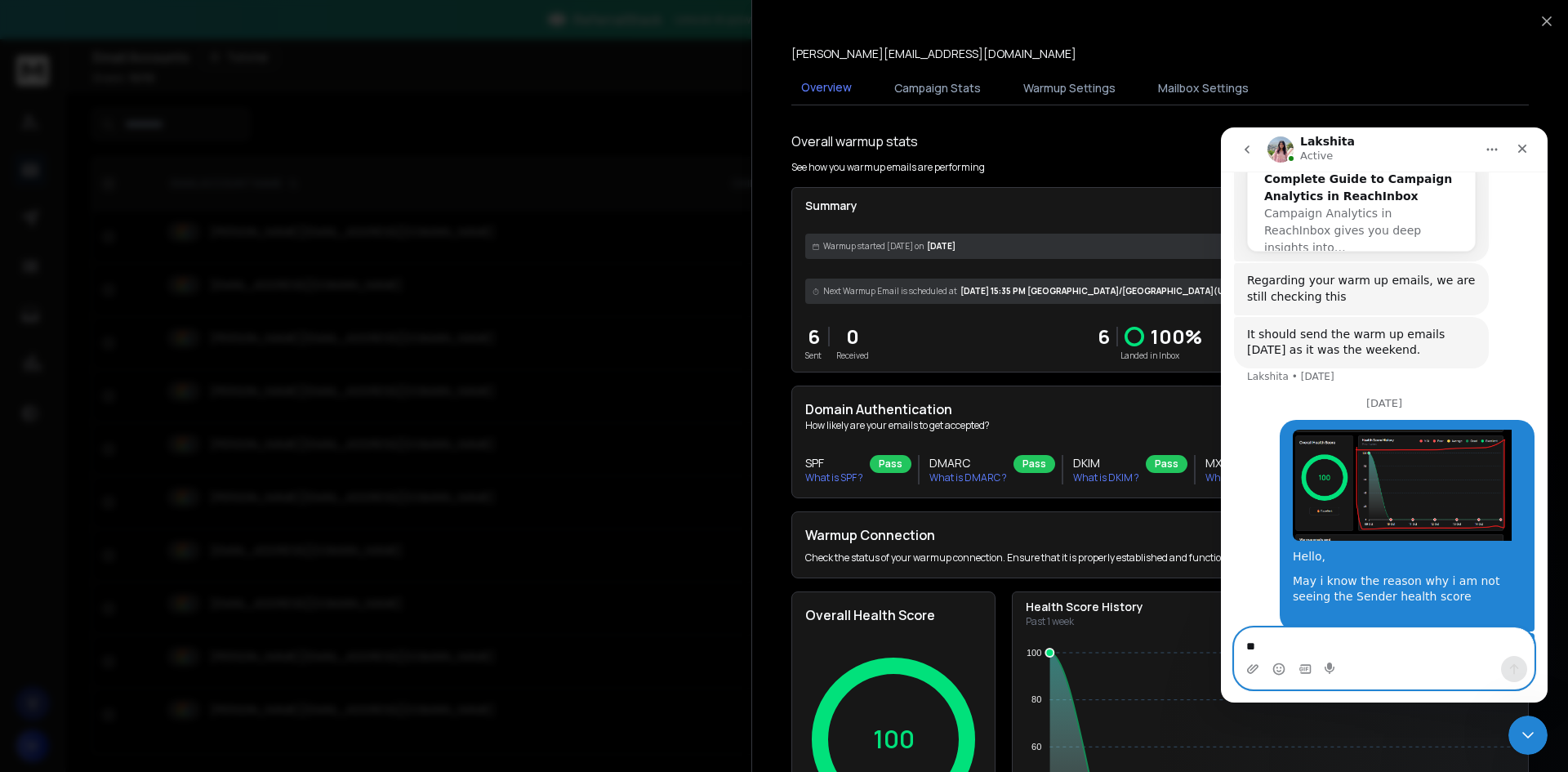
click at [1348, 641] on textarea "Message…" at bounding box center [1383, 641] width 299 height 28
type textarea "**"
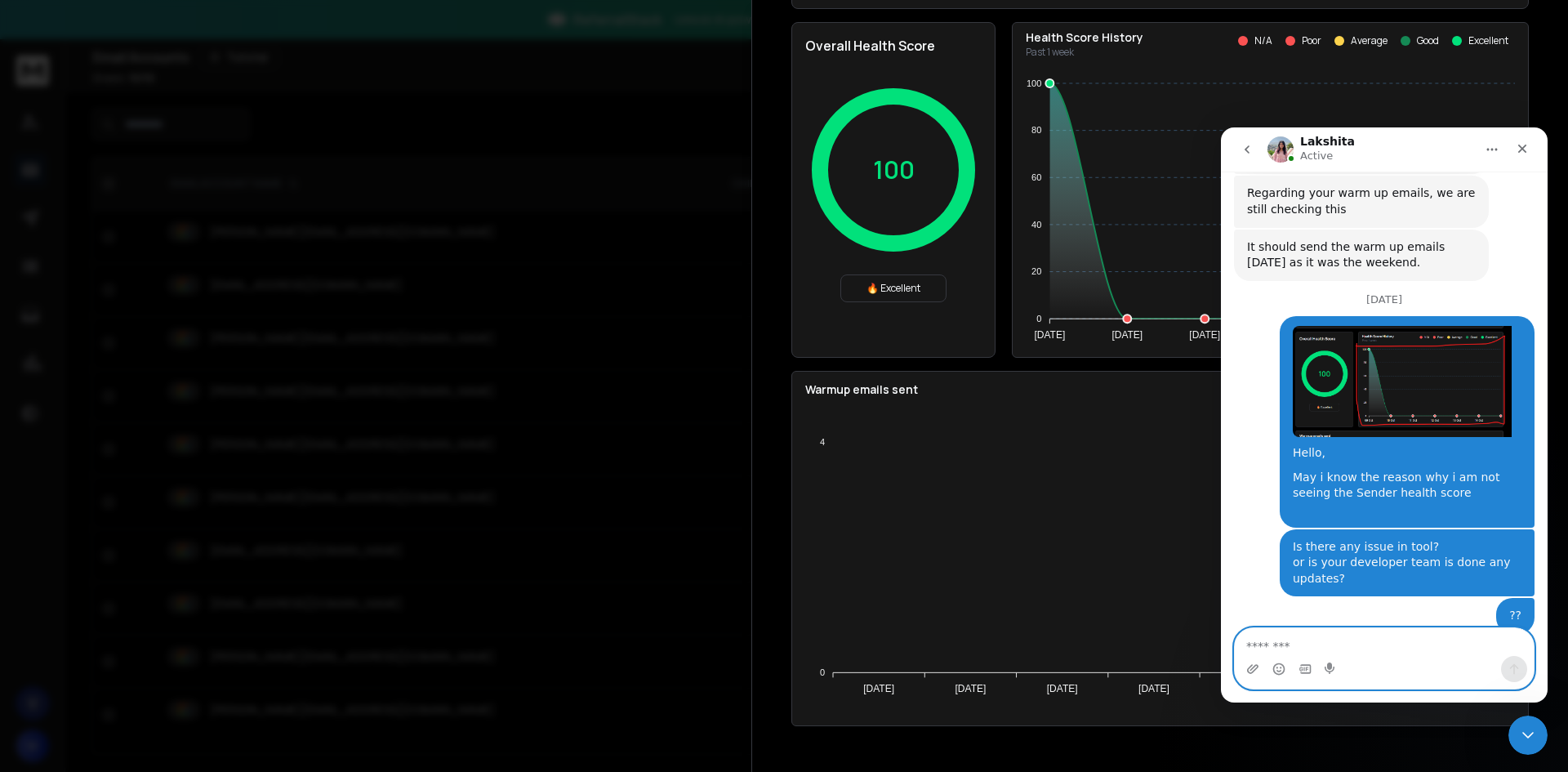
scroll to position [1242, 0]
type textarea "****"
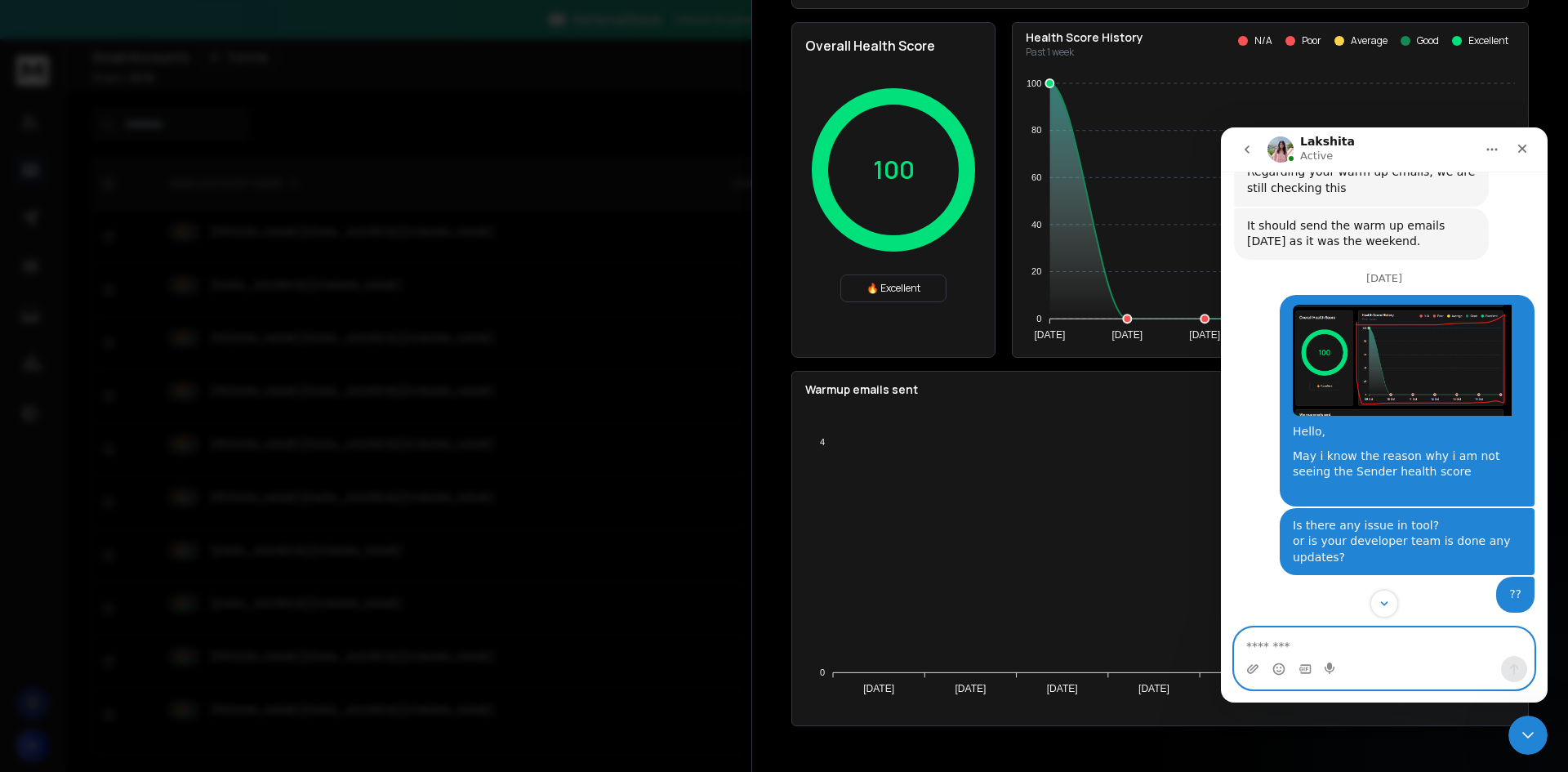
scroll to position [1290, 0]
